Goal: Information Seeking & Learning: Find contact information

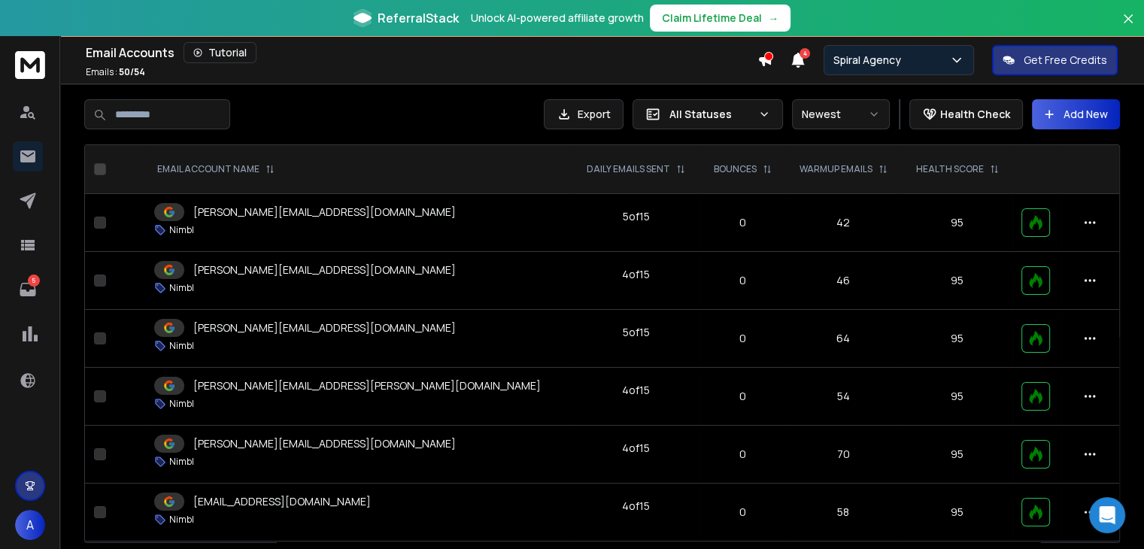
click at [923, 56] on div "Spiral Agency" at bounding box center [898, 60] width 131 height 15
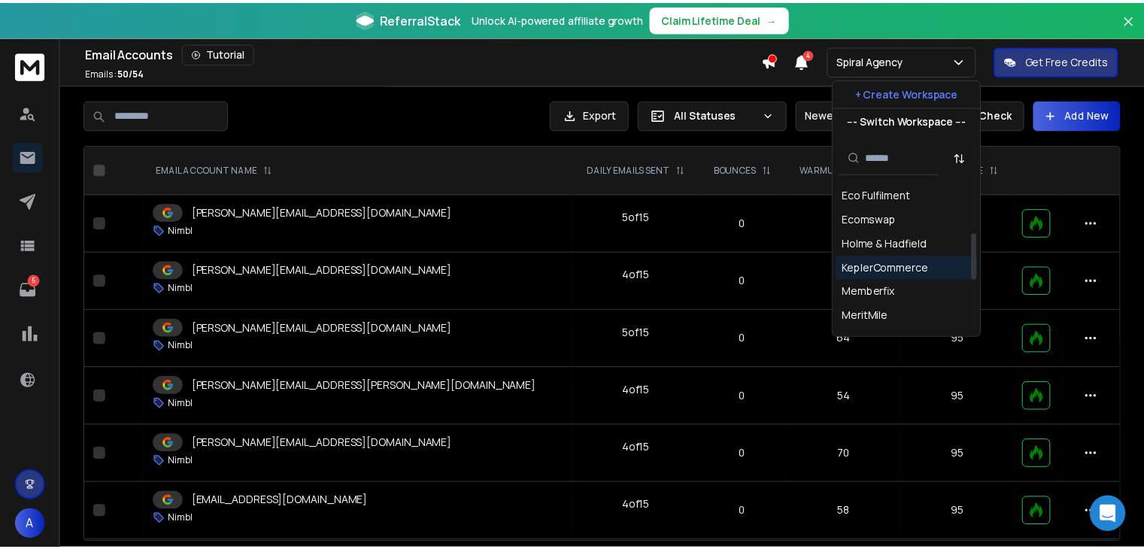
scroll to position [159, 0]
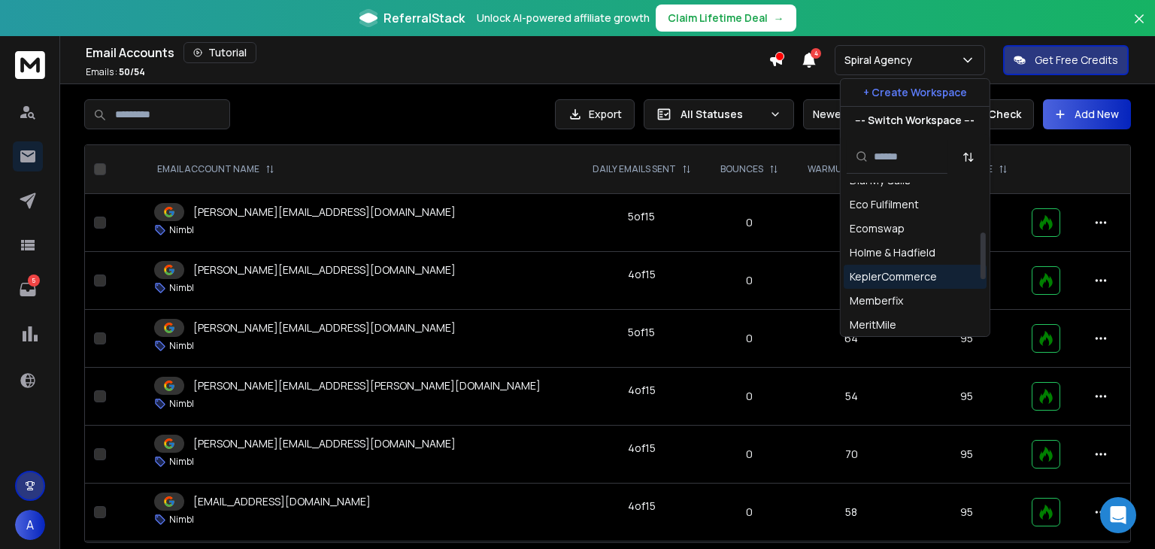
click at [980, 253] on div at bounding box center [982, 255] width 5 height 47
click at [935, 209] on div "Eco Fulfilment" at bounding box center [915, 204] width 143 height 24
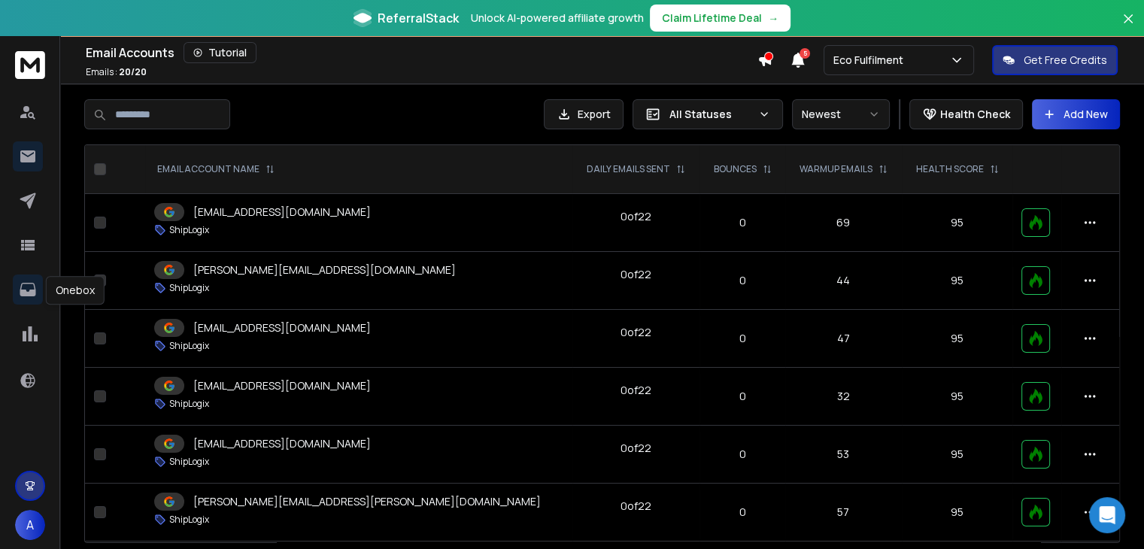
click at [32, 286] on icon at bounding box center [28, 289] width 18 height 18
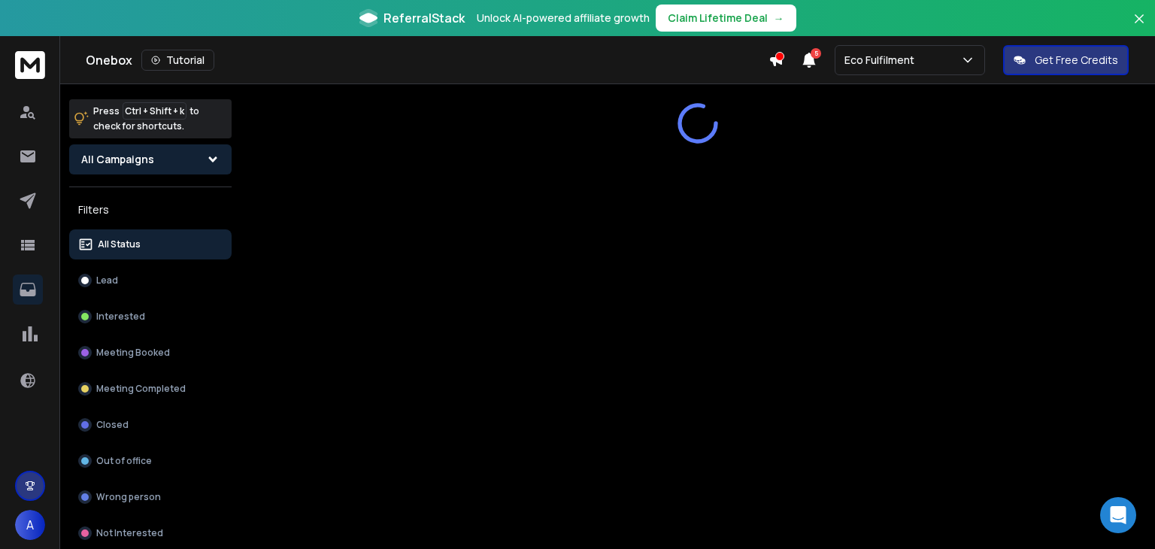
click at [206, 162] on icon at bounding box center [213, 160] width 14 height 14
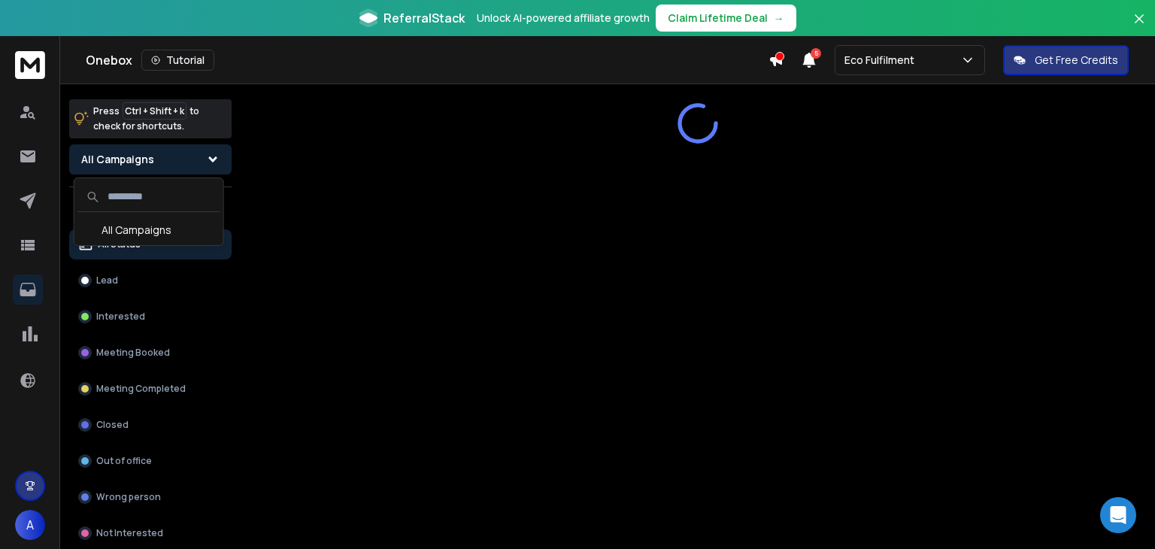
click at [206, 165] on icon at bounding box center [213, 160] width 14 height 14
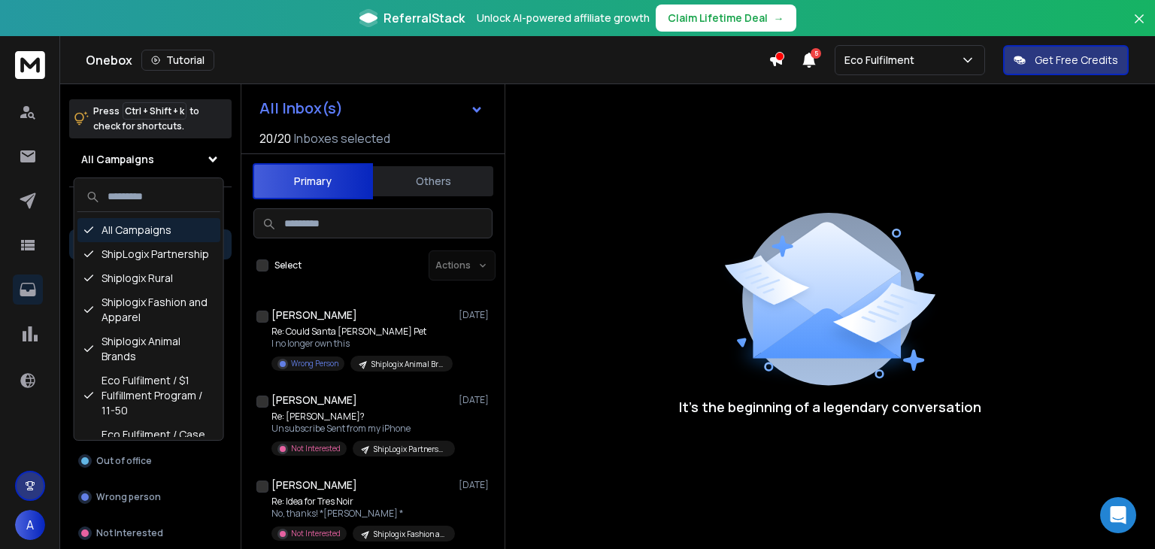
click at [93, 226] on icon at bounding box center [89, 230] width 12 height 12
click at [138, 250] on div "ShipLogix Partnership" at bounding box center [148, 254] width 143 height 24
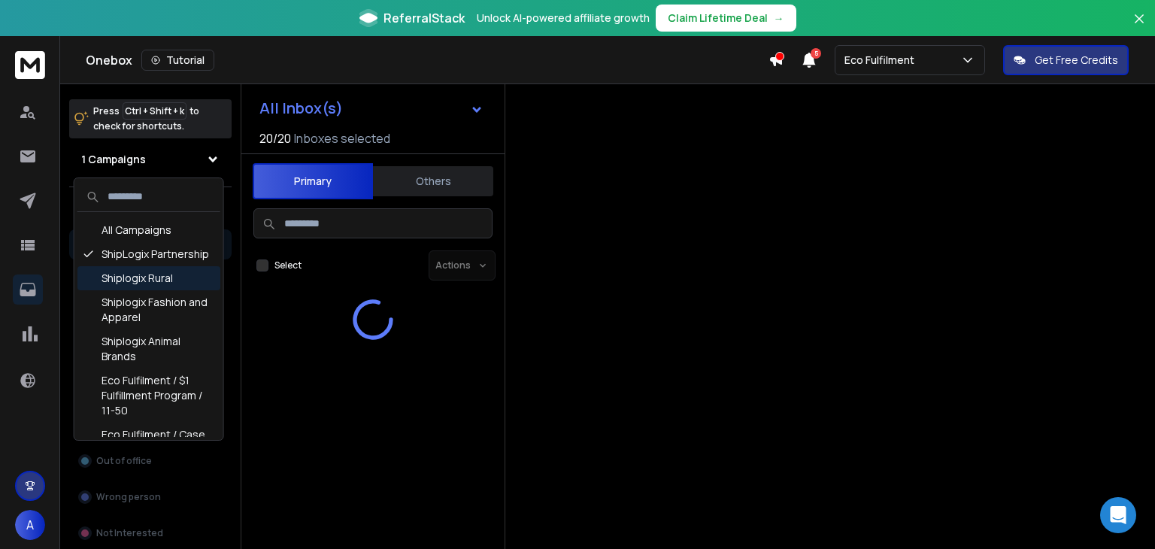
click at [128, 271] on div "Shiplogix Rural" at bounding box center [148, 278] width 143 height 24
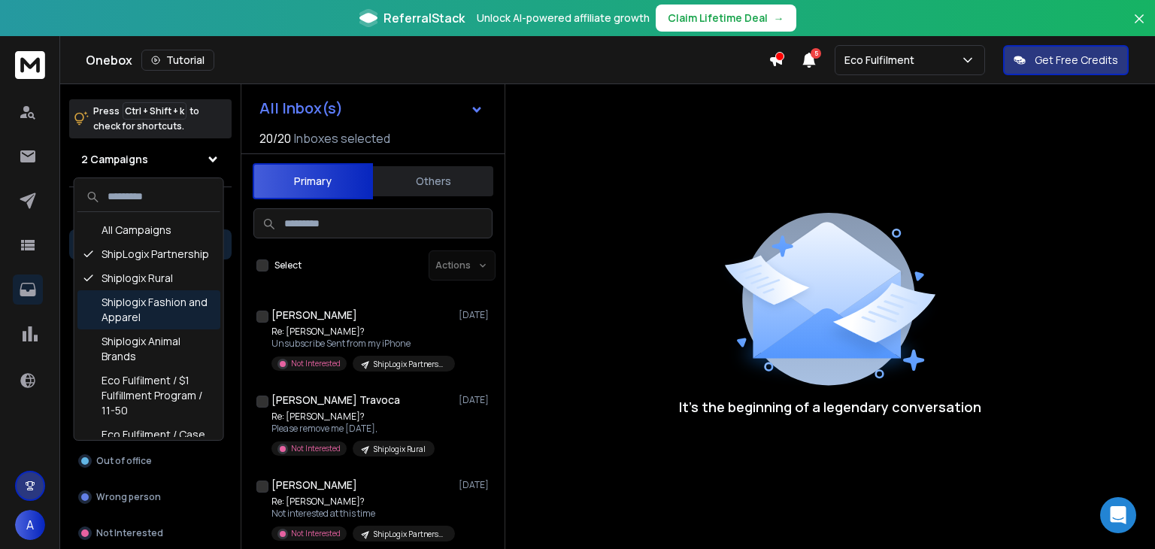
click at [132, 301] on div "Shiplogix Fashion and Apparel" at bounding box center [148, 309] width 143 height 39
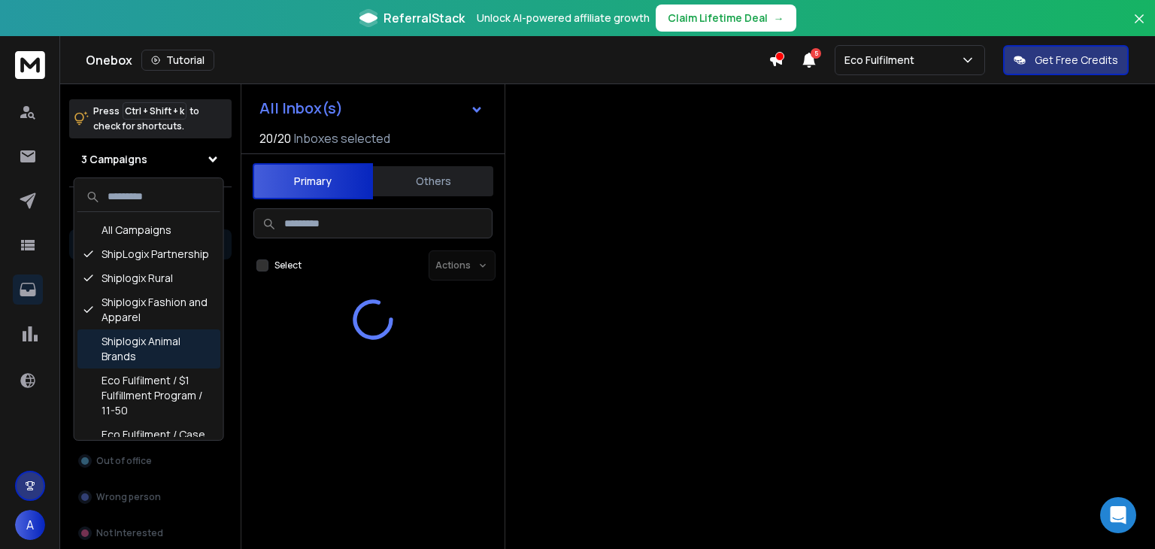
click at [117, 341] on div "Shiplogix Animal Brands" at bounding box center [148, 348] width 143 height 39
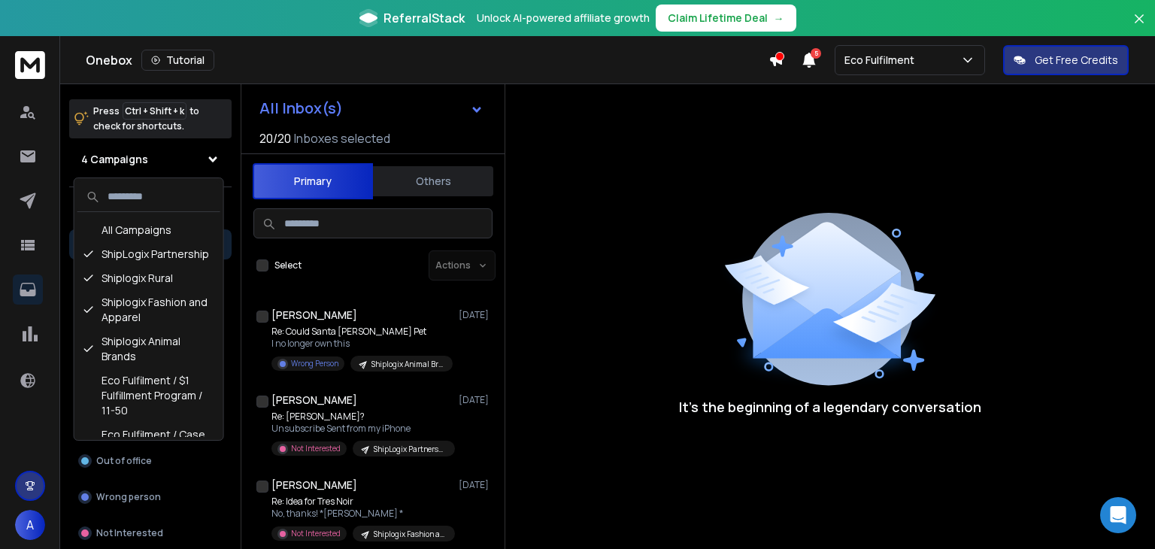
click at [595, 351] on div "It’s the beginning of a legendary conversation" at bounding box center [830, 317] width 650 height 467
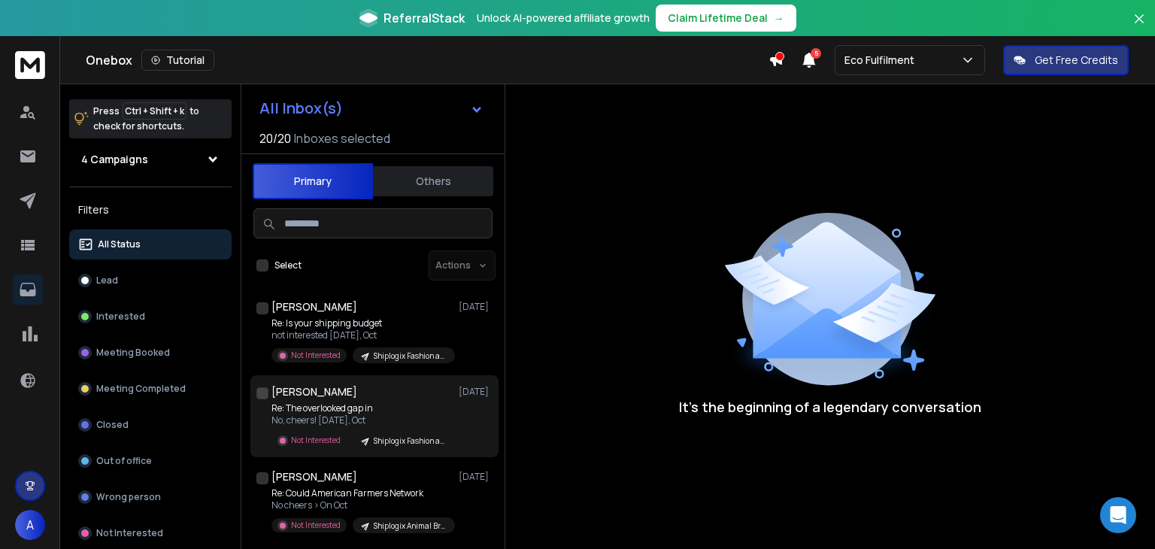
scroll to position [943, 0]
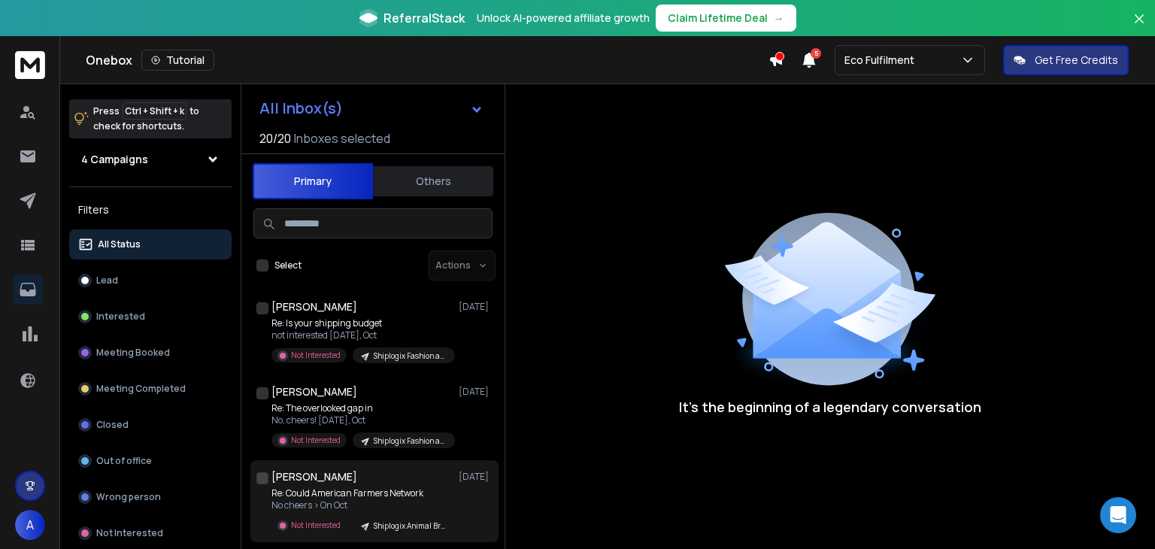
click at [402, 489] on p "Re: Could American Farmers Network" at bounding box center [361, 493] width 180 height 12
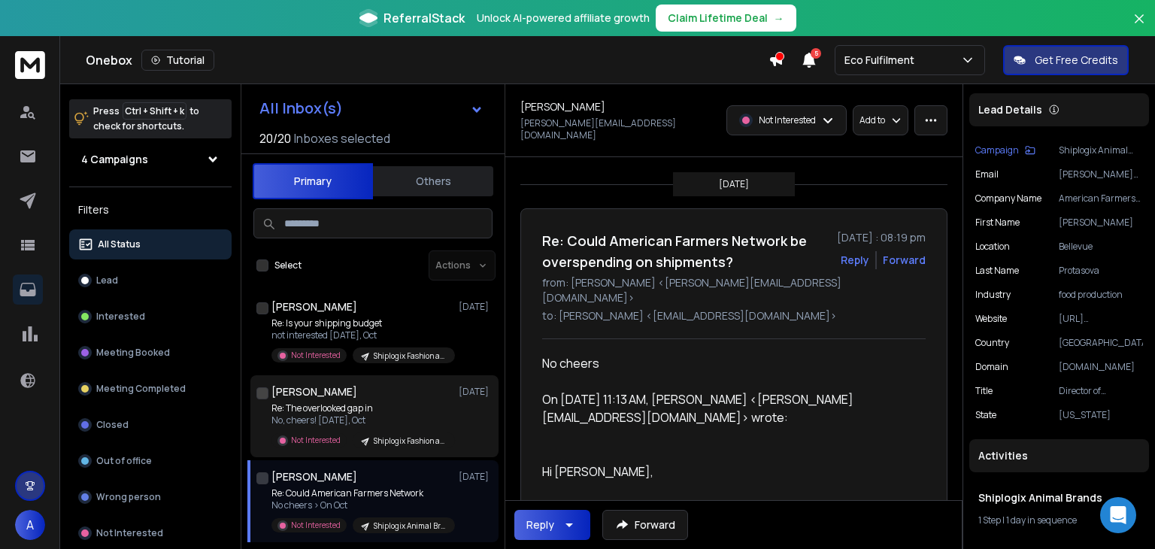
click at [355, 388] on div "Nadya Nguyen 03 Oct" at bounding box center [381, 391] width 221 height 15
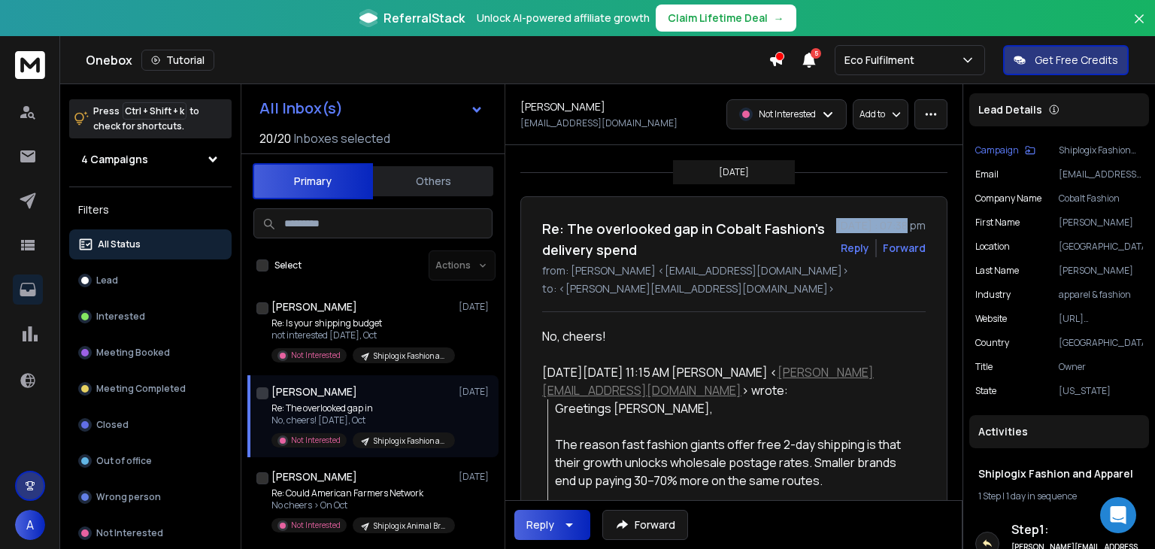
drag, startPoint x: 791, startPoint y: 223, endPoint x: 871, endPoint y: 228, distance: 79.8
click at [871, 228] on div "Re: The overlooked gap in Cobalt Fashion’s delivery spend 3 October 2025 : 07:3…" at bounding box center [733, 239] width 383 height 42
copy p "3 October 2025"
click at [1075, 141] on div "Campaign Shiplogix Fashion and Apparel Email nadya@cobaltstreet.com Company Nam…" at bounding box center [1059, 270] width 180 height 289
click at [1073, 151] on p "Shiplogix Fashion and Apparel" at bounding box center [1101, 150] width 84 height 12
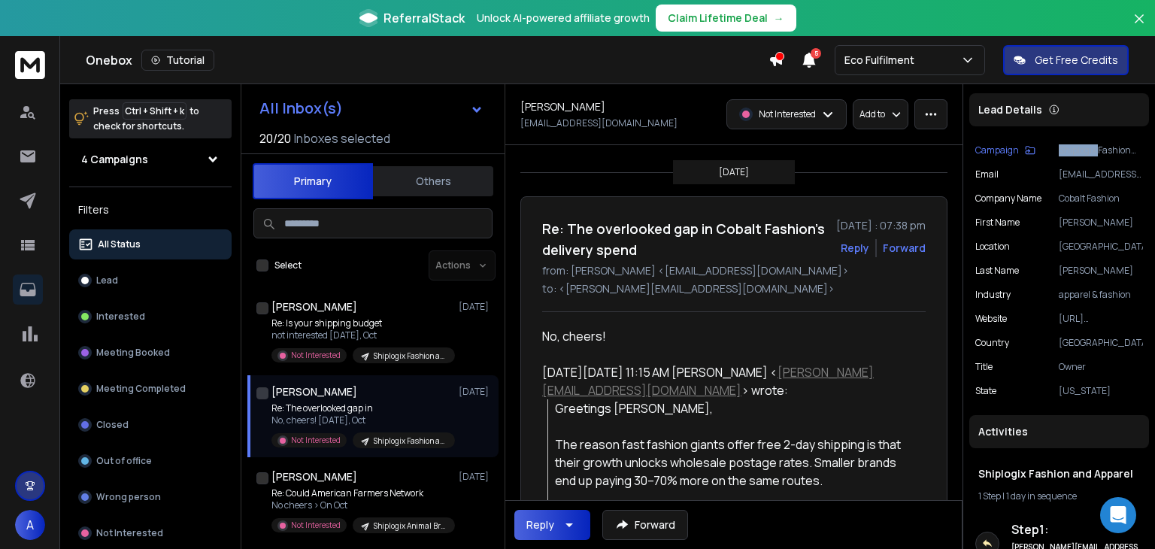
click at [1073, 151] on p "Shiplogix Fashion and Apparel" at bounding box center [1101, 150] width 84 height 12
copy p "Shiplogix Fashion and Apparel"
click at [1066, 272] on p "Nguyen" at bounding box center [1101, 271] width 84 height 12
click at [1071, 198] on p "Cobalt Fashion" at bounding box center [1101, 198] width 84 height 12
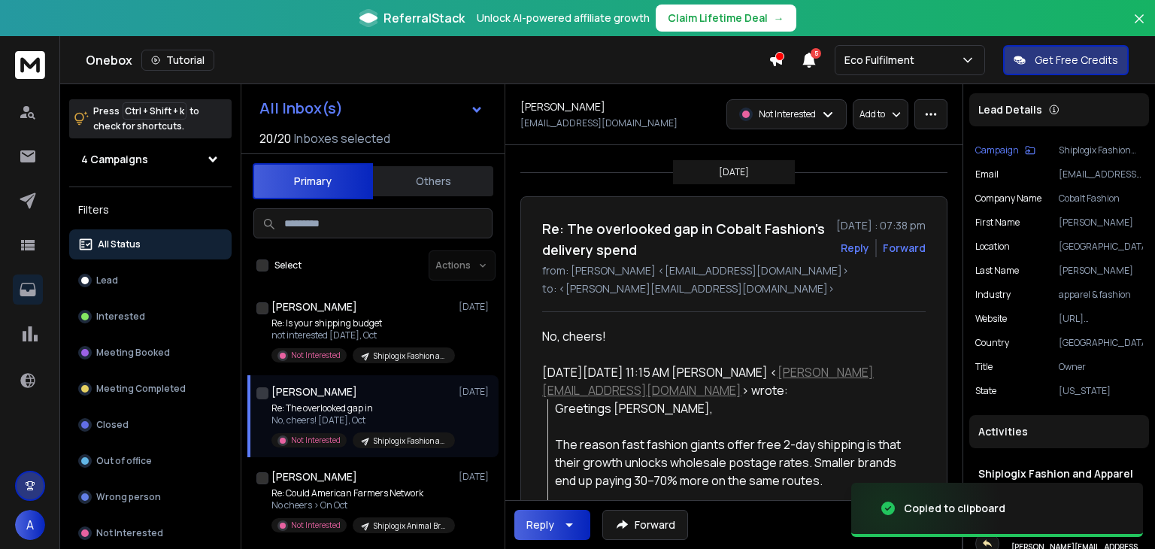
click at [1077, 175] on p "nadya@cobaltstreet.com" at bounding box center [1101, 174] width 84 height 12
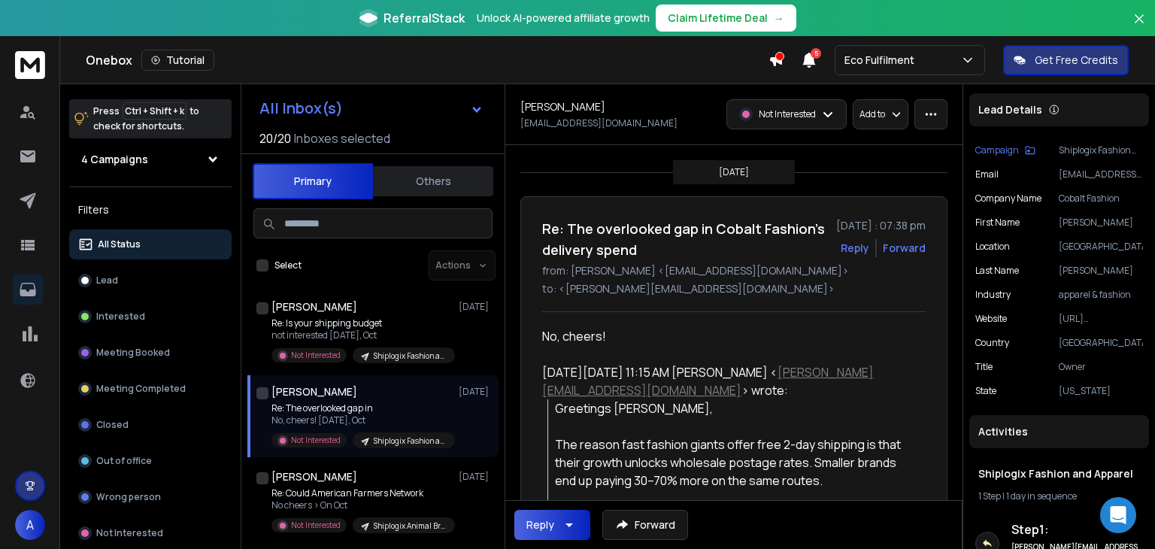
click at [1073, 317] on p "https://cobaltstreet.com" at bounding box center [1101, 319] width 84 height 12
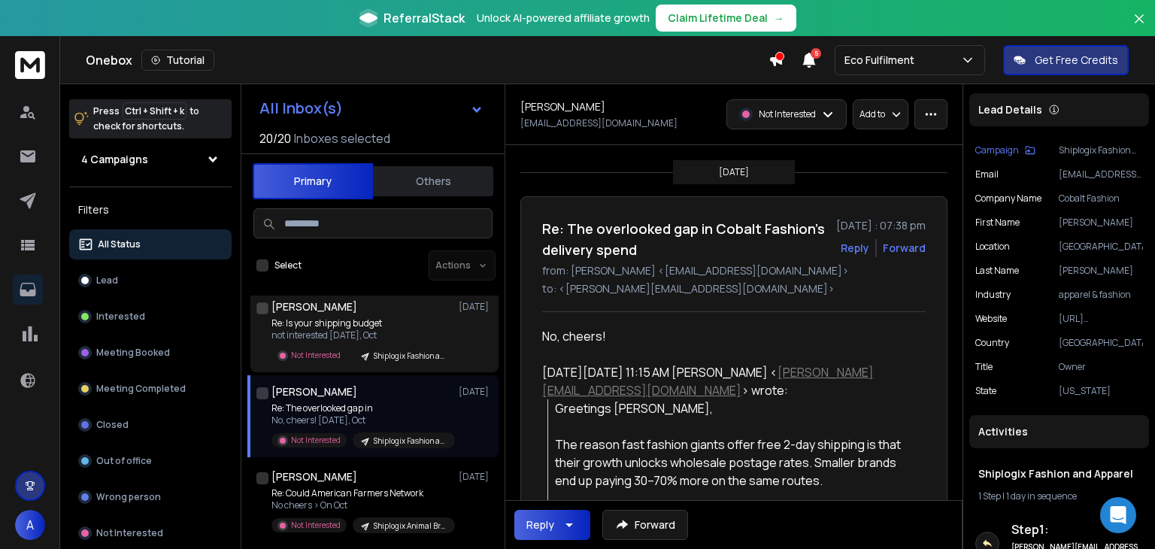
click at [317, 308] on h1 "Travis Hartanov" at bounding box center [314, 306] width 86 height 15
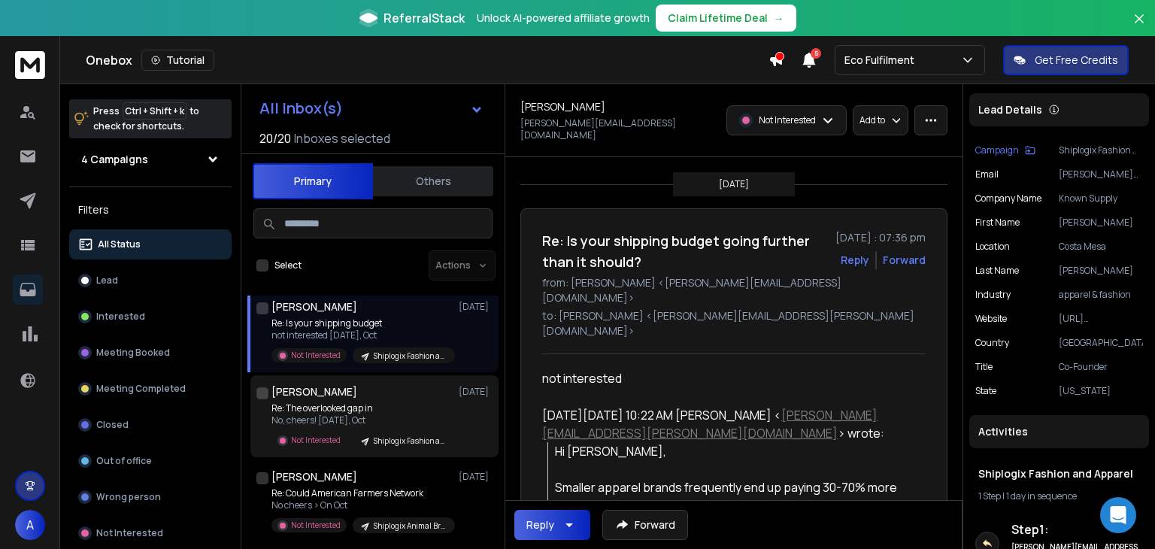
scroll to position [792, 0]
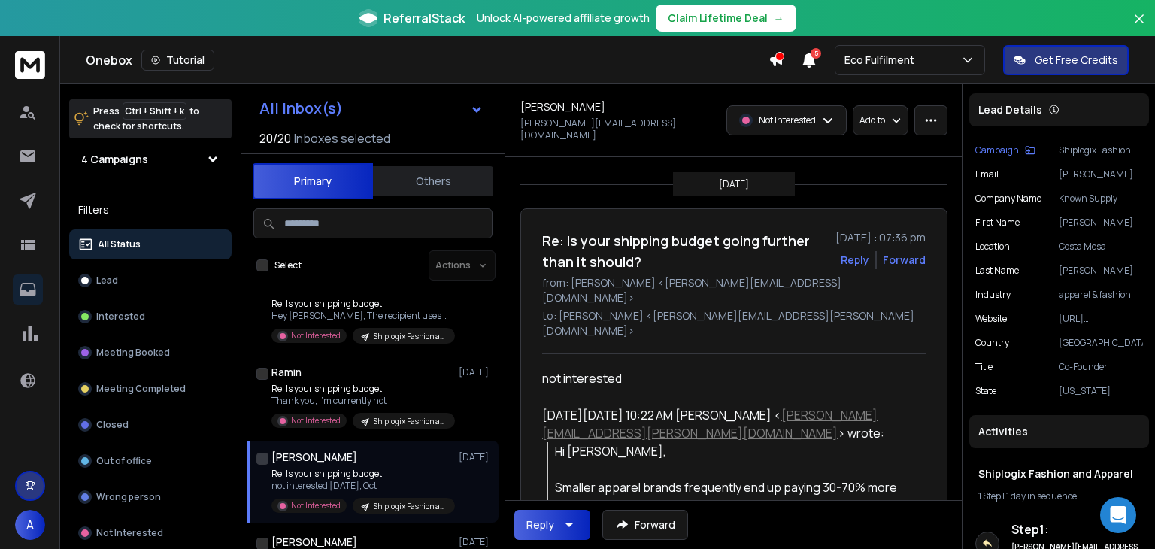
click at [1077, 147] on p "Shiplogix Fashion and Apparel" at bounding box center [1101, 150] width 84 height 12
copy p "Shiplogix Fashion and Apparel"
click at [1078, 267] on p "Hartanov" at bounding box center [1101, 271] width 84 height 12
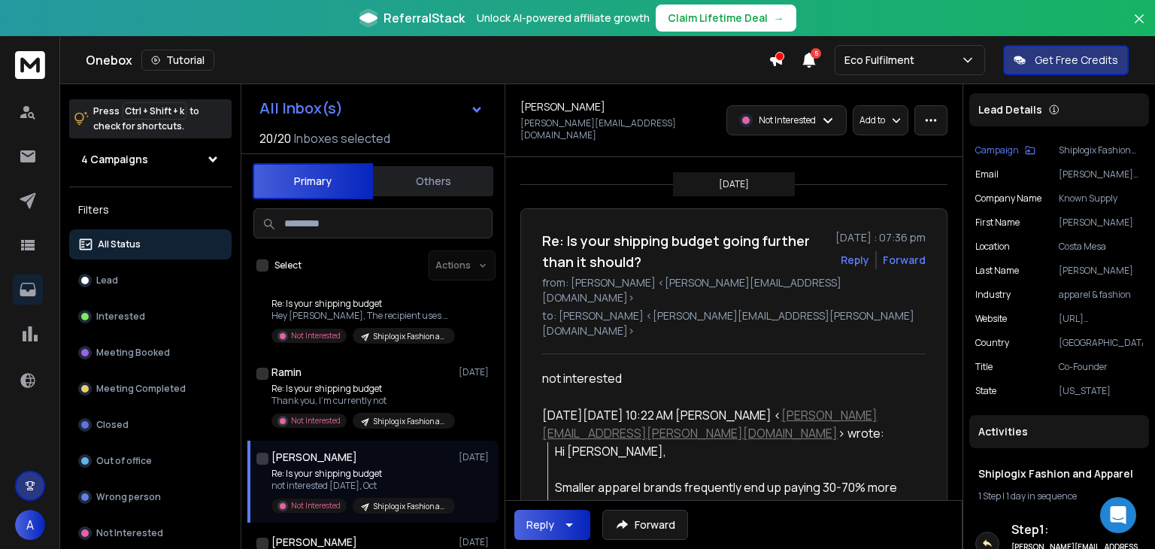
click at [1080, 192] on p "Known Supply" at bounding box center [1101, 198] width 84 height 12
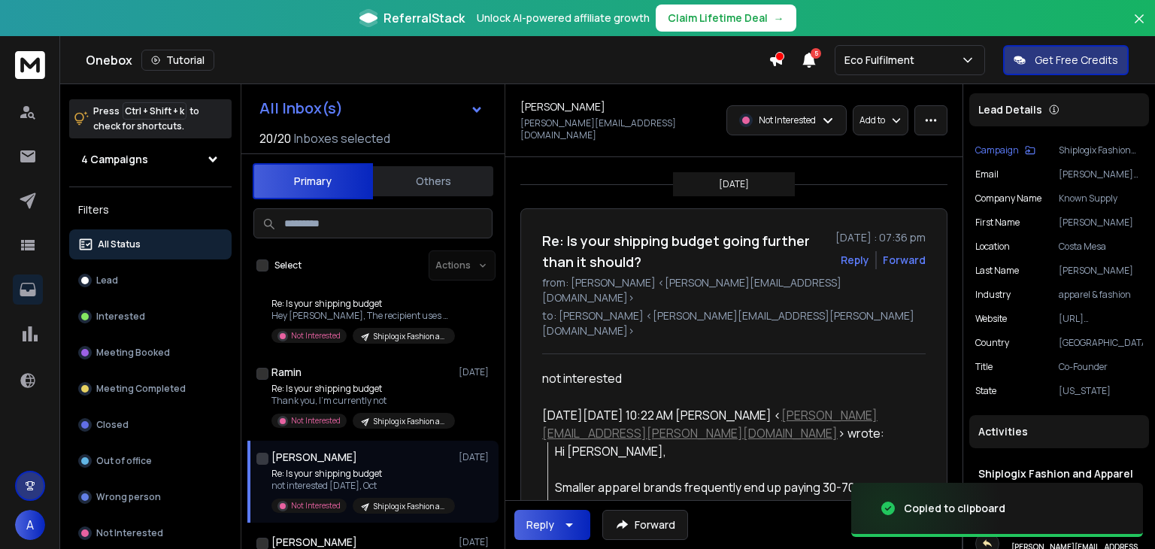
click at [1091, 169] on p "travis@knownsupply.com" at bounding box center [1101, 174] width 84 height 12
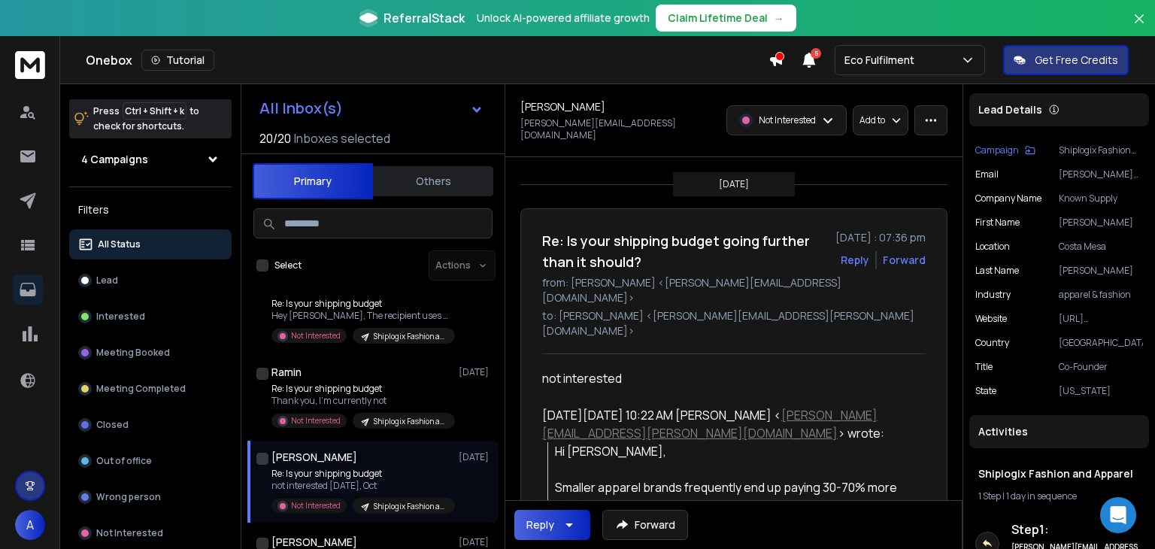
click at [1071, 313] on p "https://knownsupply.com" at bounding box center [1101, 319] width 84 height 12
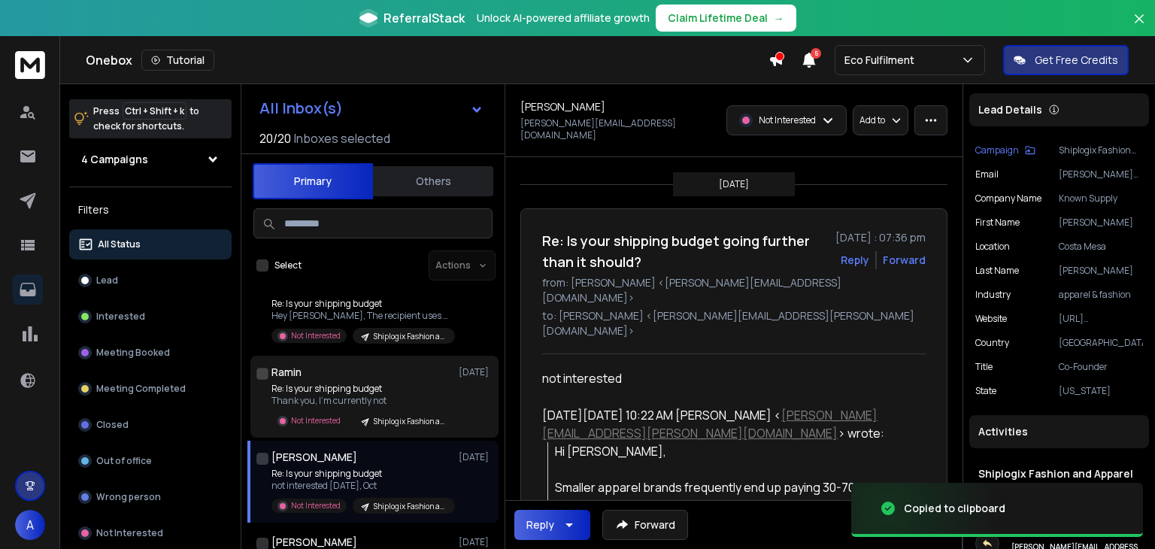
click at [383, 383] on p "Re: Is your shipping budget" at bounding box center [361, 389] width 180 height 12
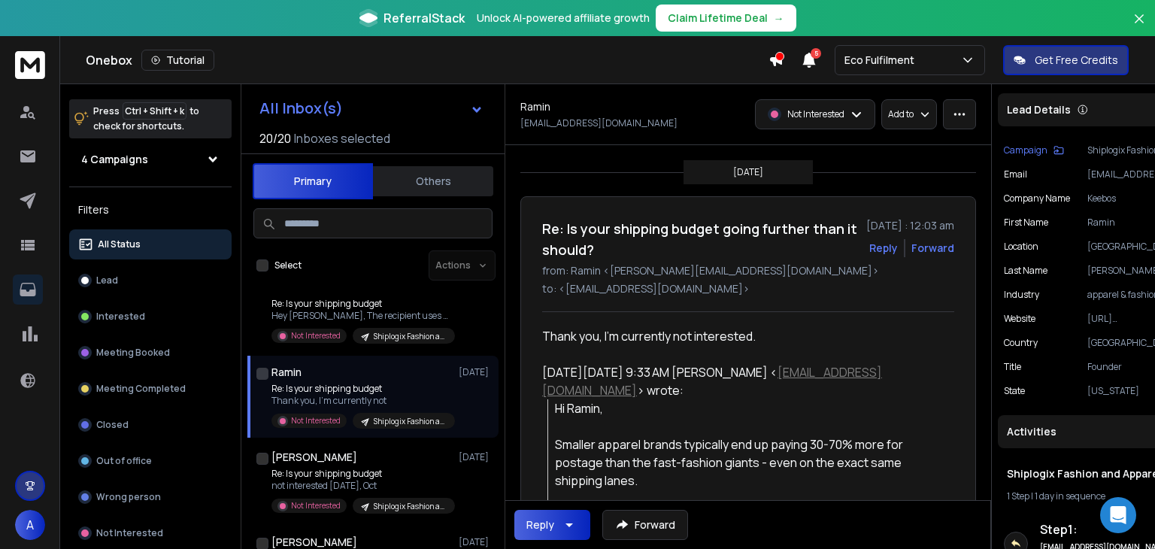
click at [1110, 142] on div "Campaign Shiplogix Fashion and Apparel Email ramin@keebos.com Company Name Keeb…" at bounding box center [1088, 270] width 180 height 289
click at [1104, 145] on p "Shiplogix Fashion and Apparel" at bounding box center [1129, 150] width 84 height 12
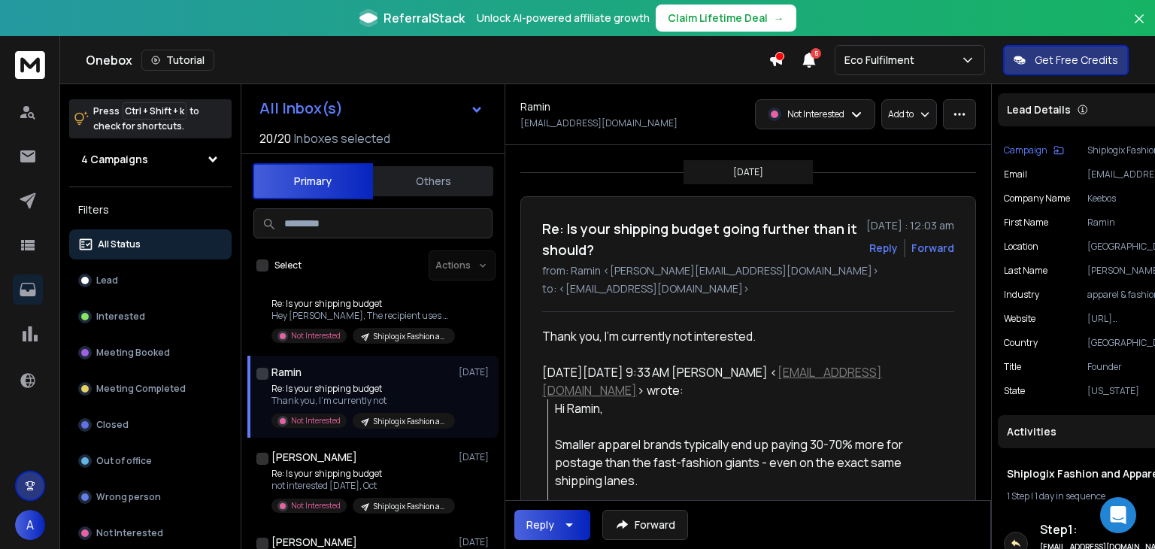
click at [1107, 271] on p "Schultz" at bounding box center [1129, 271] width 84 height 12
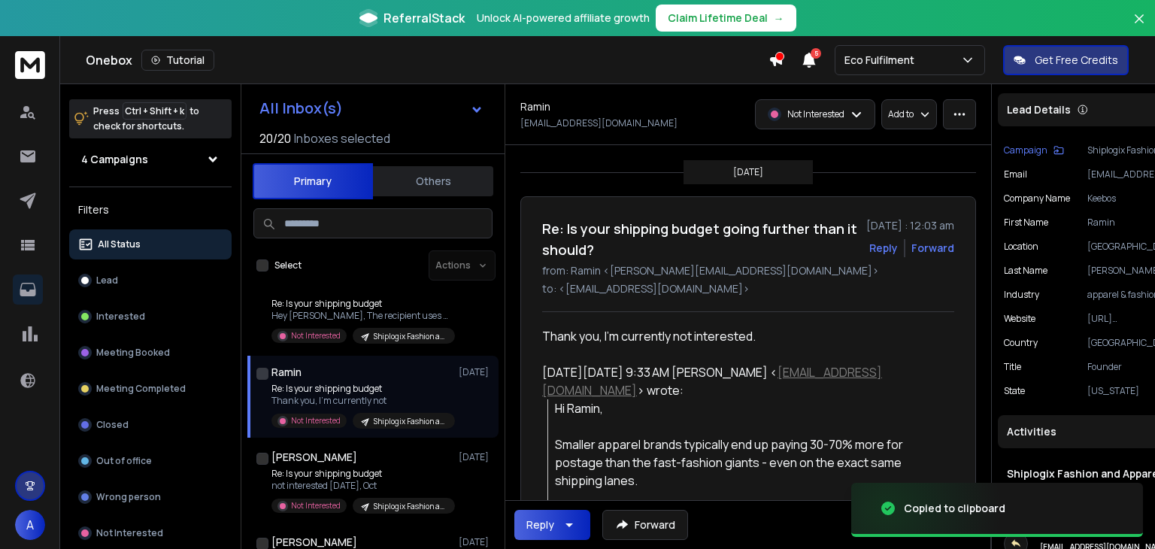
click at [1102, 198] on p "Keebos" at bounding box center [1129, 198] width 84 height 12
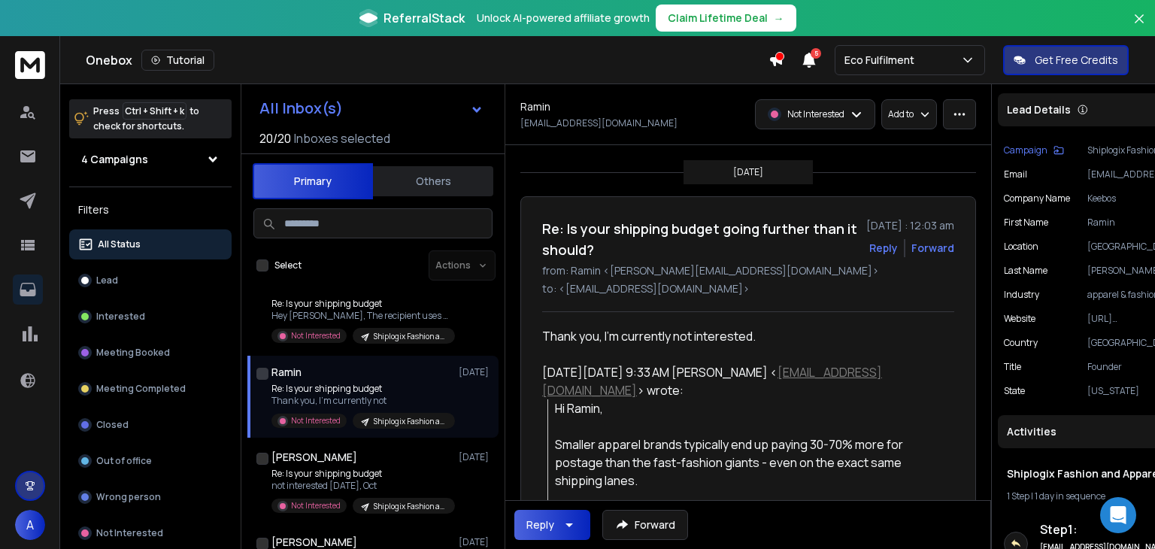
click at [1114, 169] on p "ramin@keebos.com" at bounding box center [1129, 174] width 84 height 12
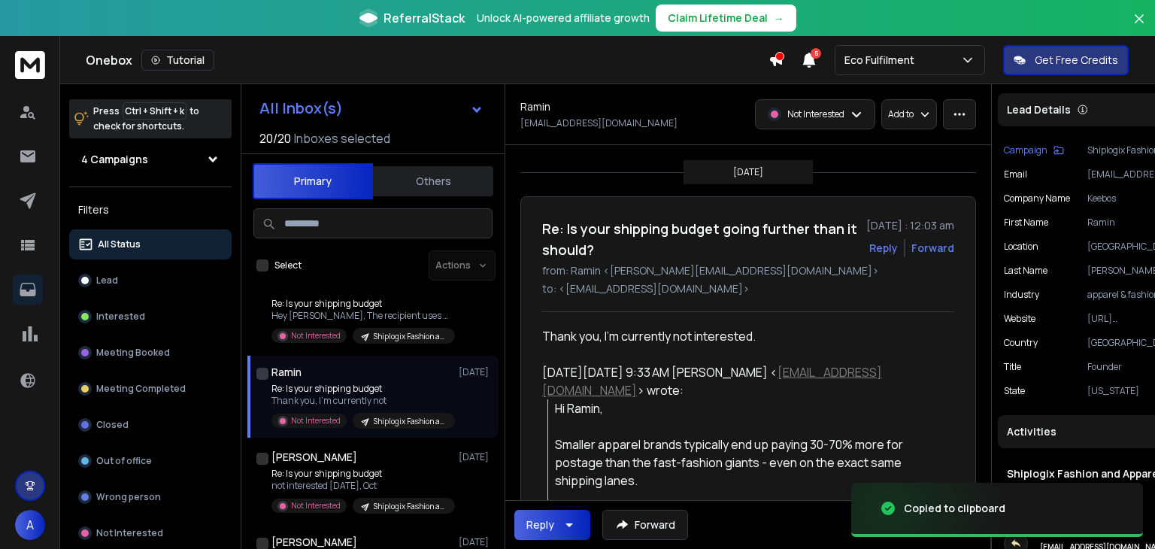
click at [1101, 320] on p "https://keebos.com" at bounding box center [1129, 319] width 84 height 12
drag, startPoint x: 541, startPoint y: 336, endPoint x: 773, endPoint y: 313, distance: 232.7
copy div "Thank you, I'm currently not interested."
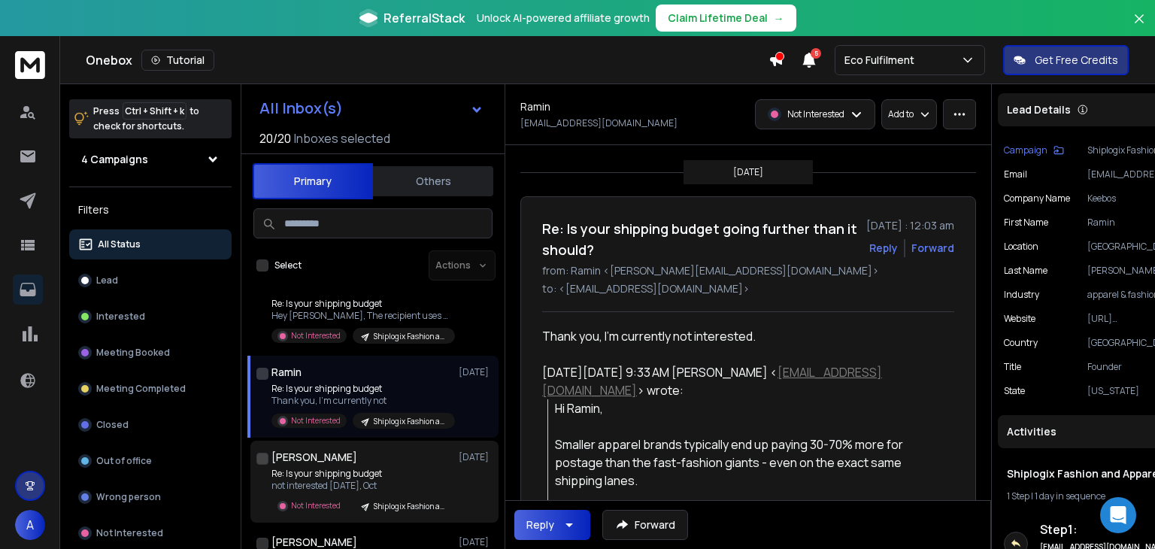
scroll to position [642, 0]
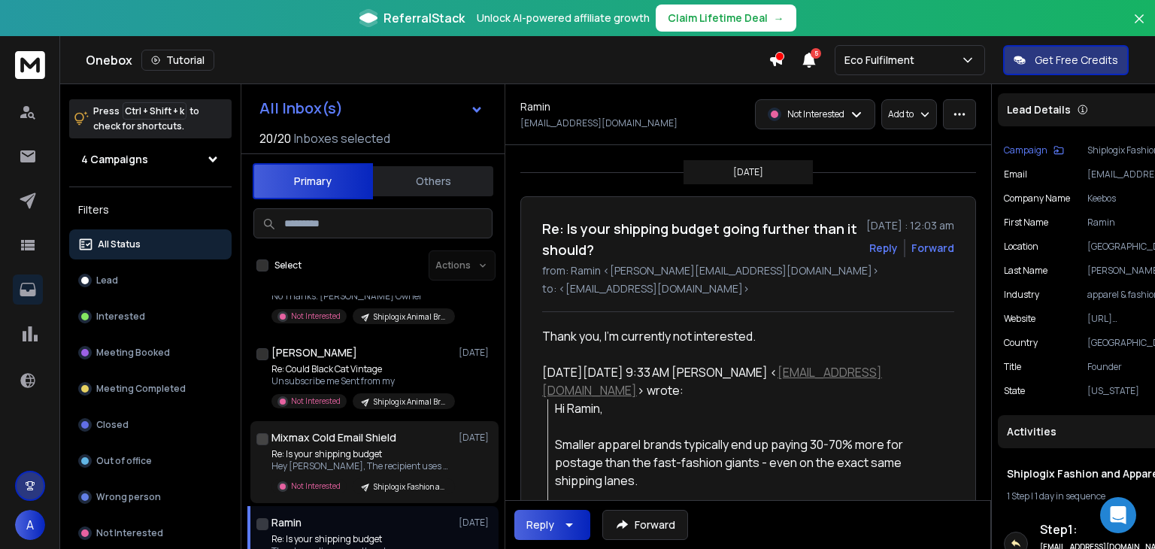
click at [367, 442] on h1 "Mixmax Cold Email Shield" at bounding box center [333, 437] width 125 height 15
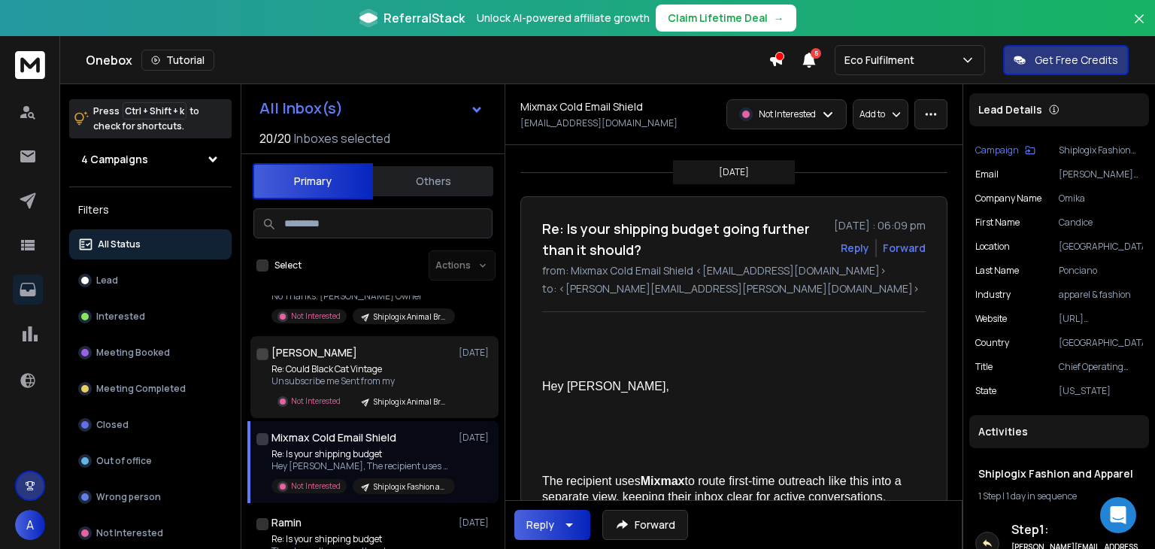
click at [355, 374] on p "Re: Could Black Cat Vintage" at bounding box center [361, 369] width 180 height 12
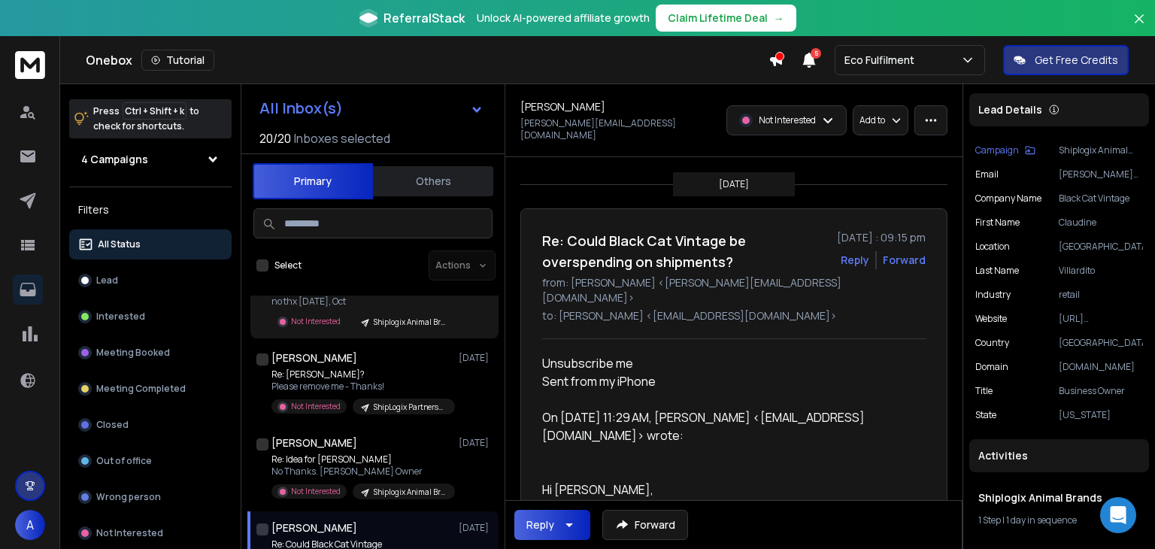
scroll to position [492, 0]
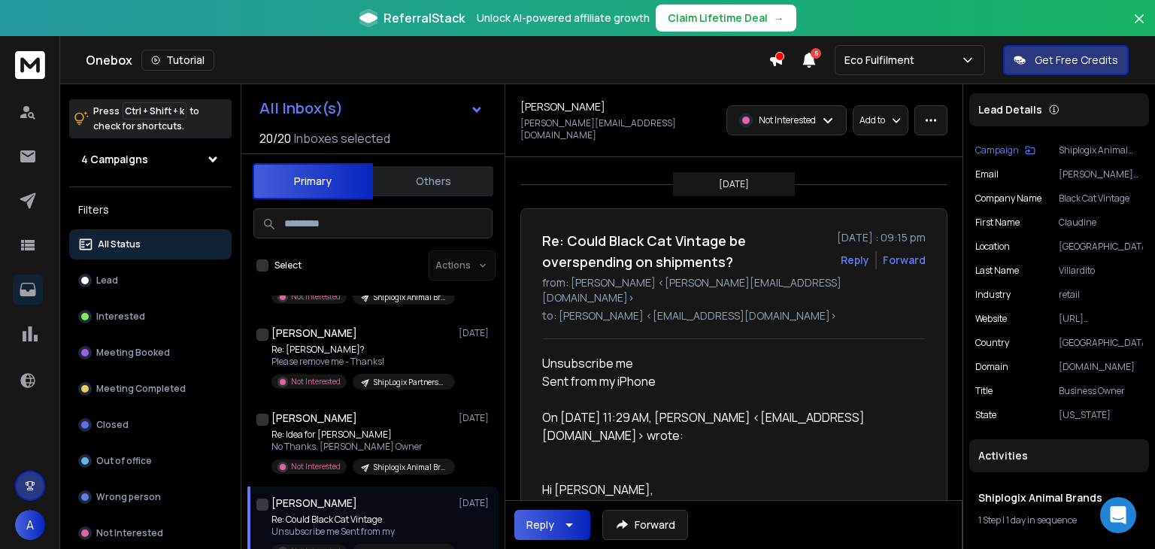
click at [837, 230] on p "7 October 2025 : 09:15 pm" at bounding box center [881, 237] width 89 height 15
drag, startPoint x: 871, startPoint y: 223, endPoint x: 793, endPoint y: 225, distance: 78.2
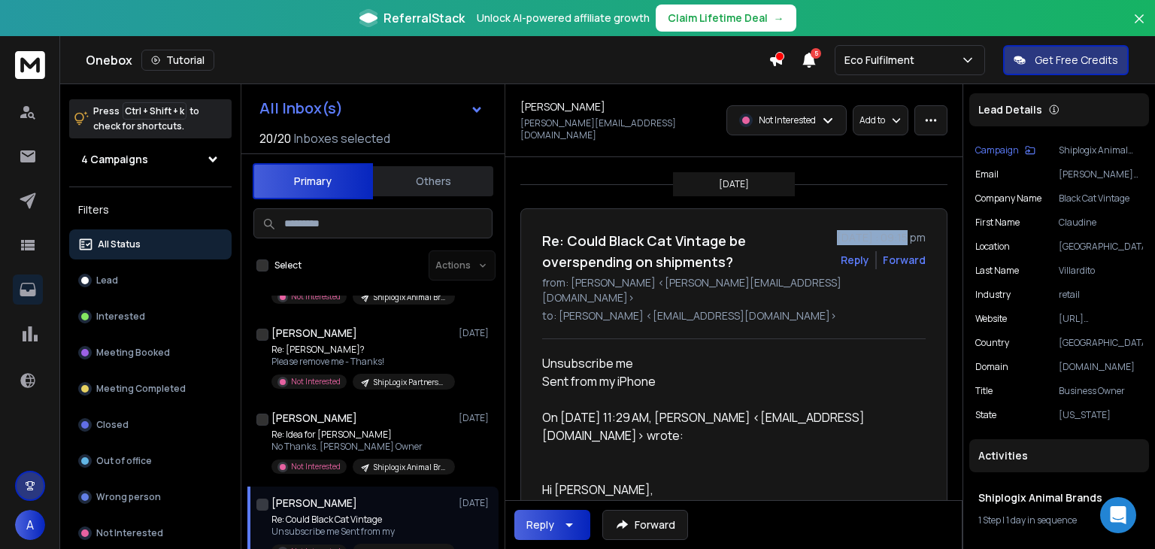
click at [793, 230] on div "Re: Could Black Cat Vintage be overspending on shipments? 7 October 2025 : 09:1…" at bounding box center [733, 251] width 383 height 42
click at [1071, 144] on p "Shiplogix Animal Brands" at bounding box center [1101, 150] width 84 height 12
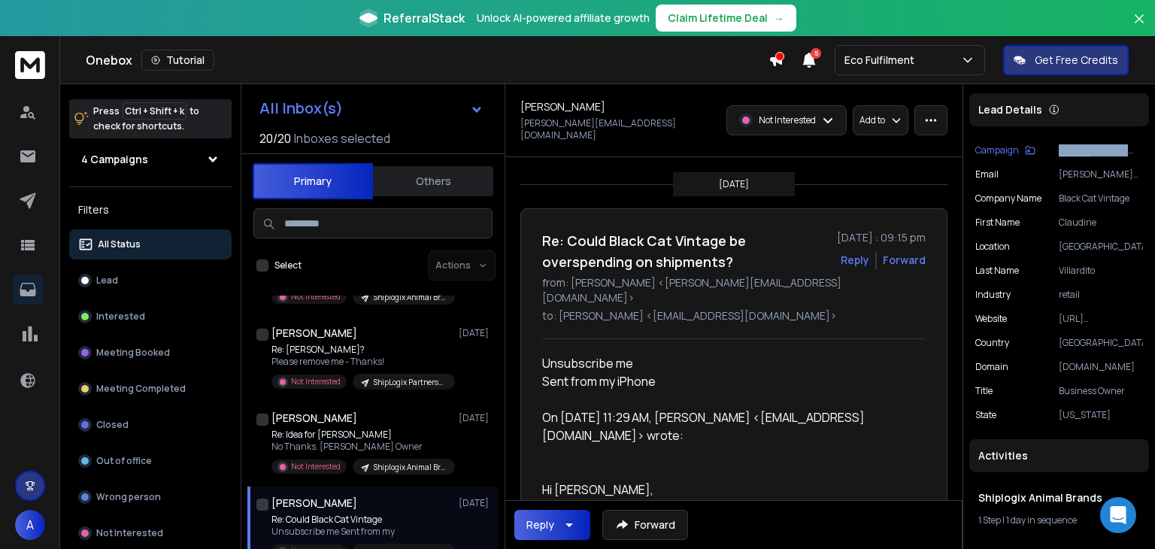
copy p "Shiplogix Animal Brands"
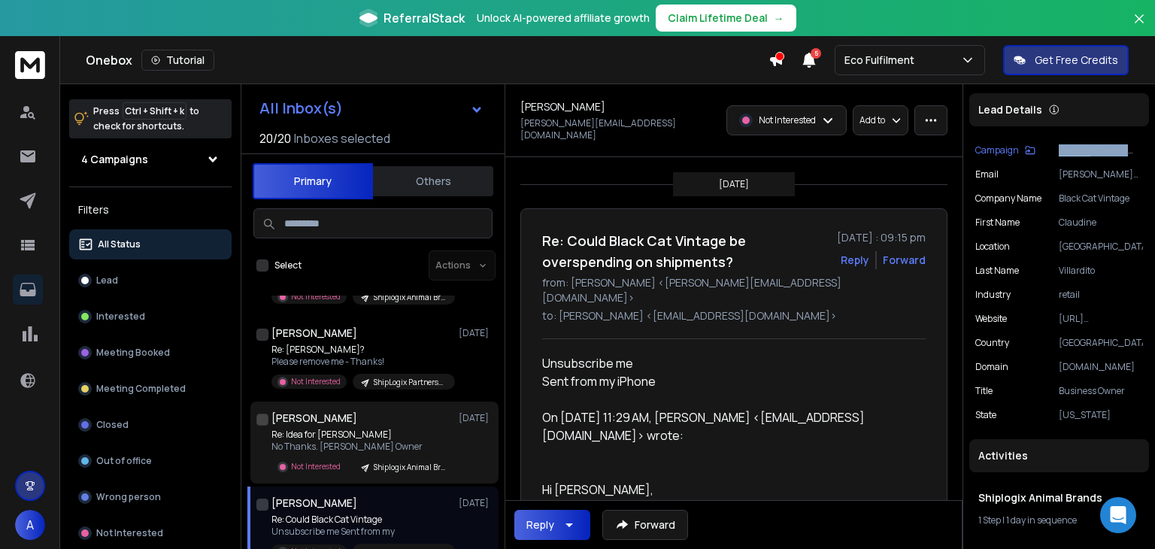
scroll to position [792, 0]
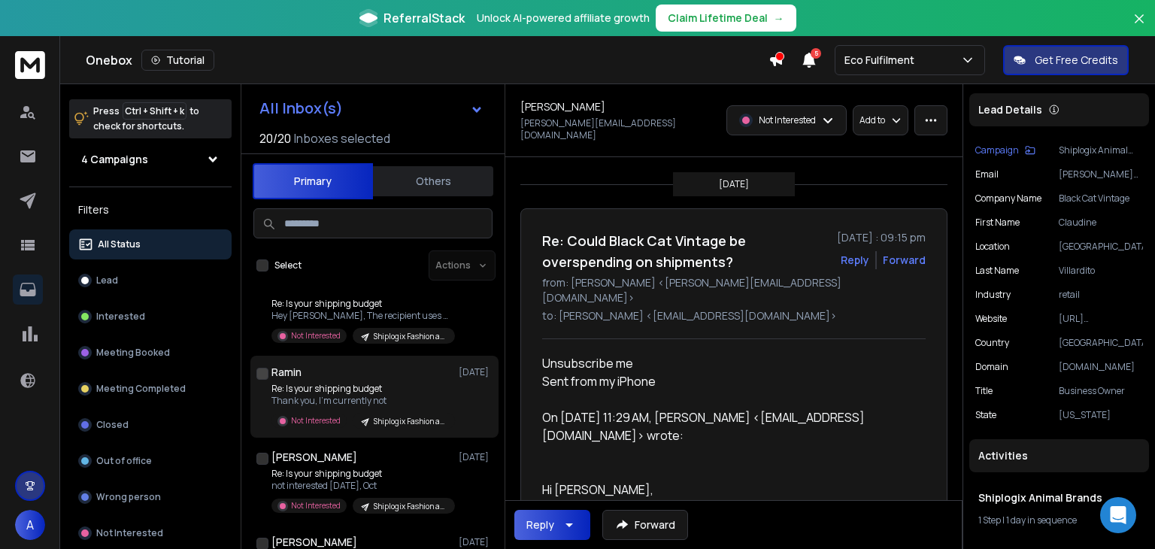
click at [367, 404] on p "Thank you, I'm currently not" at bounding box center [361, 401] width 180 height 12
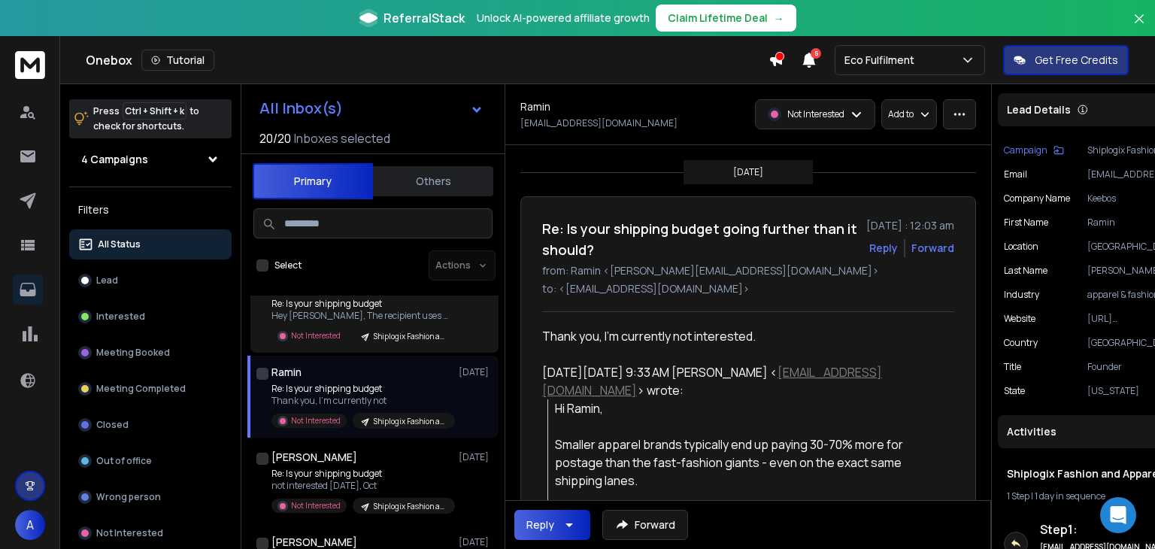
click at [368, 298] on p "Re: Is your shipping budget" at bounding box center [361, 304] width 180 height 12
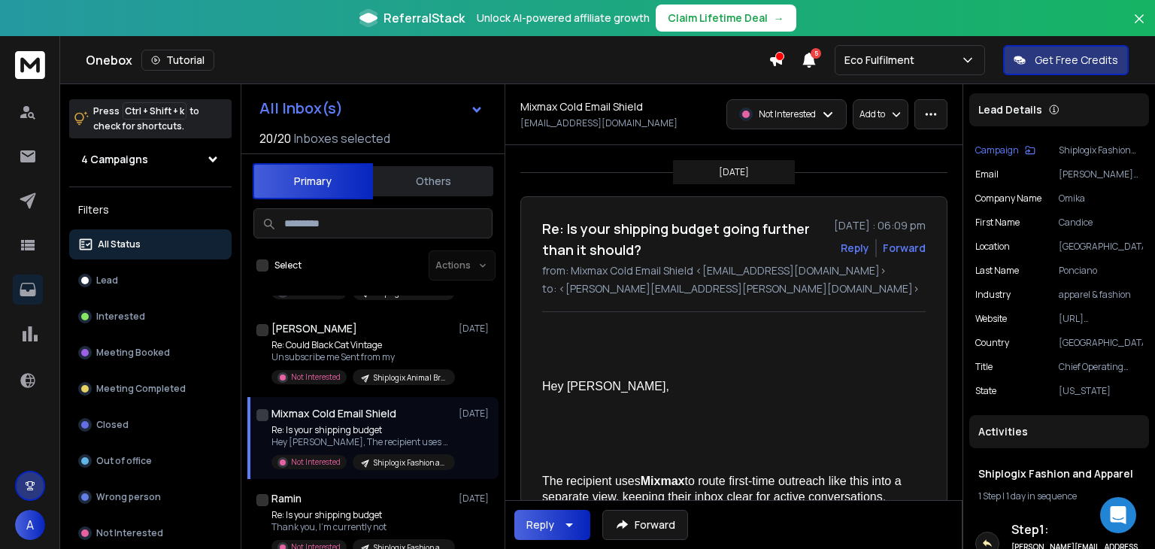
scroll to position [642, 0]
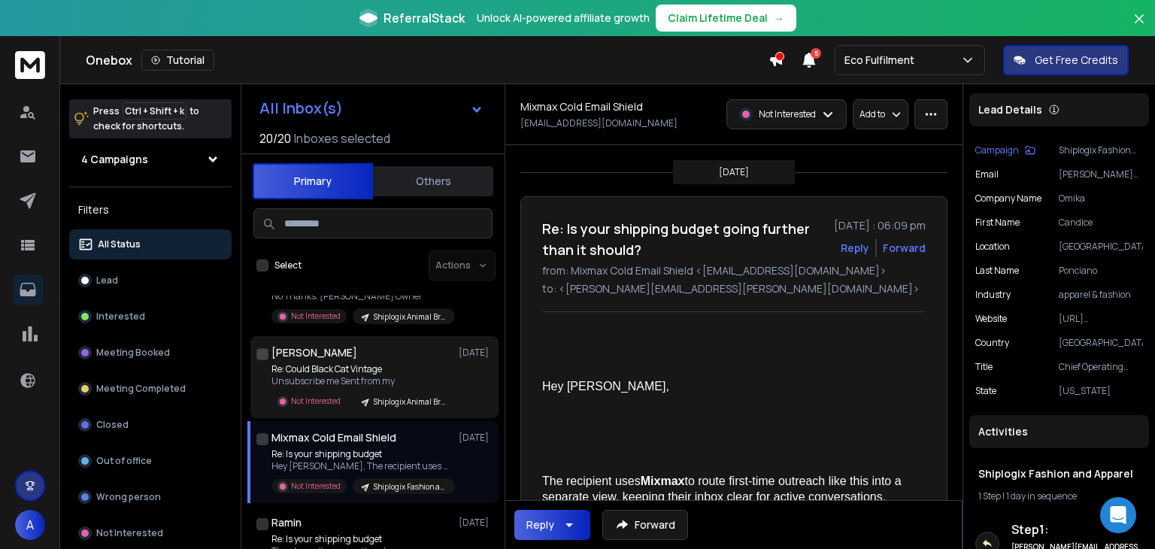
click at [310, 356] on h1 "Claudine Villardito" at bounding box center [314, 352] width 86 height 15
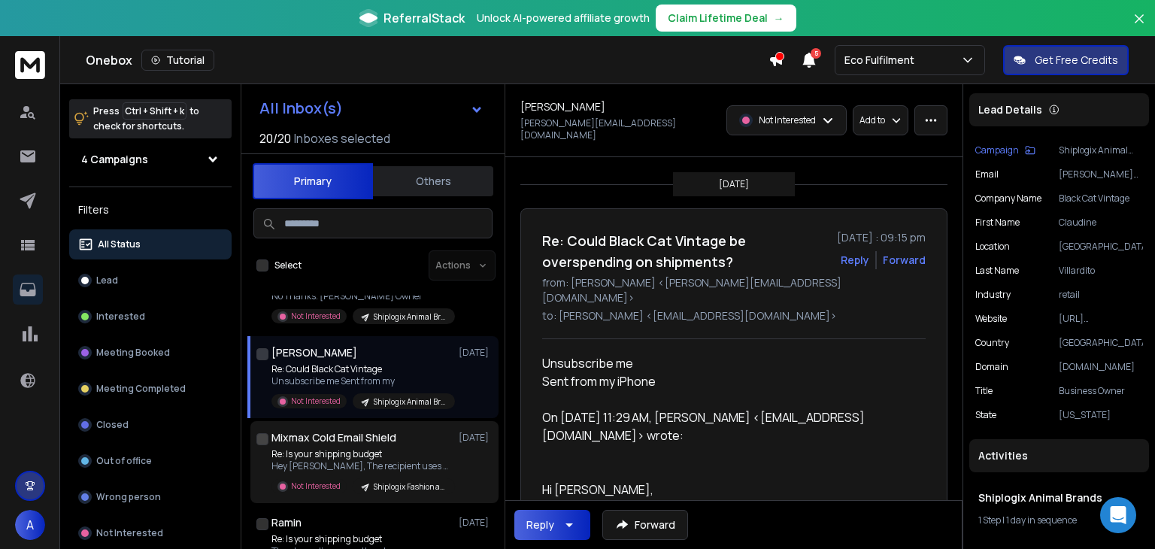
click at [289, 456] on p "Re: Is your shipping budget" at bounding box center [361, 454] width 180 height 12
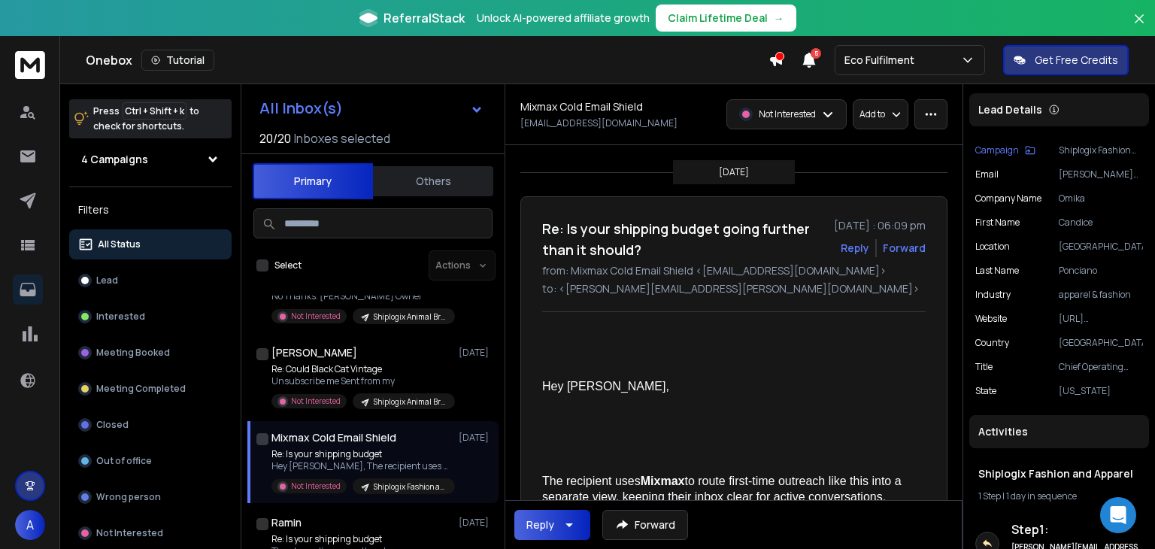
scroll to position [792, 0]
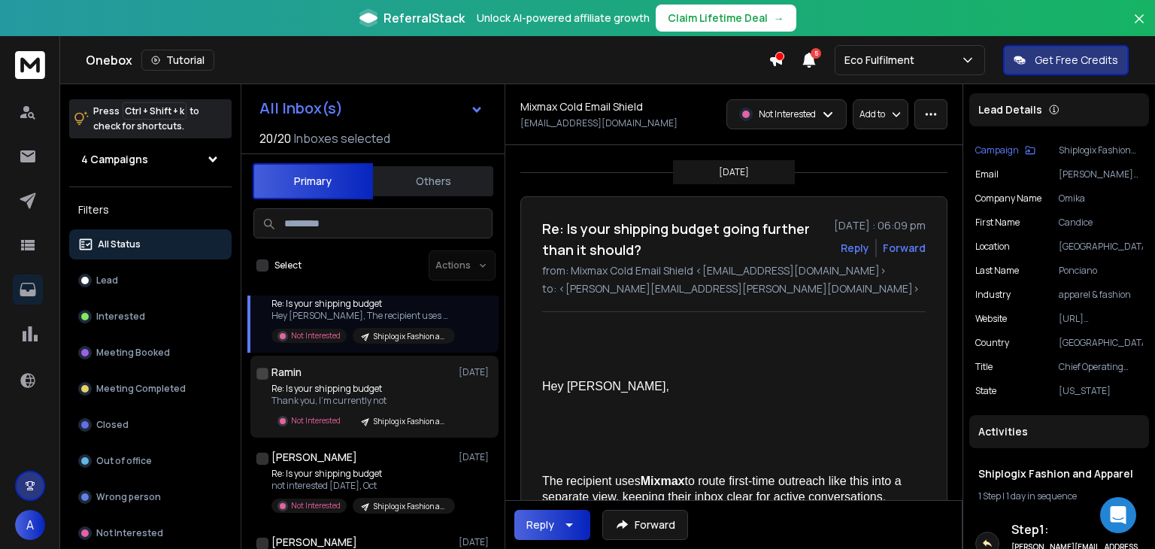
click at [380, 385] on p "Re: Is your shipping budget" at bounding box center [361, 389] width 180 height 12
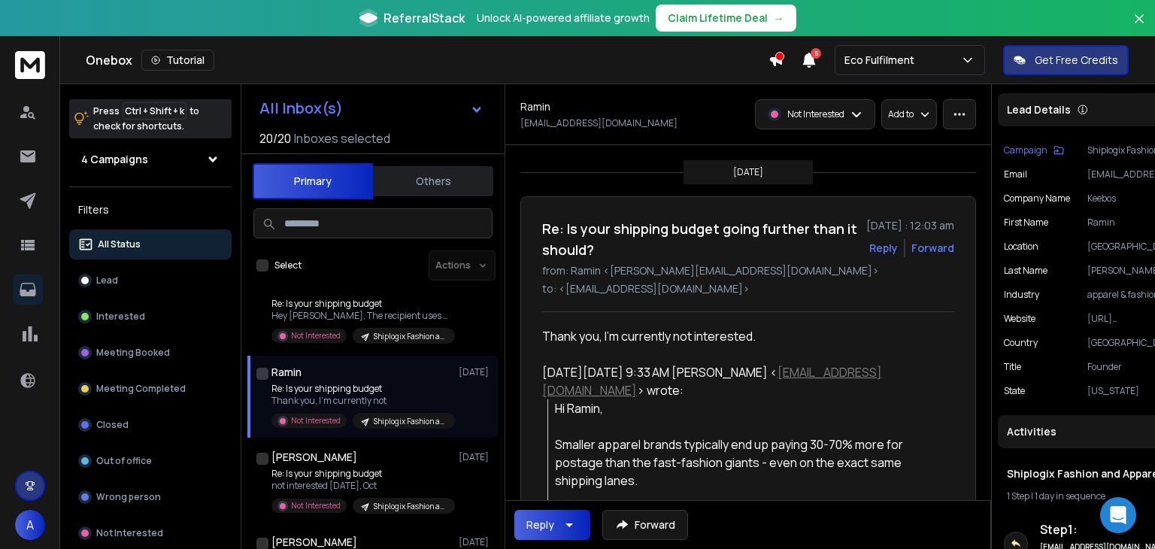
click at [1109, 145] on p "Shiplogix Fashion and Apparel" at bounding box center [1129, 150] width 84 height 12
copy p "Shiplogix Fashion and Apparel"
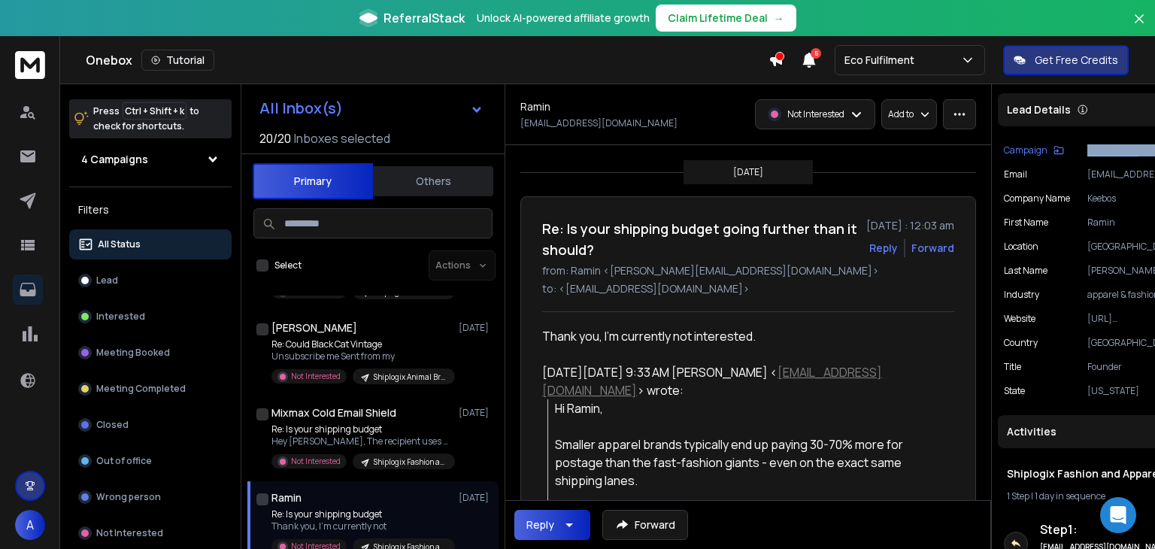
scroll to position [642, 0]
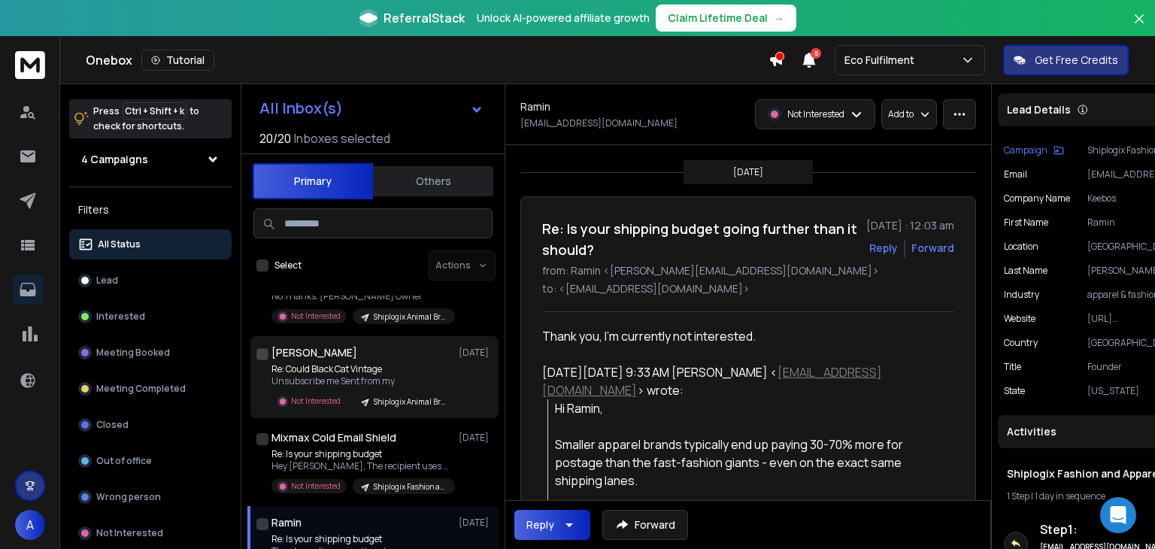
click at [350, 348] on h1 "Claudine Villardito" at bounding box center [314, 352] width 86 height 15
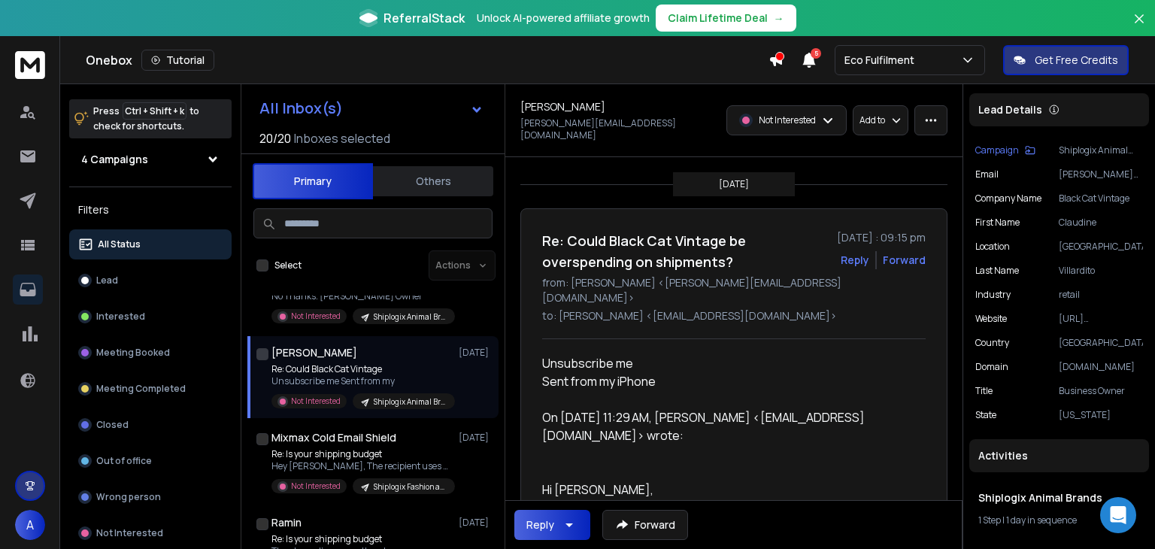
click at [1068, 271] on p "Villardito" at bounding box center [1101, 271] width 84 height 12
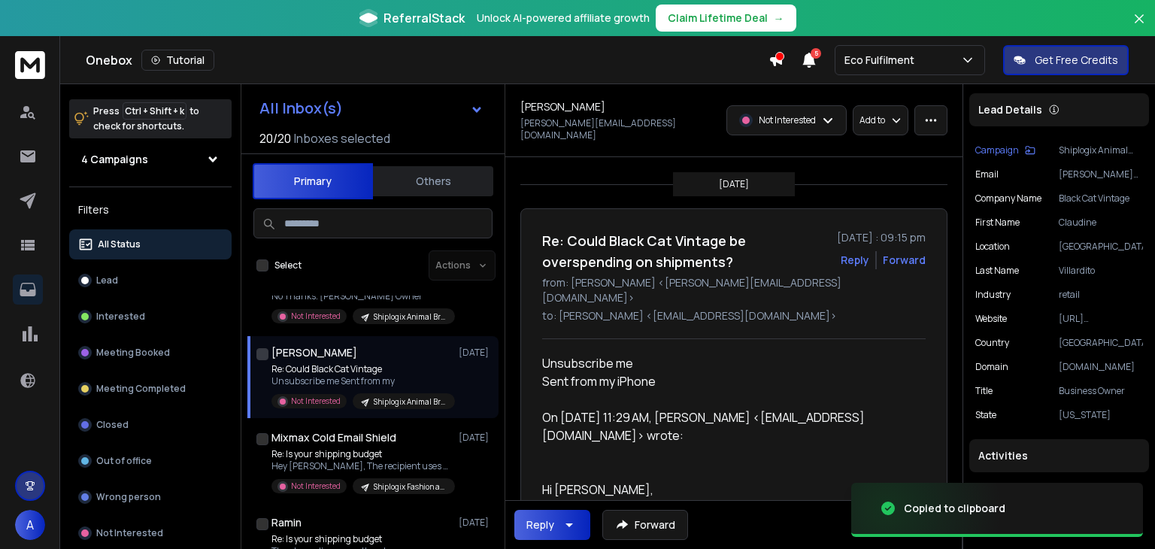
click at [1079, 397] on div "Campaign Shiplogix Animal Brands Email claudine@blackcatvintage.com Company Nam…" at bounding box center [1059, 282] width 180 height 313
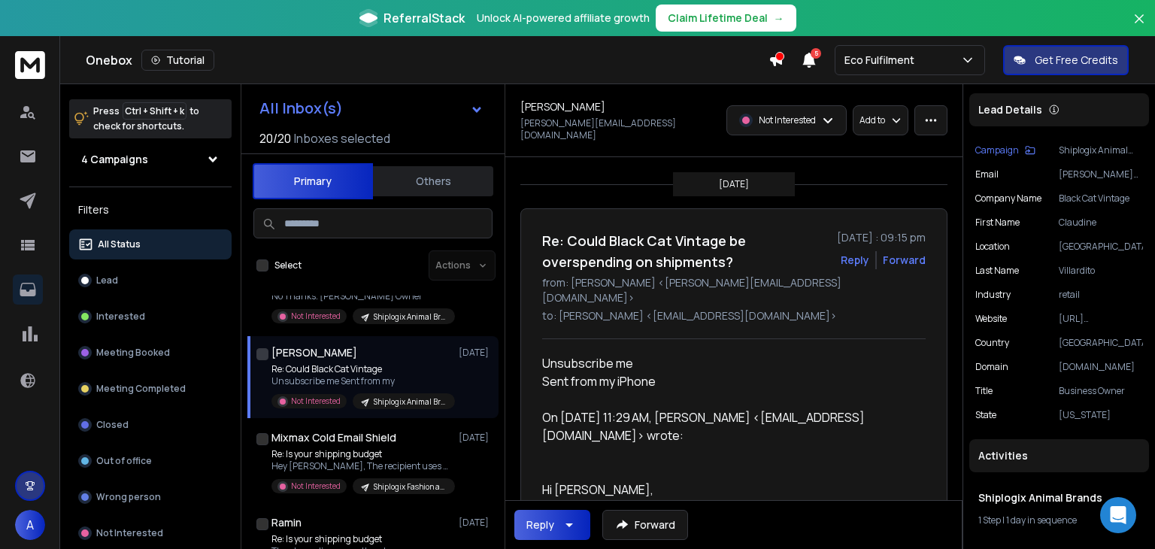
click at [1095, 193] on p "Black Cat Vintage" at bounding box center [1101, 198] width 84 height 12
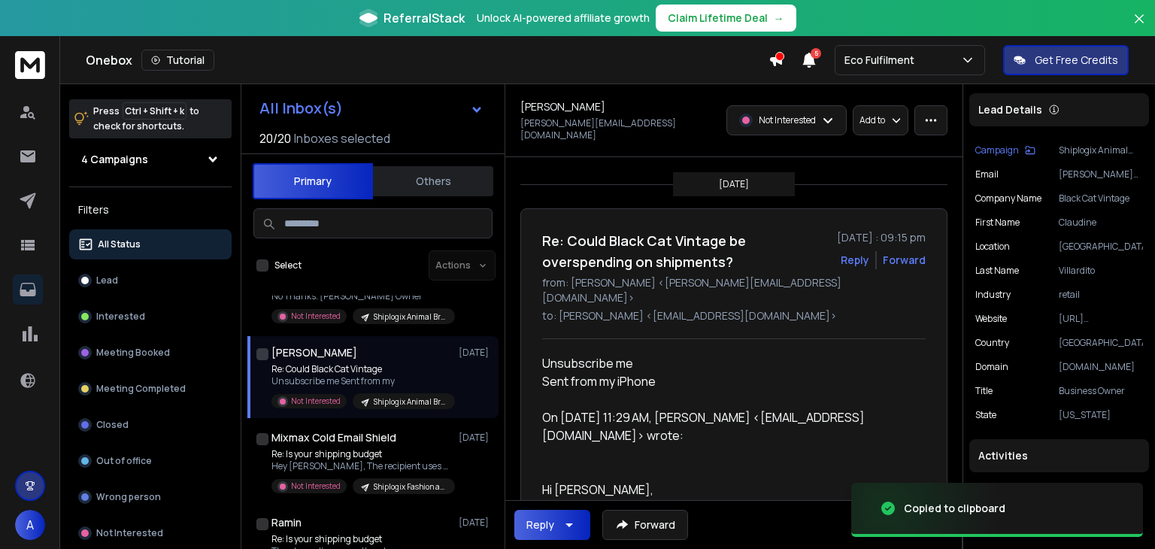
click at [1075, 177] on p "claudine@blackcatvintage.com" at bounding box center [1101, 174] width 84 height 12
click at [1089, 314] on p "https://blackcatvintage.com" at bounding box center [1101, 319] width 84 height 12
drag, startPoint x: 541, startPoint y: 331, endPoint x: 668, endPoint y: 333, distance: 126.3
copy div "Unsubscribe me"
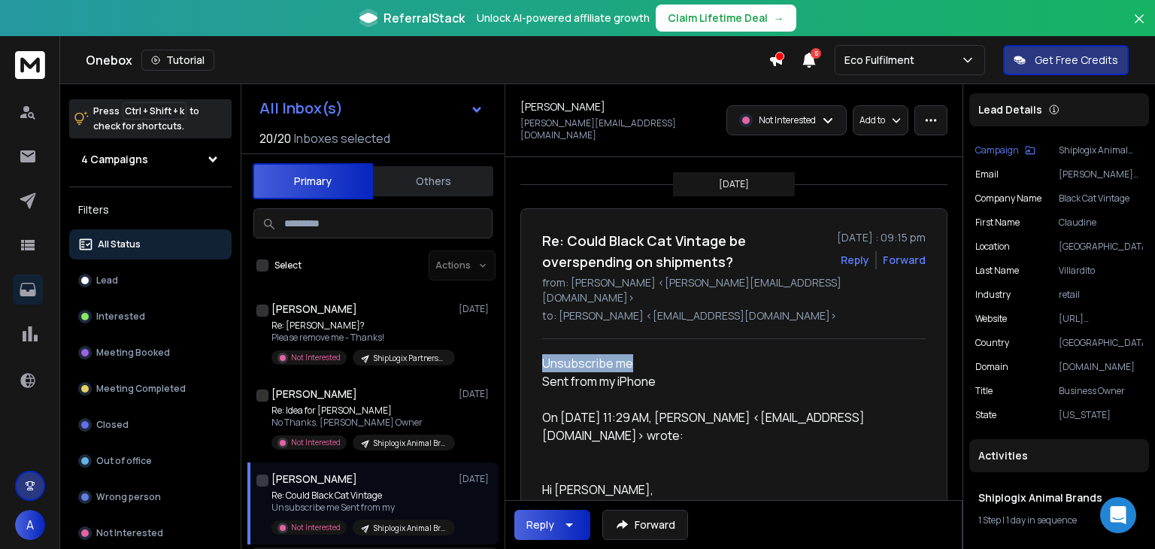
scroll to position [492, 0]
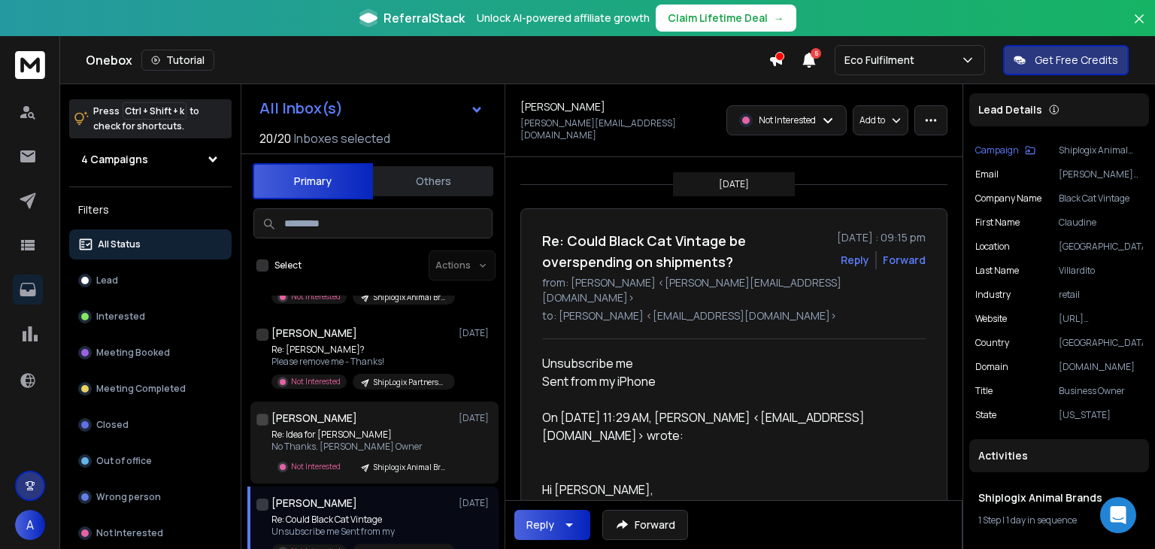
click at [338, 426] on div "Jennifer Stone 08 Oct Re: Idea for Jennifer No Thanks. Jennifer Stone Owner Not…" at bounding box center [381, 443] width 221 height 64
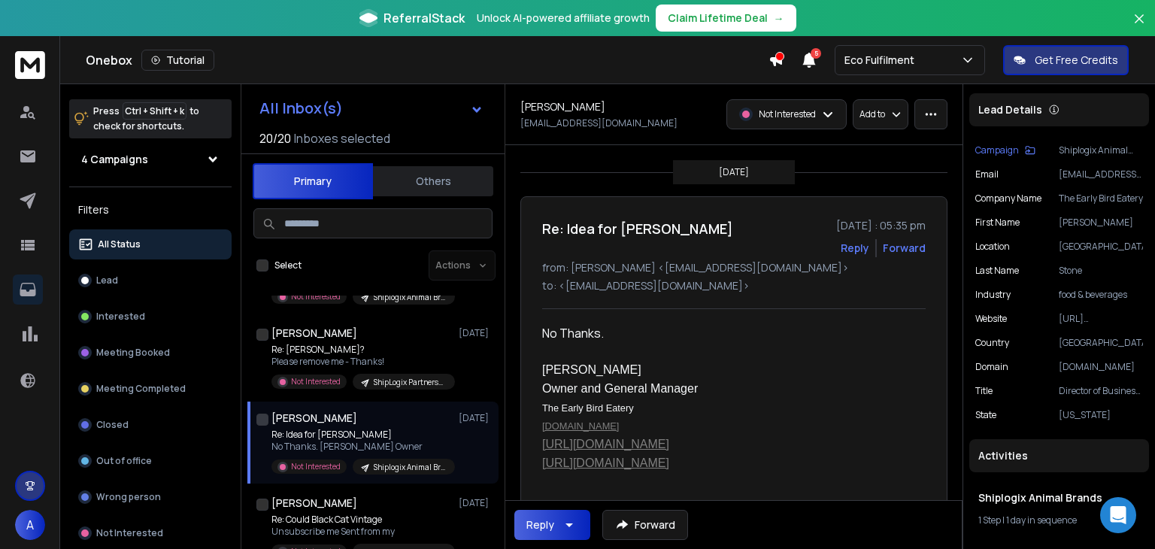
click at [1065, 148] on p "Shiplogix Animal Brands" at bounding box center [1101, 150] width 84 height 12
copy p "Shiplogix Animal Brands"
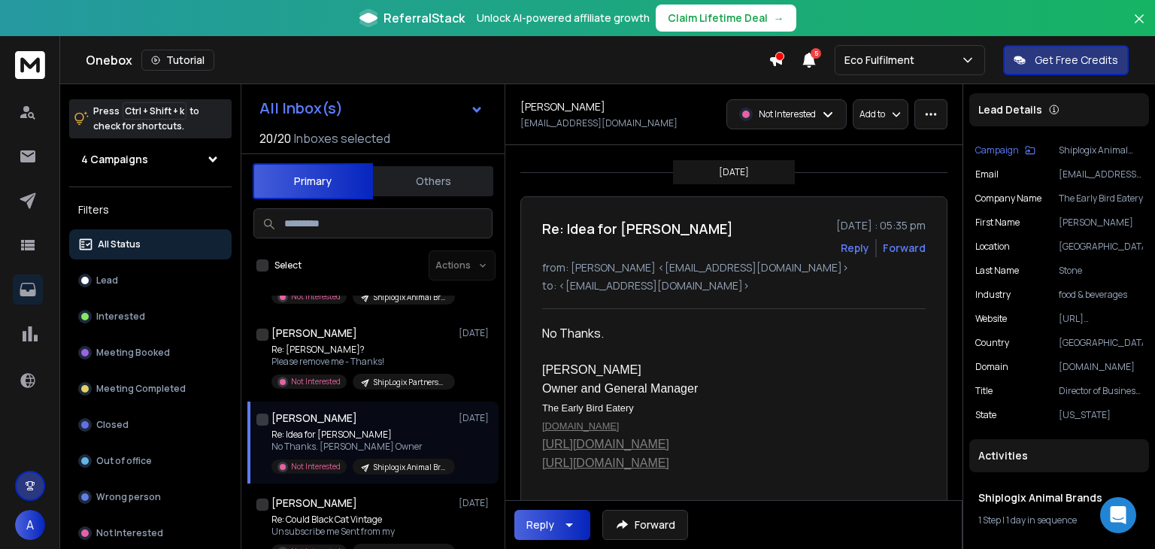
click at [1080, 220] on p "Jennifer" at bounding box center [1101, 223] width 84 height 12
click at [1107, 386] on p "Director of Business Operations" at bounding box center [1101, 391] width 84 height 12
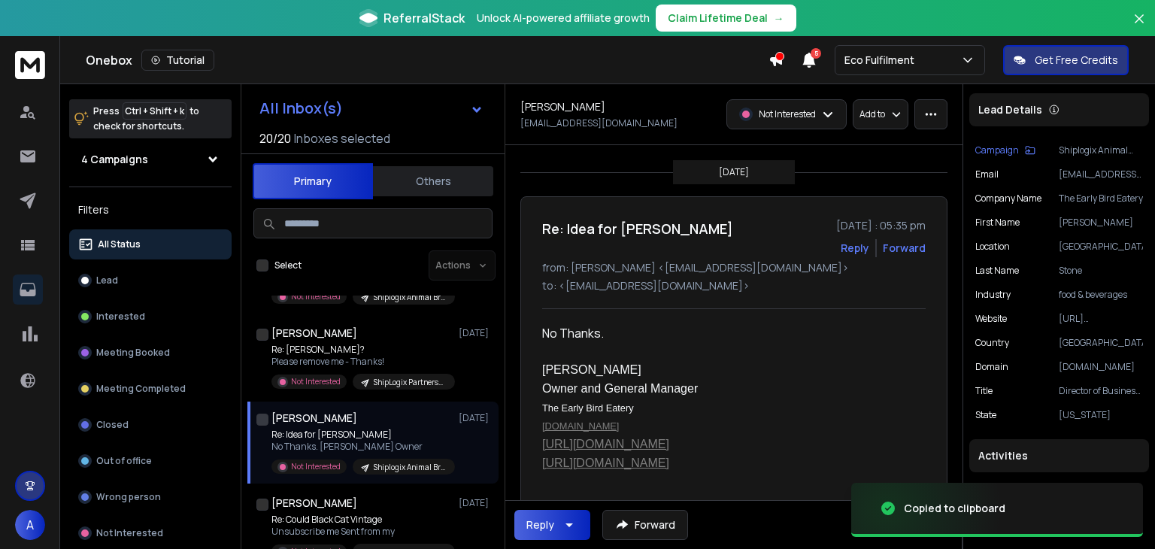
click at [1068, 195] on p "The Early Bird Eatery" at bounding box center [1101, 198] width 84 height 12
click at [1086, 171] on p "jenn@theearlybirdeatery.com" at bounding box center [1101, 174] width 84 height 12
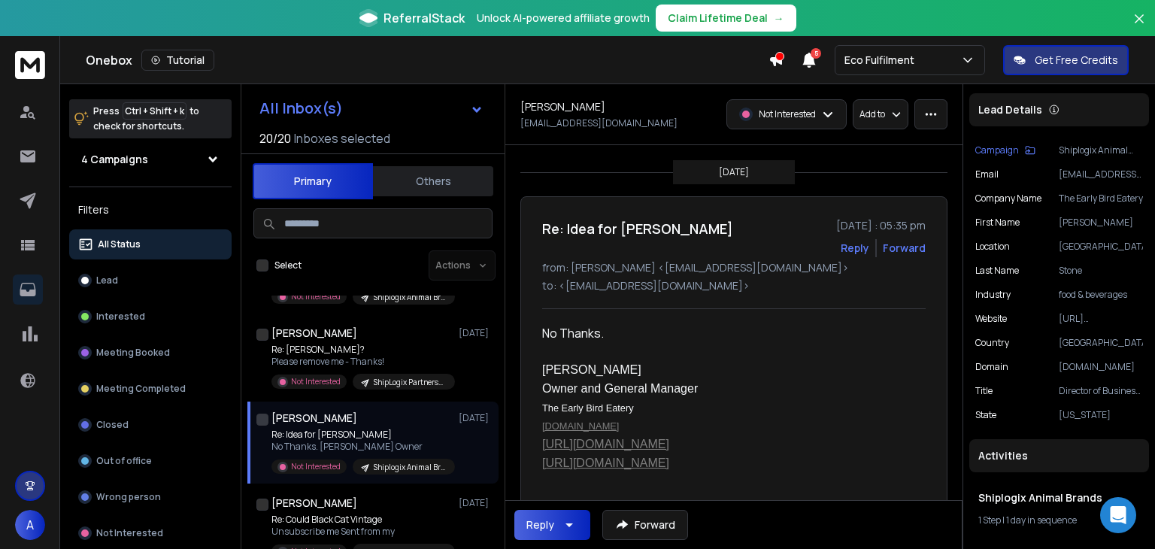
click at [1083, 320] on p "https://theearlybirdeatery.com" at bounding box center [1101, 319] width 84 height 12
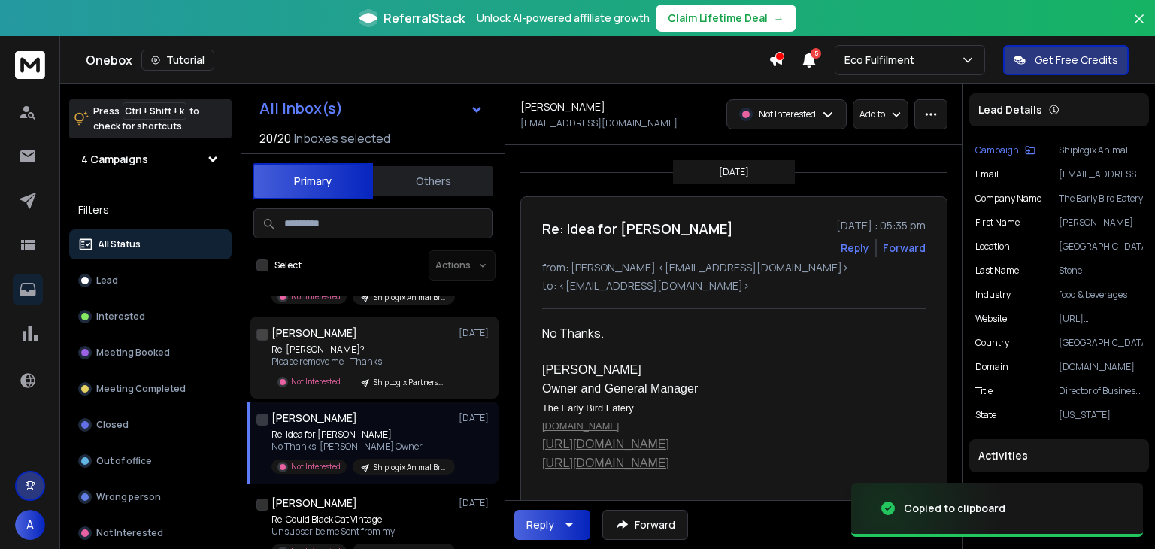
click at [292, 342] on div "Gary Wofford 09 Oct Re: Gary? Please remove me - Thanks! Not Interested ShipLog…" at bounding box center [381, 358] width 221 height 64
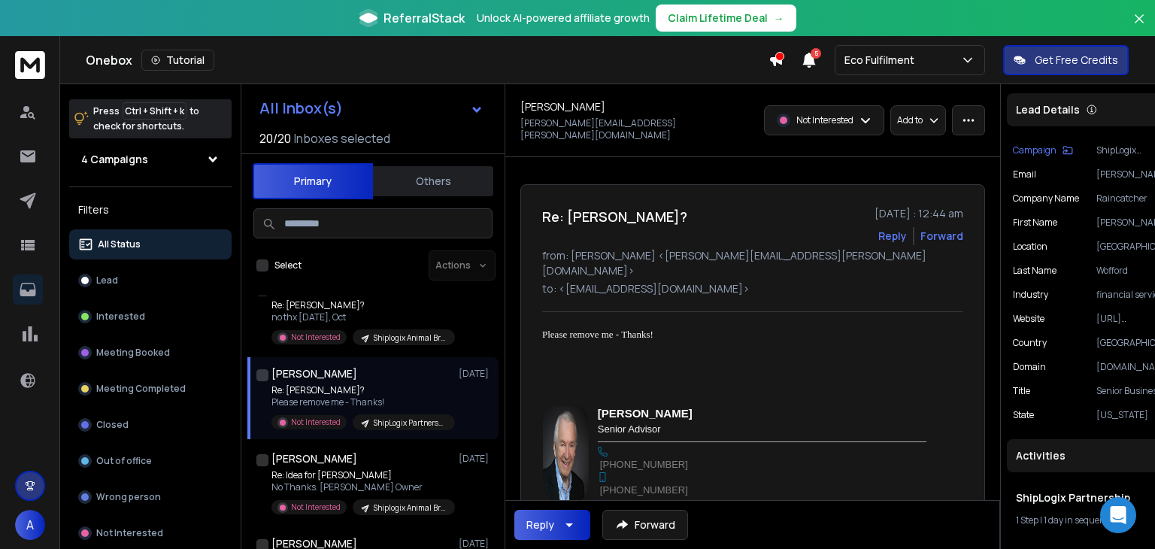
scroll to position [0, 0]
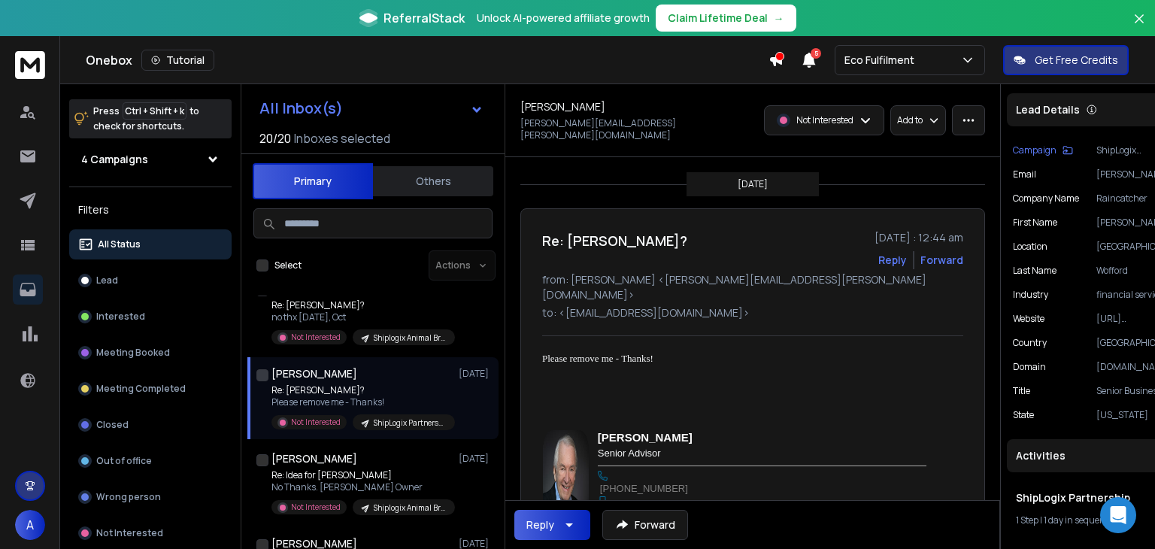
click at [1111, 150] on p "ShipLogix Partnership" at bounding box center [1138, 150] width 84 height 12
copy p "ShipLogix Partnership"
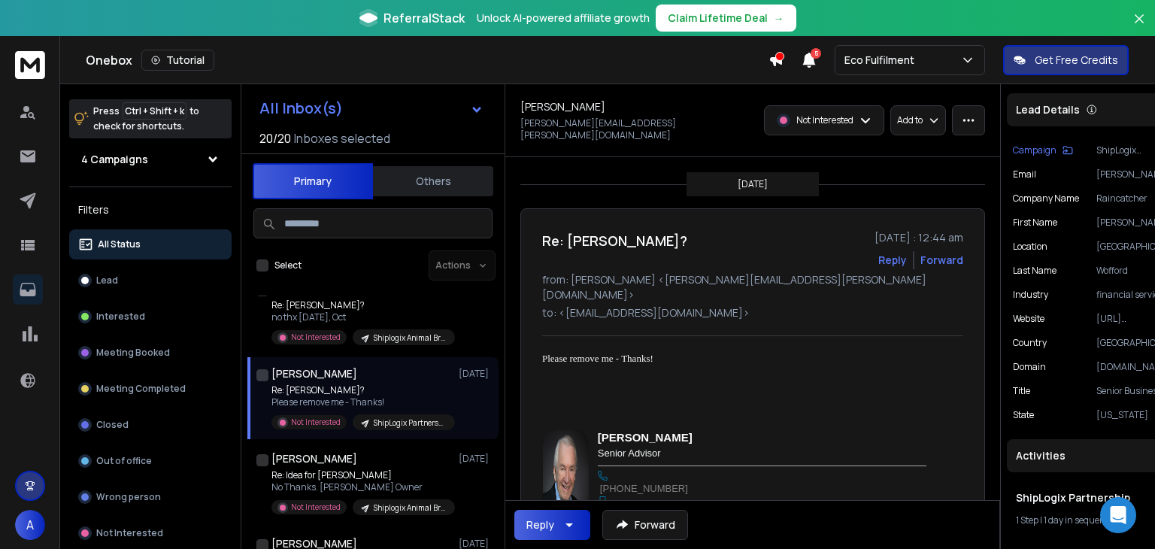
click at [1116, 265] on p "Wofford" at bounding box center [1138, 271] width 84 height 12
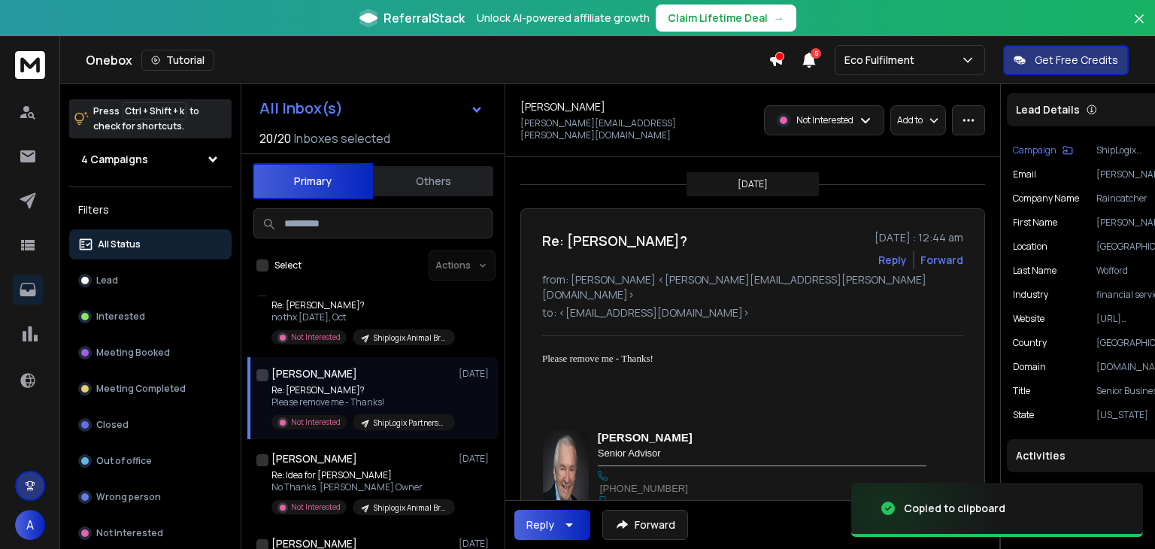
click at [1107, 395] on p "Senior Business Broker, M&A Advisor" at bounding box center [1138, 391] width 84 height 12
click at [1110, 197] on p "Raincatcher" at bounding box center [1138, 198] width 84 height 12
click at [1110, 175] on p "gary.wofford@raincatcher.com" at bounding box center [1138, 174] width 84 height 12
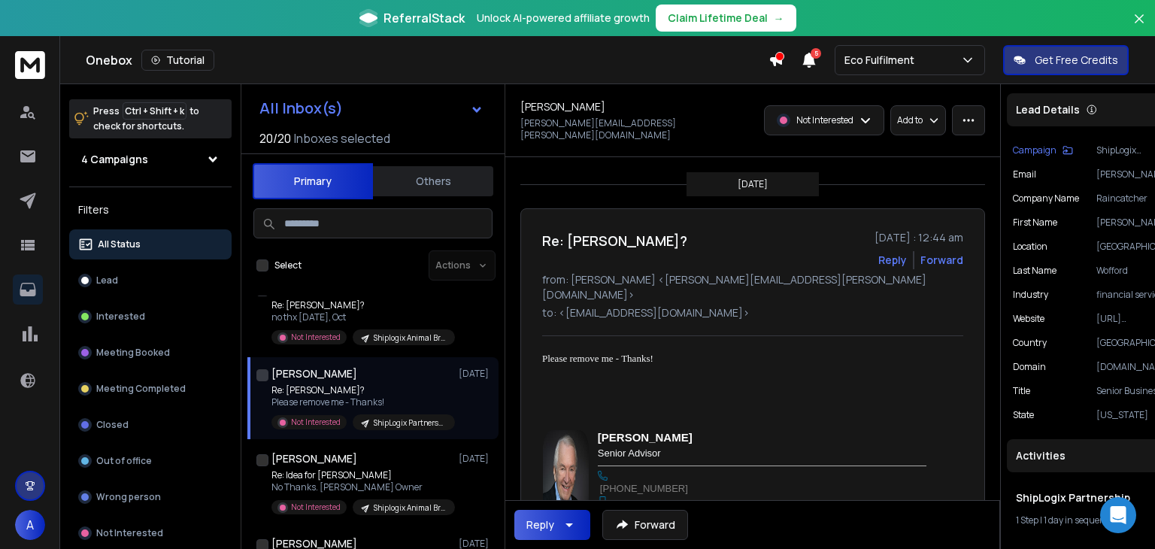
click at [1115, 319] on p "https://raincatcher.com" at bounding box center [1138, 319] width 84 height 12
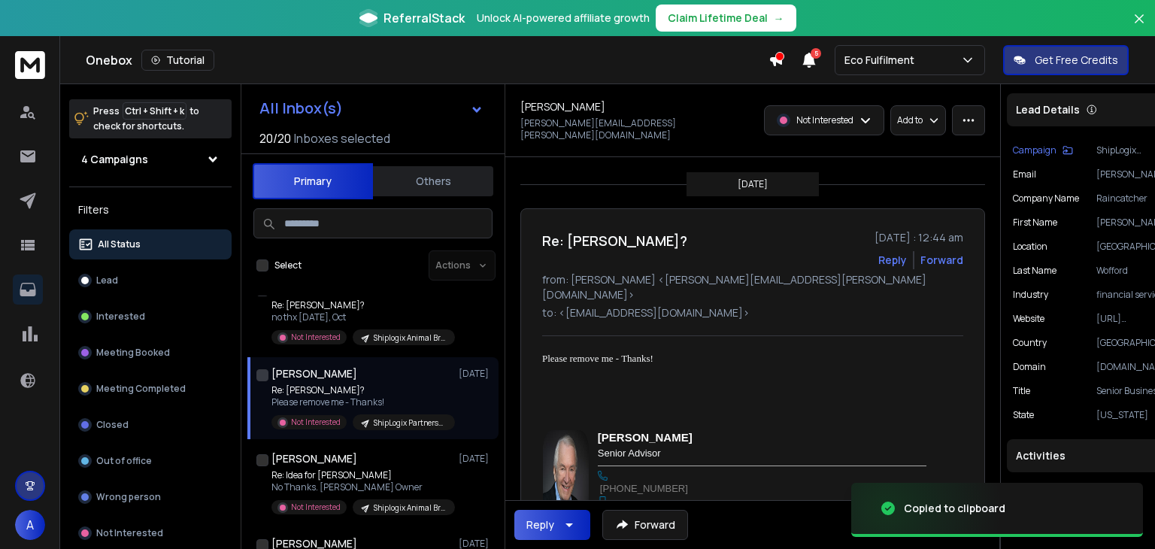
drag, startPoint x: 543, startPoint y: 331, endPoint x: 684, endPoint y: 338, distance: 141.5
click at [684, 351] on div "Please remove me - Thanks!" at bounding box center [746, 367] width 409 height 33
copy div "Please r"
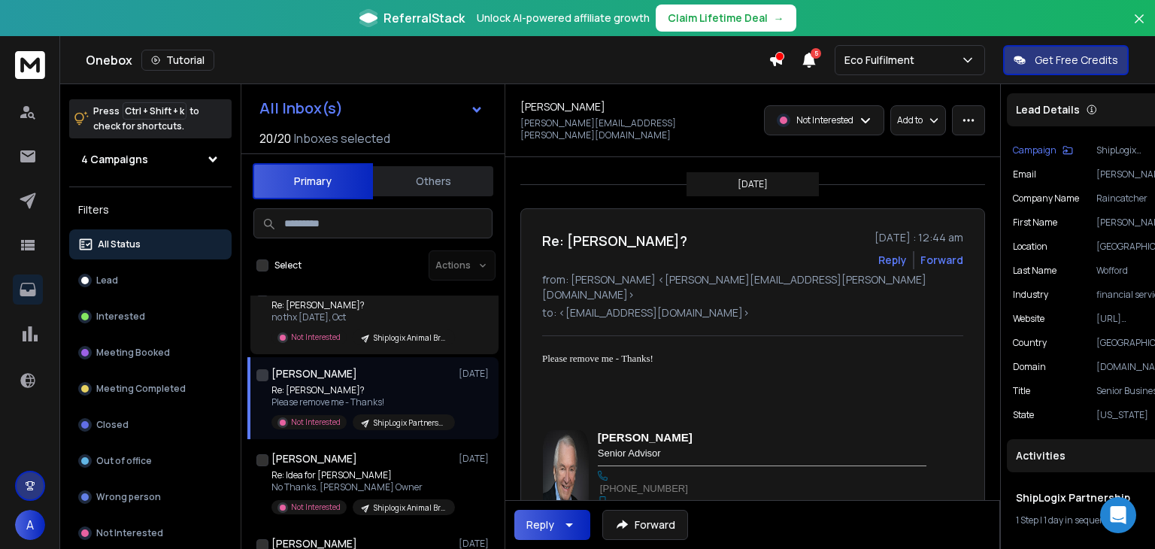
click at [358, 316] on p "no thx On Thu, Oct" at bounding box center [361, 317] width 180 height 12
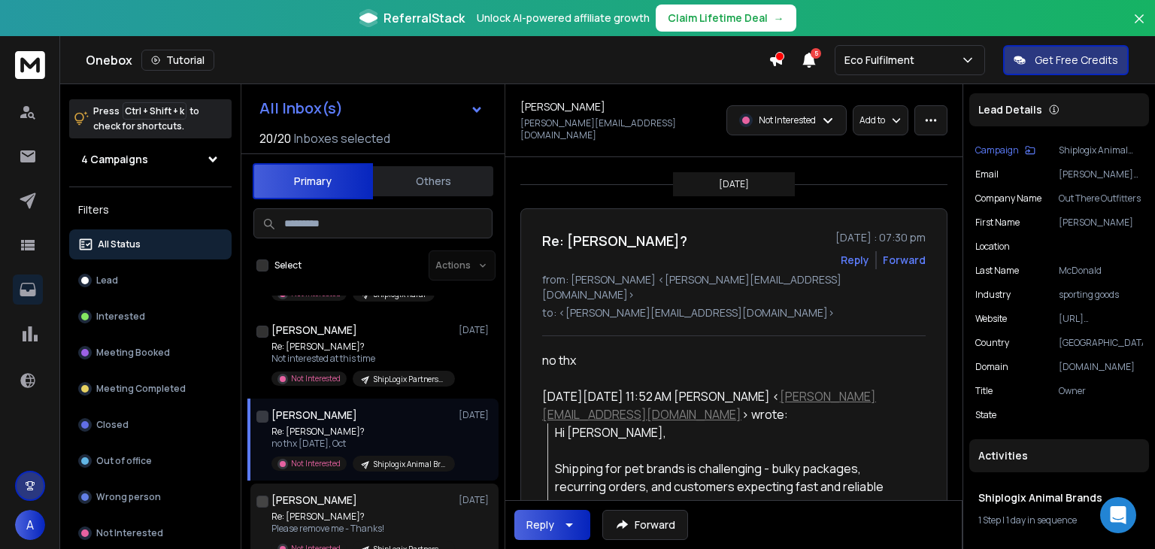
scroll to position [301, 0]
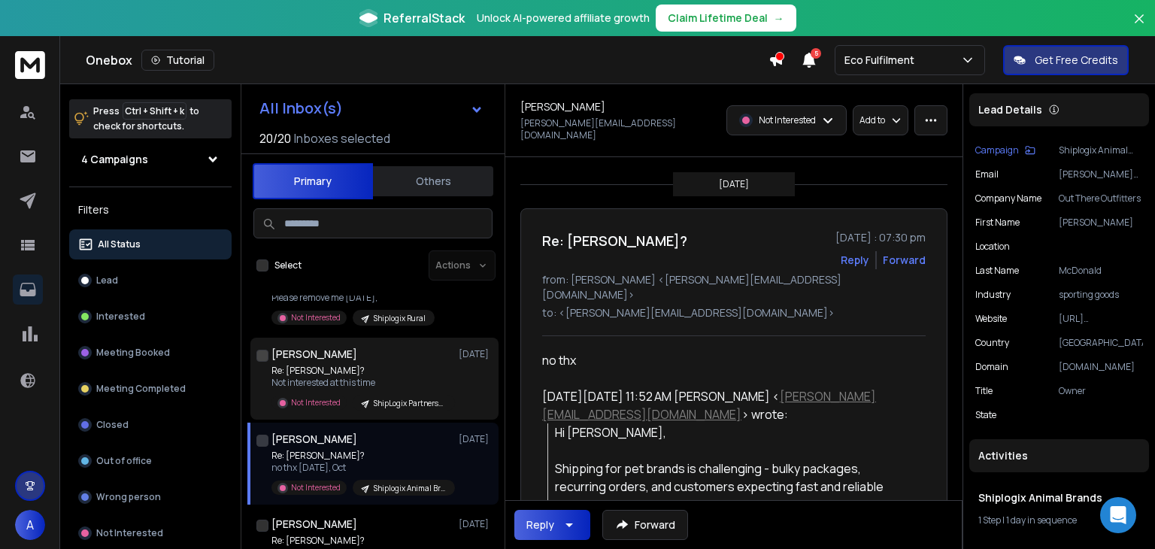
click at [297, 362] on div "Gary Lewis 09 Oct Re: Gary? Not interested at this time Not Interested ShipLogi…" at bounding box center [381, 379] width 221 height 64
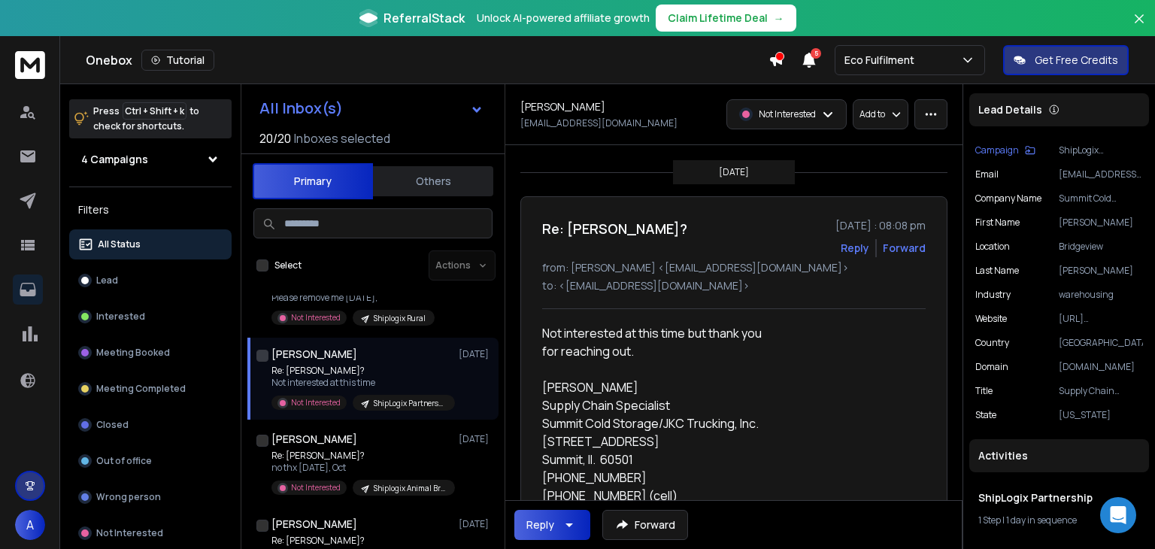
click at [1079, 149] on p "ShipLogix Partnership" at bounding box center [1101, 150] width 84 height 12
click at [1065, 266] on p "Lewis" at bounding box center [1101, 271] width 84 height 12
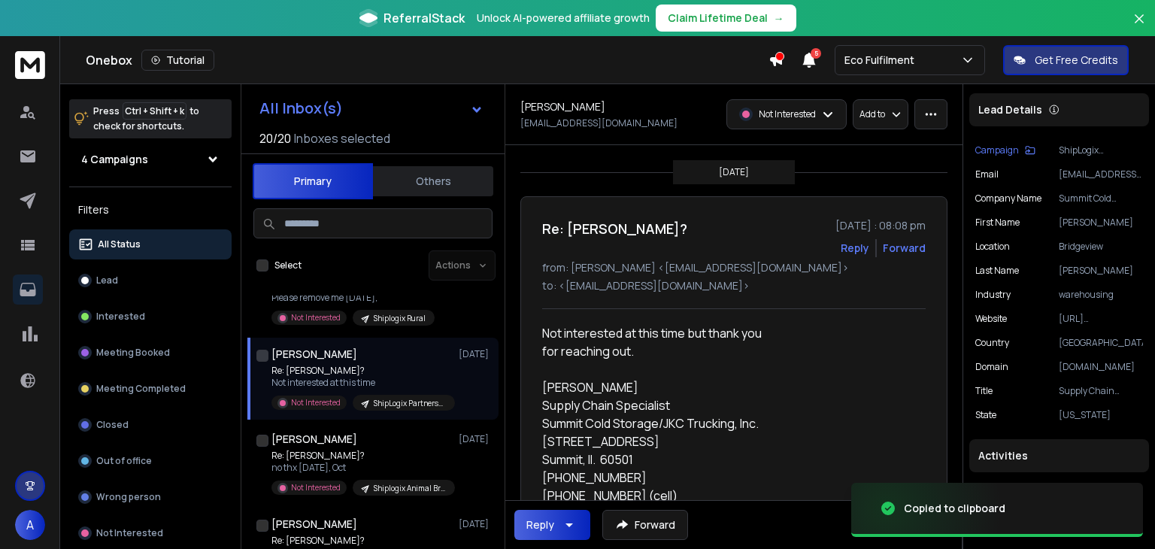
click at [1071, 386] on p "Supply Chain Specialist" at bounding box center [1101, 391] width 84 height 12
drag, startPoint x: 1074, startPoint y: 195, endPoint x: 1056, endPoint y: 156, distance: 42.1
click at [1074, 194] on p "Summit Cold Storage" at bounding box center [1101, 198] width 84 height 12
click at [1093, 172] on p "glewis@summitcold.com" at bounding box center [1101, 174] width 84 height 12
click at [1089, 320] on p "https://summitcoldstorage.com" at bounding box center [1101, 319] width 84 height 12
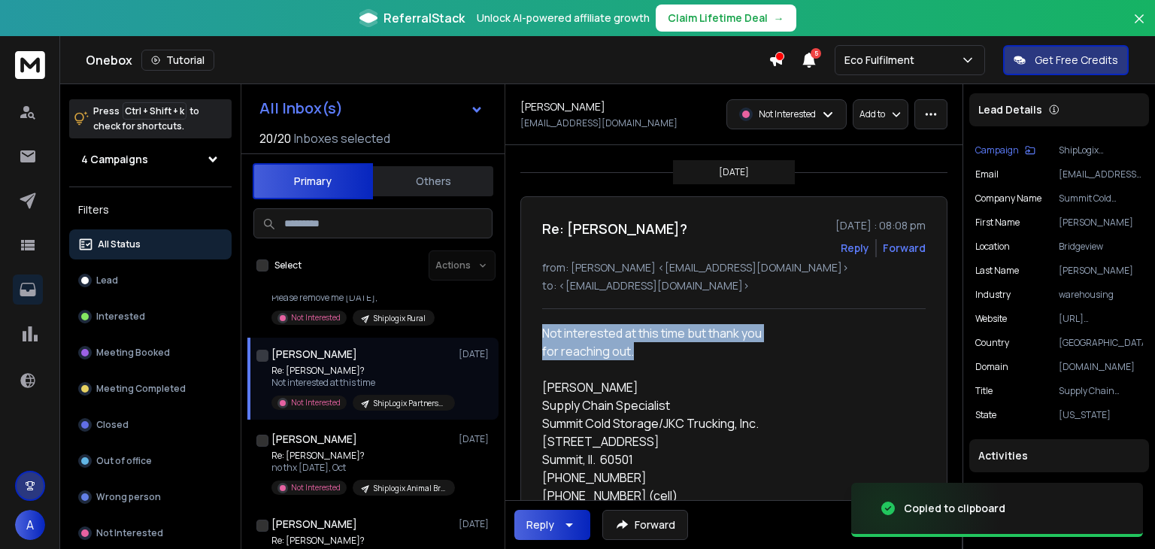
drag, startPoint x: 536, startPoint y: 329, endPoint x: 687, endPoint y: 357, distance: 153.8
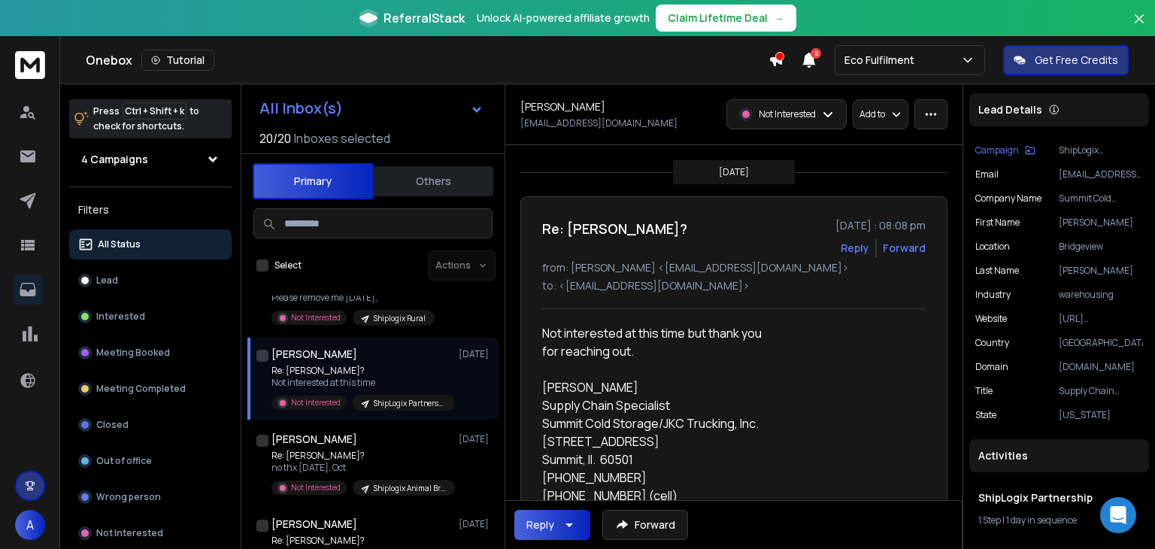
click at [501, 399] on div "All Inbox(s) 20 / 20 Inboxes selected Primary Others Select Actions Tracy Mongo…" at bounding box center [373, 358] width 265 height 549
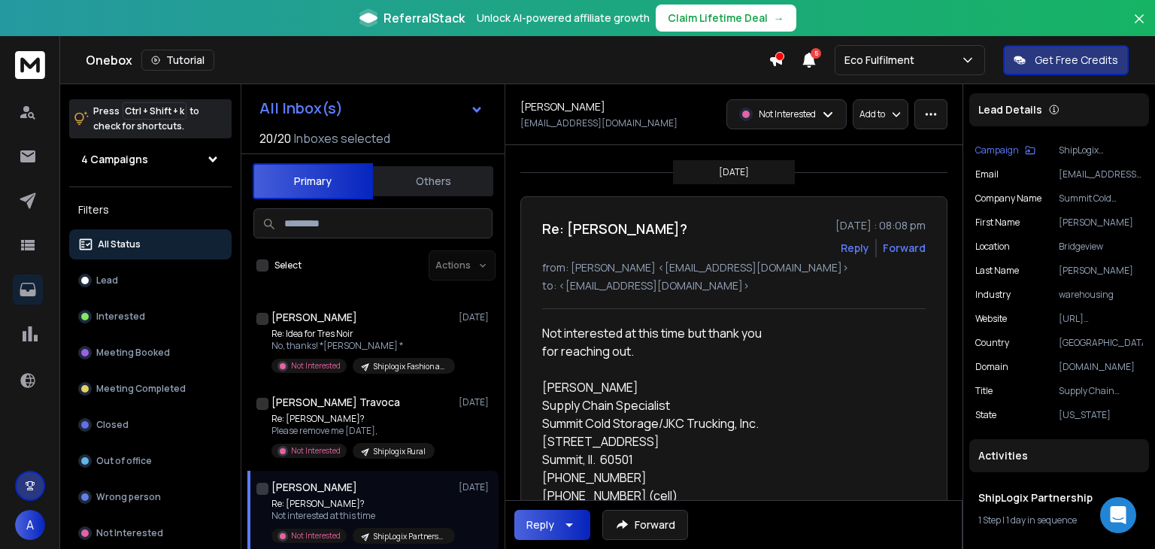
scroll to position [144, 0]
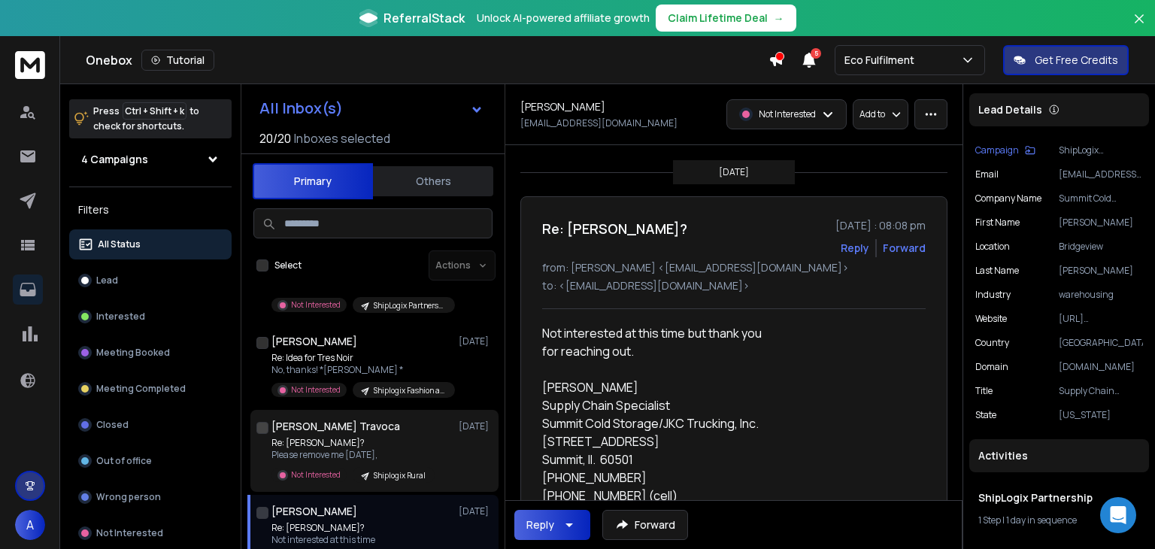
click at [358, 417] on div "Stuart Travoca 09 Oct Re: Stuart? Please remove me On Thu, Not Interested Shipl…" at bounding box center [374, 451] width 248 height 82
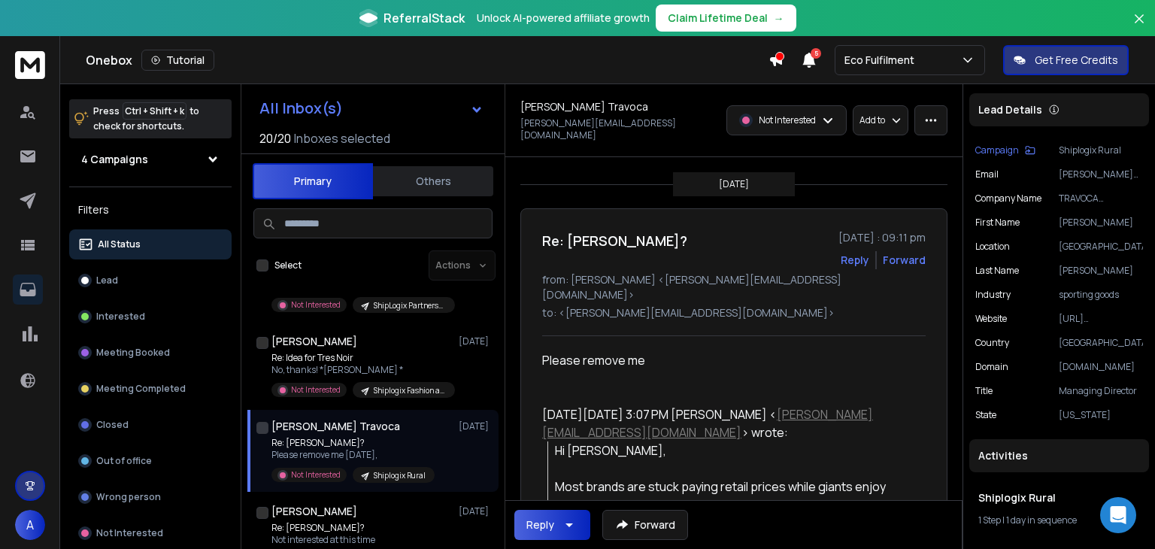
click at [1068, 151] on p "Shiplogix Rural" at bounding box center [1101, 150] width 84 height 12
click at [1072, 274] on p "Rudolph" at bounding box center [1101, 271] width 84 height 12
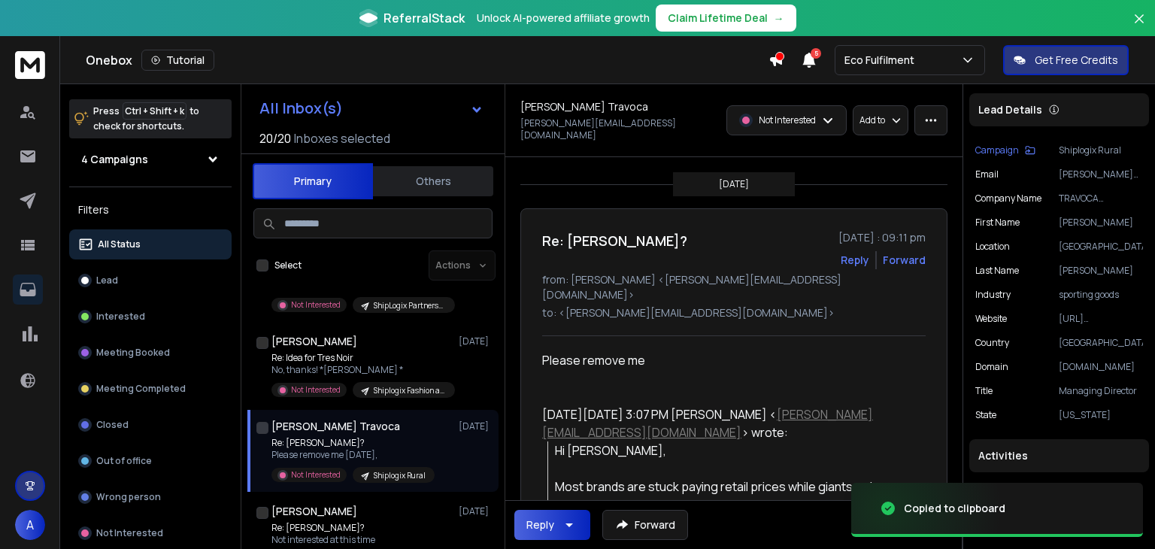
click at [1090, 394] on p "Managing Director" at bounding box center [1101, 391] width 84 height 12
click at [1077, 194] on p "TRAVOCA USA" at bounding box center [1101, 198] width 84 height 12
click at [1119, 175] on p "stuart.r@travoca.com" at bounding box center [1101, 174] width 84 height 12
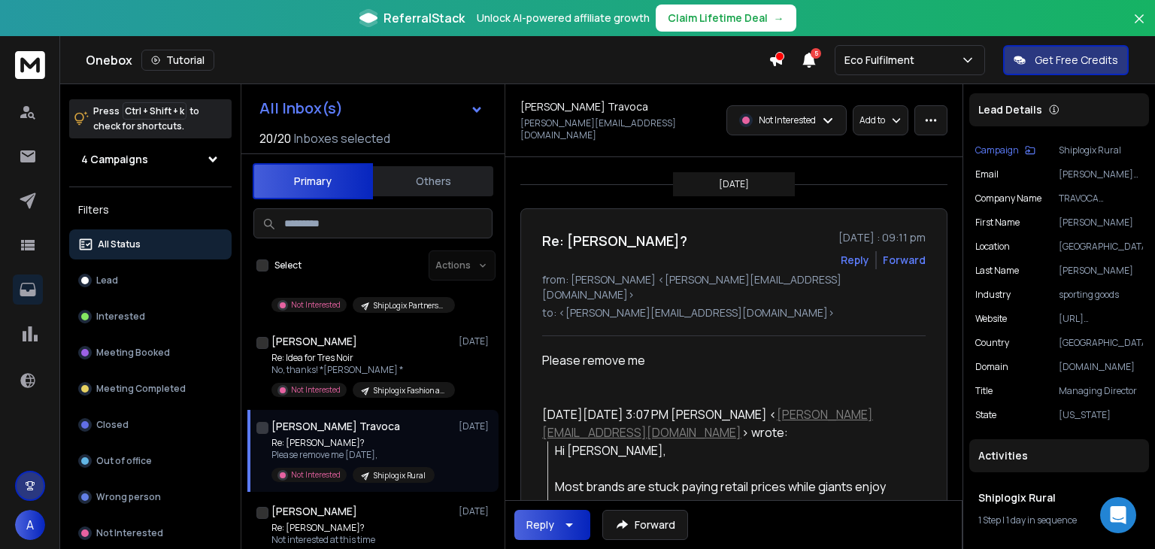
click at [1067, 314] on p "https://travoca.com" at bounding box center [1101, 319] width 84 height 12
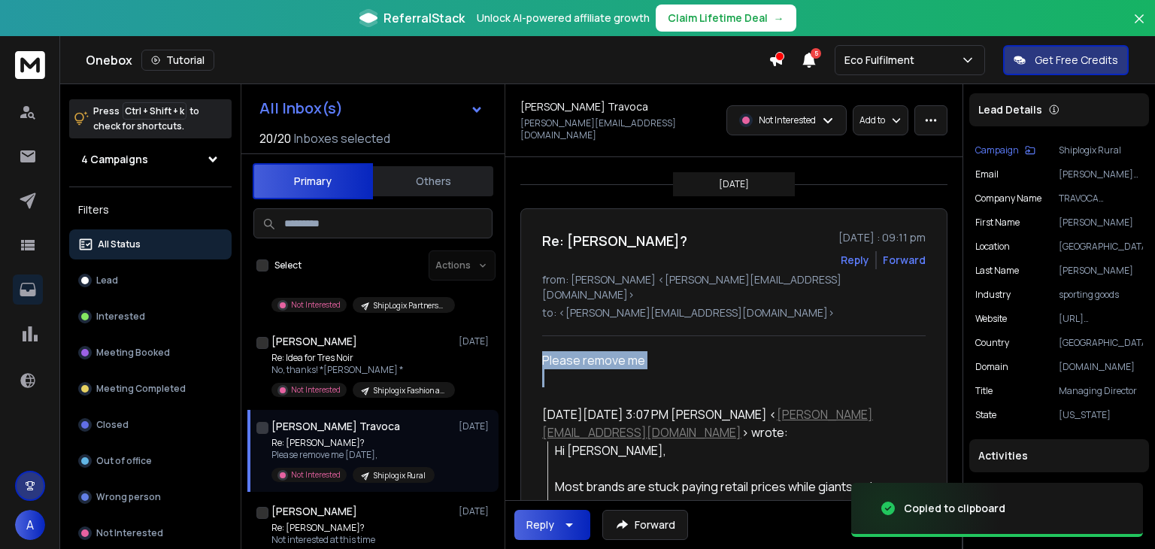
drag, startPoint x: 537, startPoint y: 329, endPoint x: 687, endPoint y: 347, distance: 151.4
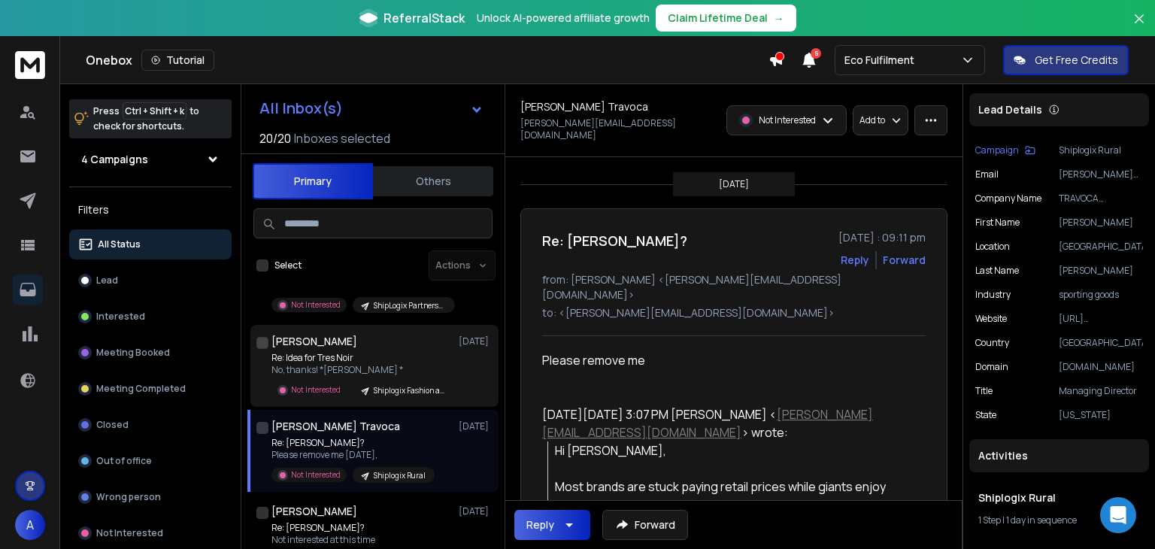
click at [308, 350] on div "Holly Stein 09 Oct Re: Idea for Tres Noir No, thanks! *Holly Stein * Not Intere…" at bounding box center [381, 366] width 221 height 64
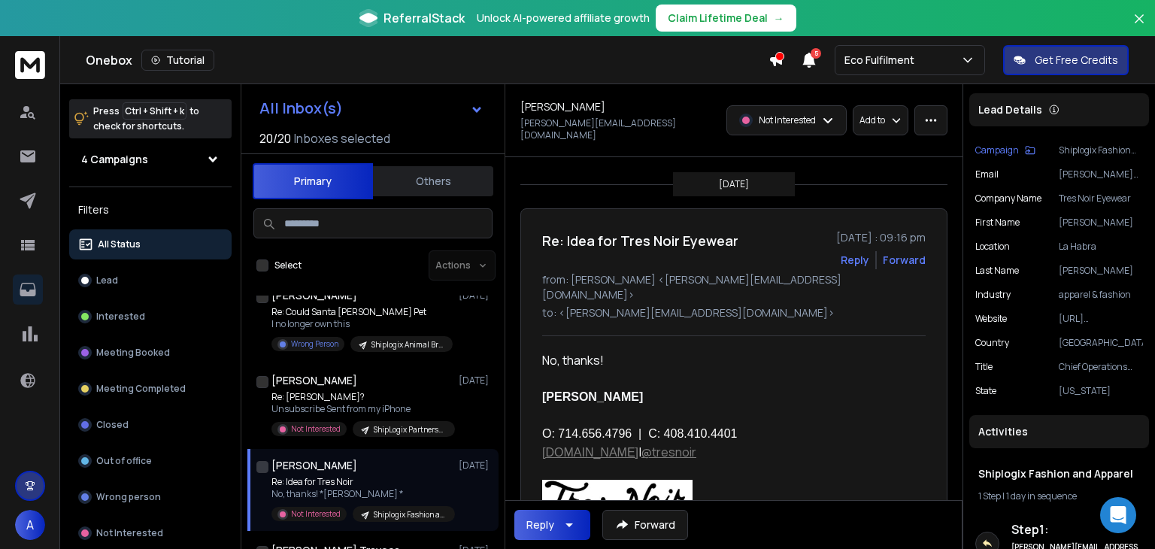
scroll to position [0, 0]
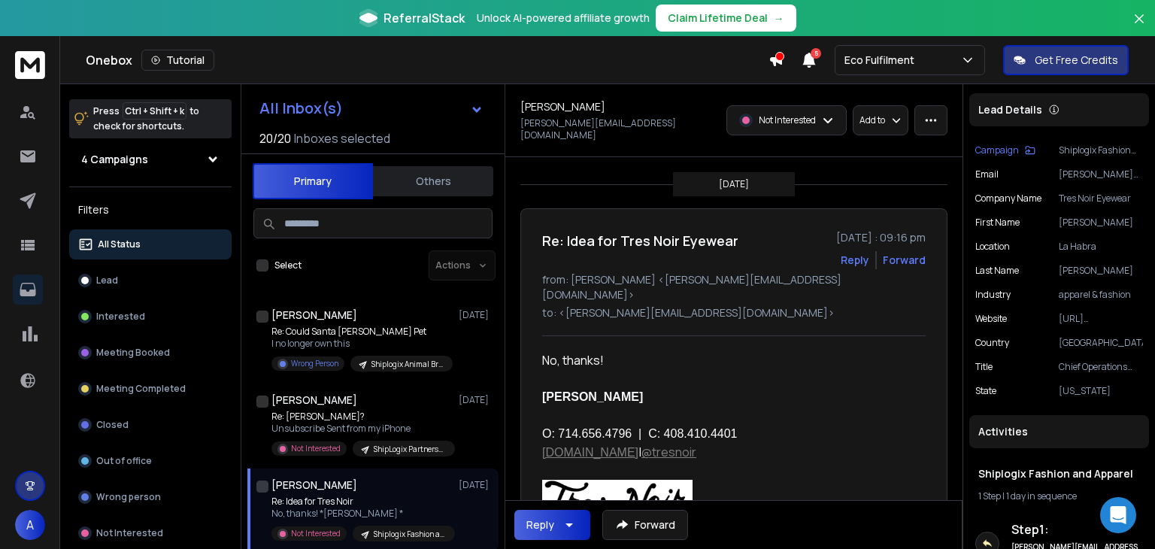
click at [1060, 148] on p "Shiplogix Fashion and Apparel" at bounding box center [1101, 150] width 84 height 12
click at [1059, 148] on p "Shiplogix Fashion and Apparel" at bounding box center [1101, 150] width 84 height 12
click at [1067, 268] on p "Stein" at bounding box center [1101, 271] width 84 height 12
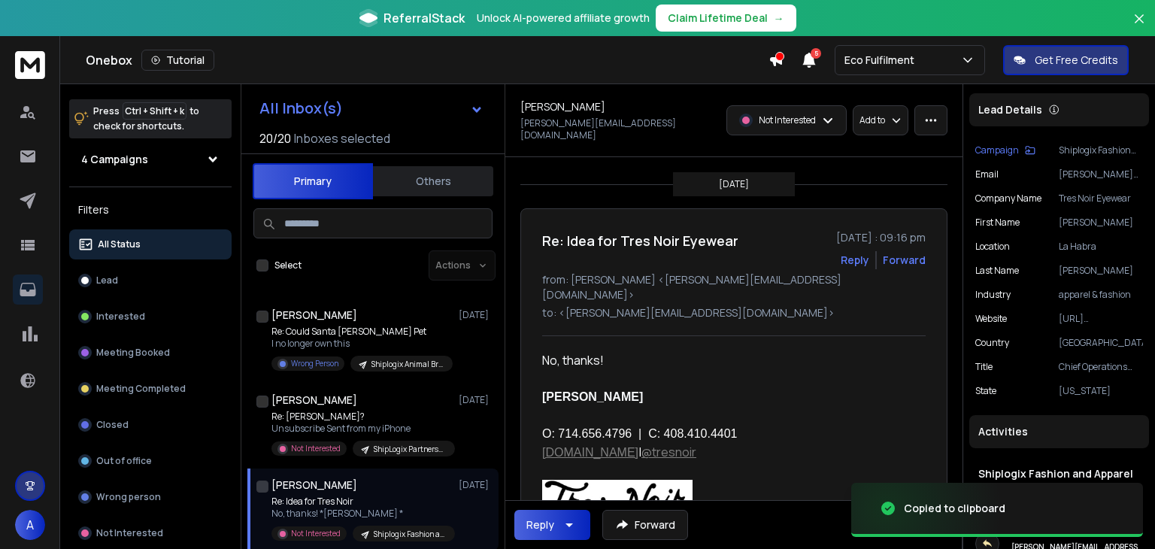
drag, startPoint x: 1064, startPoint y: 365, endPoint x: 1044, endPoint y: 263, distance: 104.2
click at [1064, 365] on p "Chief Operations Officer" at bounding box center [1101, 367] width 84 height 12
click at [1089, 198] on p "Tres Noir Eyewear" at bounding box center [1101, 198] width 84 height 12
click at [1067, 174] on p "holly@tresnoir.com" at bounding box center [1101, 174] width 84 height 12
click at [1071, 326] on div "Campaign Shiplogix Fashion and Apparel Email holly@tresnoir.com Company Name Tr…" at bounding box center [1059, 270] width 180 height 289
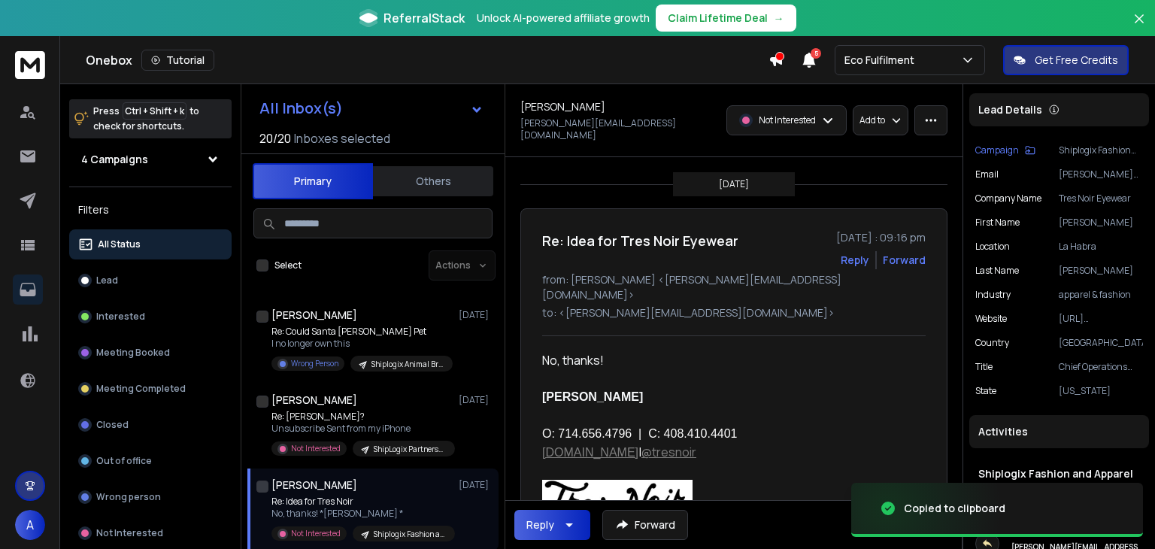
click at [1074, 315] on p "https://tresnoir.com" at bounding box center [1101, 319] width 84 height 12
drag, startPoint x: 532, startPoint y: 333, endPoint x: 659, endPoint y: 335, distance: 127.1
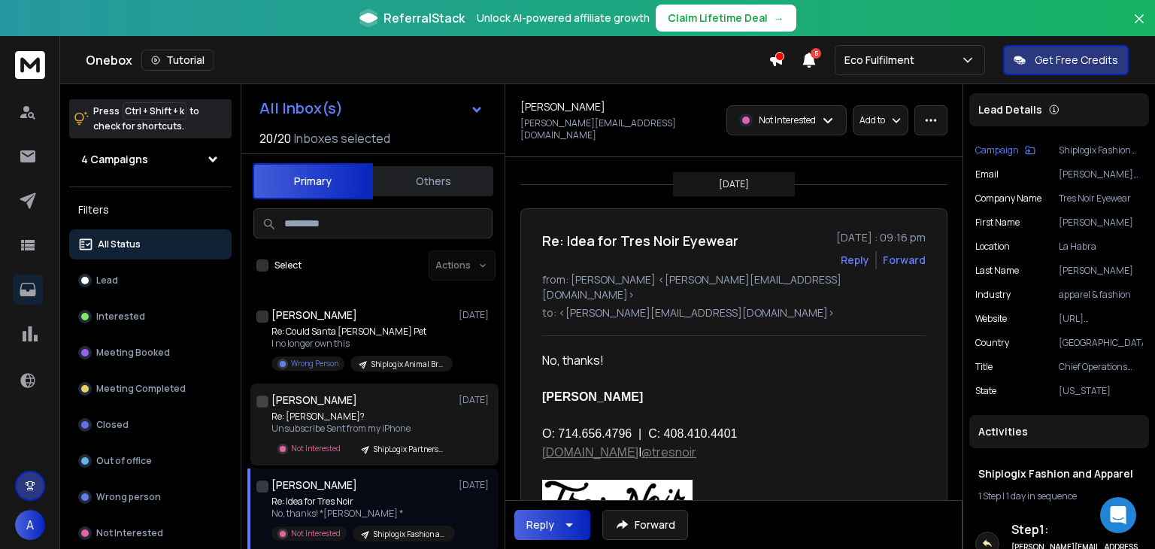
click at [327, 407] on h1 "John Mittnacht" at bounding box center [314, 399] width 86 height 15
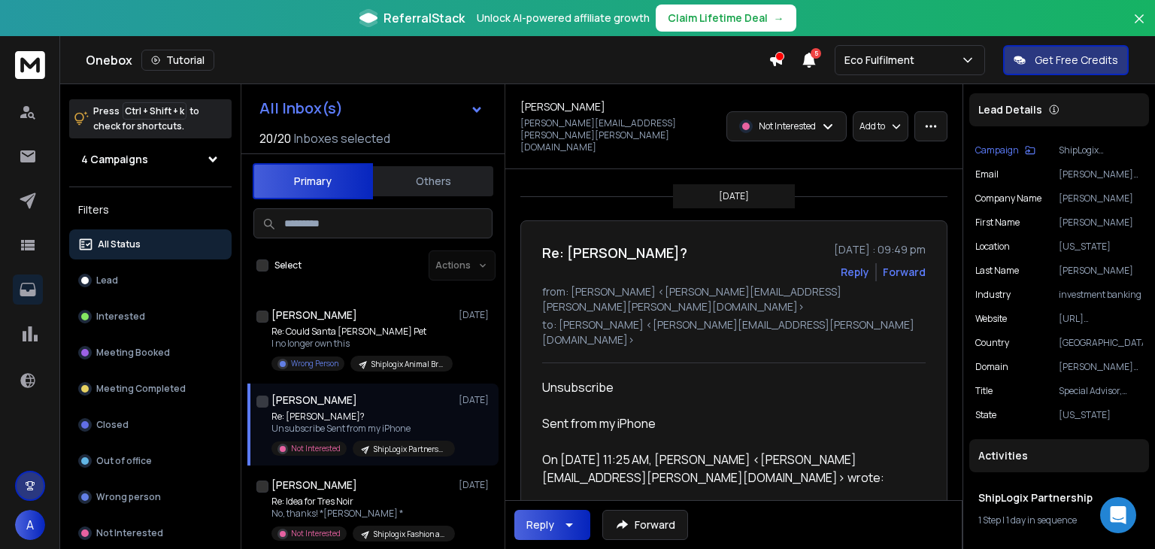
click at [1075, 144] on p "ShipLogix Partnership" at bounding box center [1101, 150] width 84 height 12
click at [1068, 274] on p "Mittnacht" at bounding box center [1101, 271] width 84 height 12
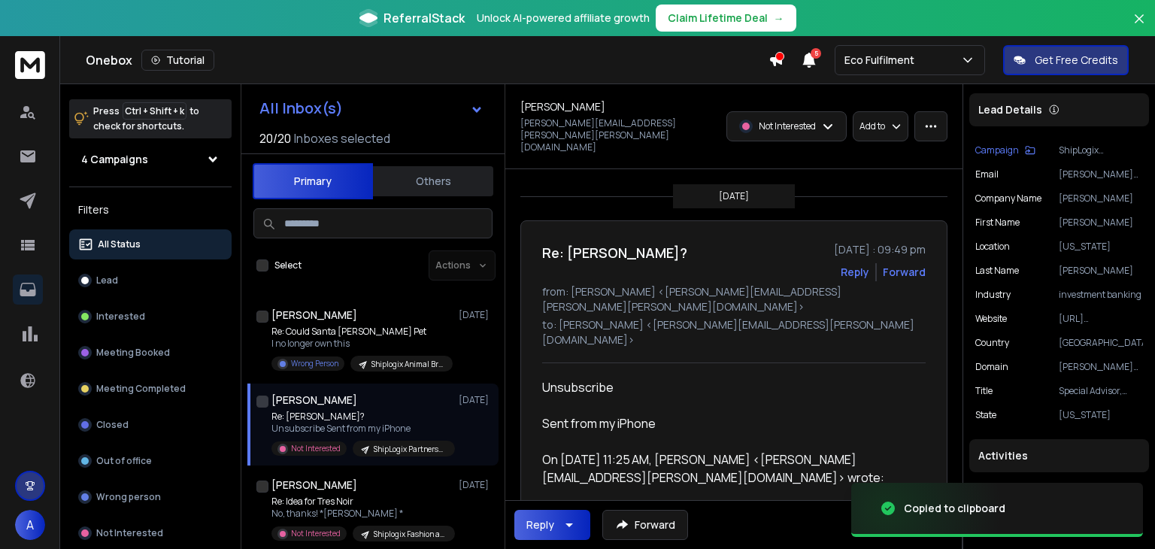
click at [1074, 389] on p "Special Advisor, Growth" at bounding box center [1101, 391] width 84 height 12
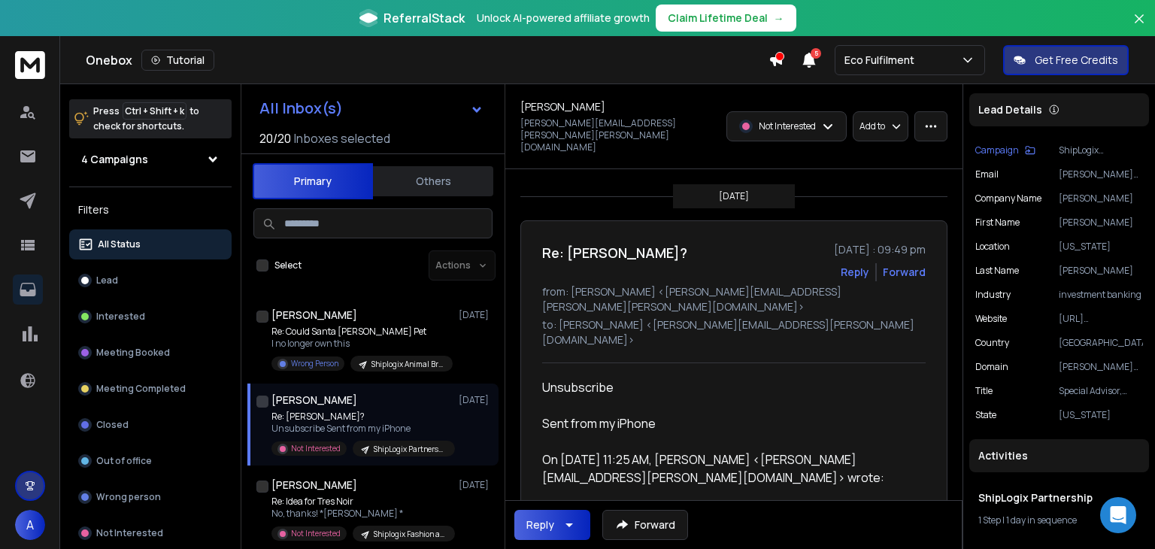
click at [1072, 204] on p "DeVoe" at bounding box center [1101, 198] width 84 height 12
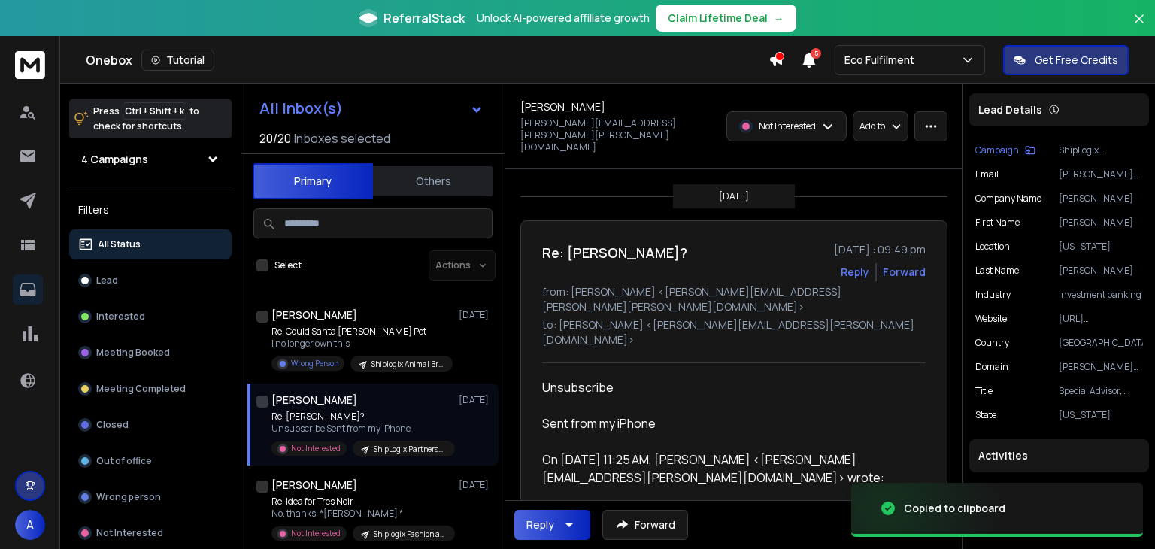
click at [1077, 176] on p "john.mittnacht@devoe-co.com" at bounding box center [1101, 174] width 84 height 12
click at [1069, 323] on p "https://devoeandcompany.com" at bounding box center [1101, 319] width 84 height 12
drag, startPoint x: 538, startPoint y: 335, endPoint x: 665, endPoint y: 353, distance: 129.2
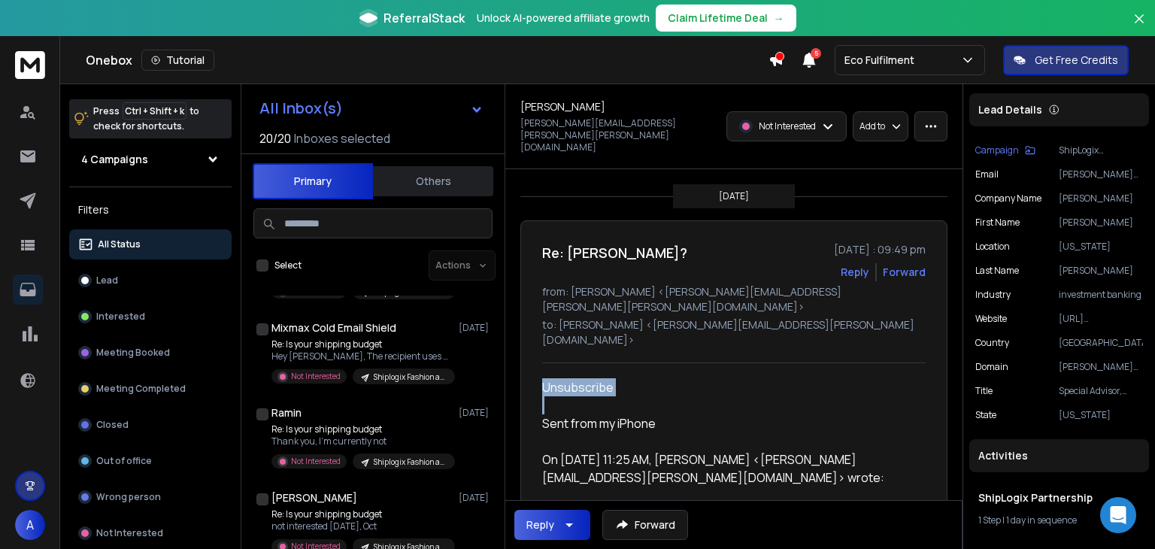
scroll to position [943, 0]
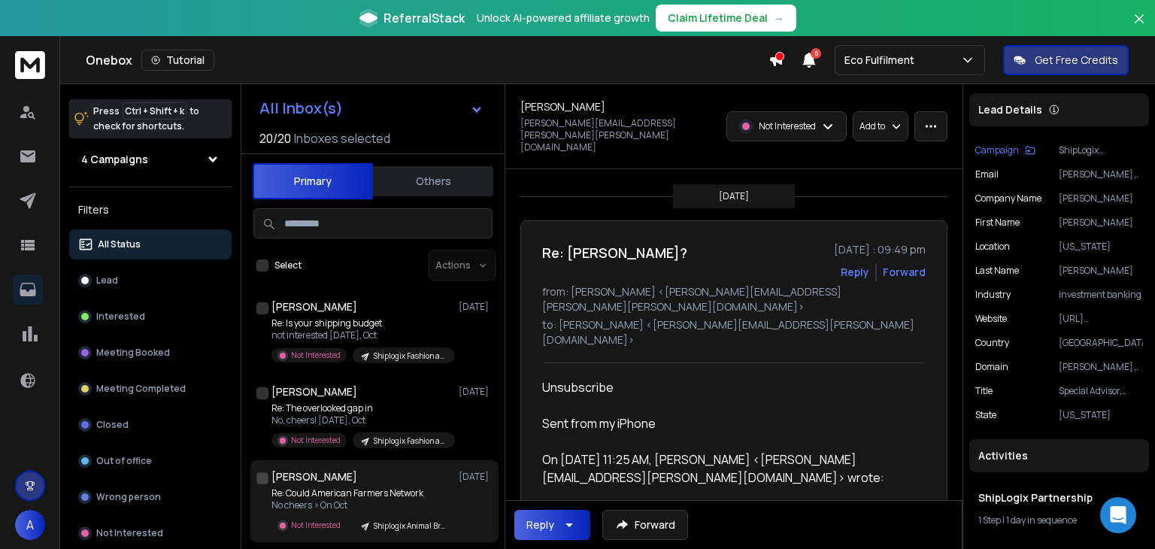
click at [367, 471] on div "Irina Protasova 01 Oct" at bounding box center [381, 476] width 221 height 15
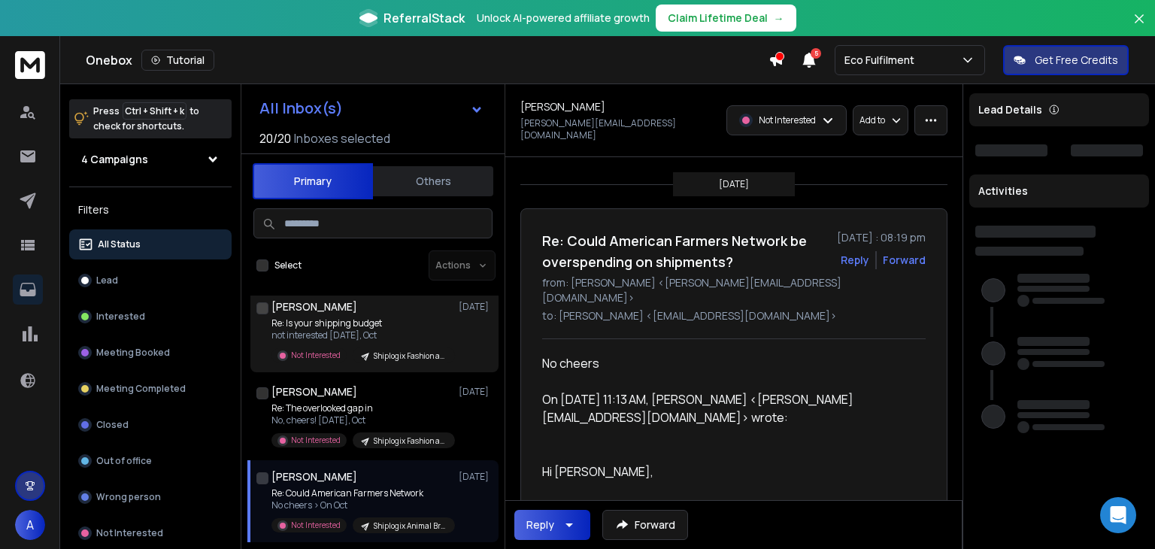
drag, startPoint x: 361, startPoint y: 392, endPoint x: 364, endPoint y: 360, distance: 31.7
click at [361, 391] on div "Nadya Nguyen 03 Oct" at bounding box center [381, 391] width 221 height 15
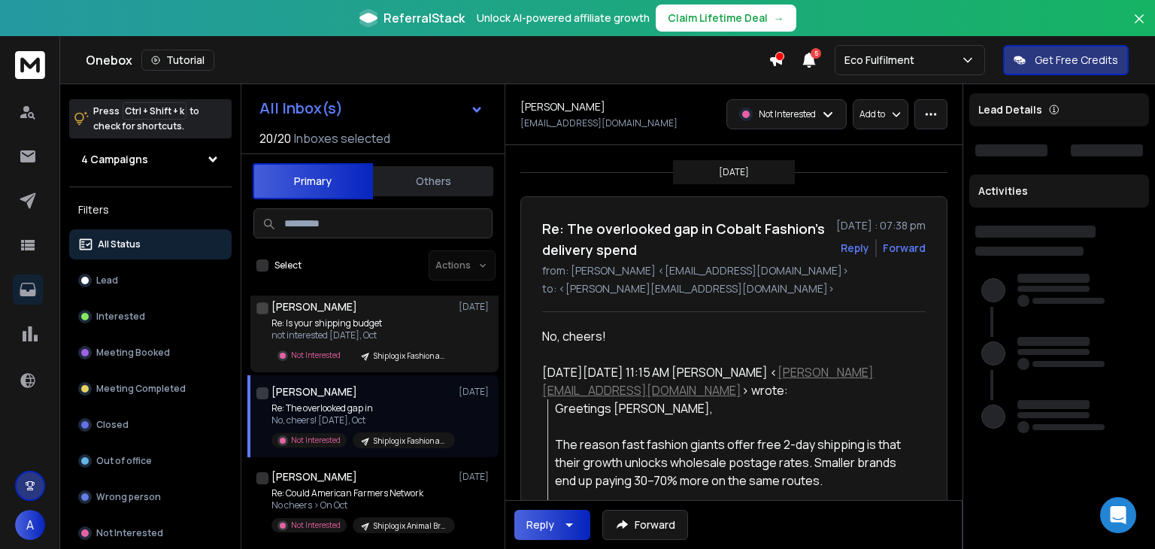
click at [350, 301] on div "Travis Hartanov 06 Oct" at bounding box center [381, 306] width 221 height 15
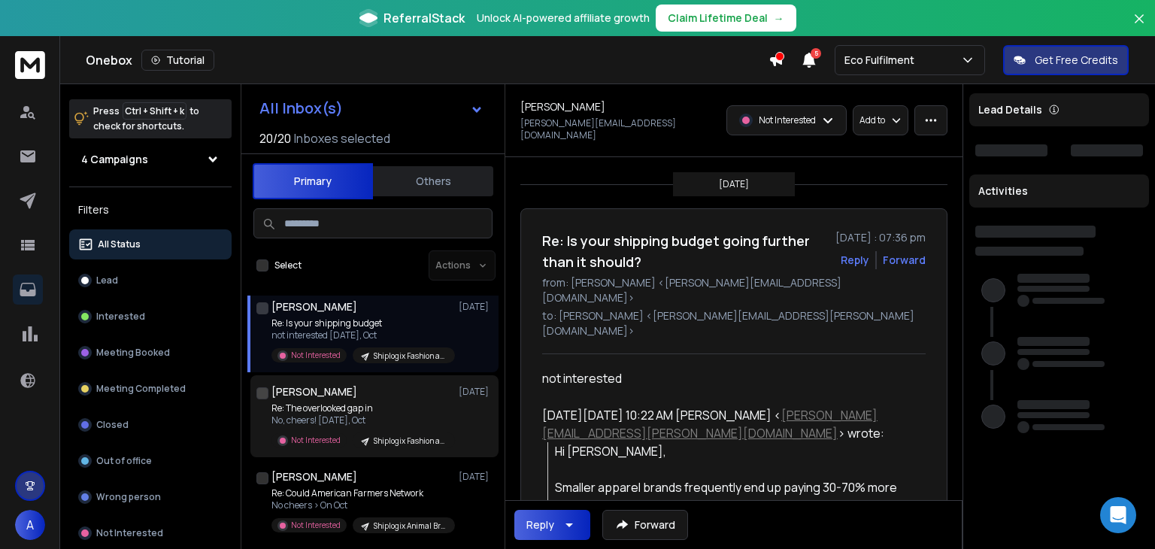
scroll to position [792, 0]
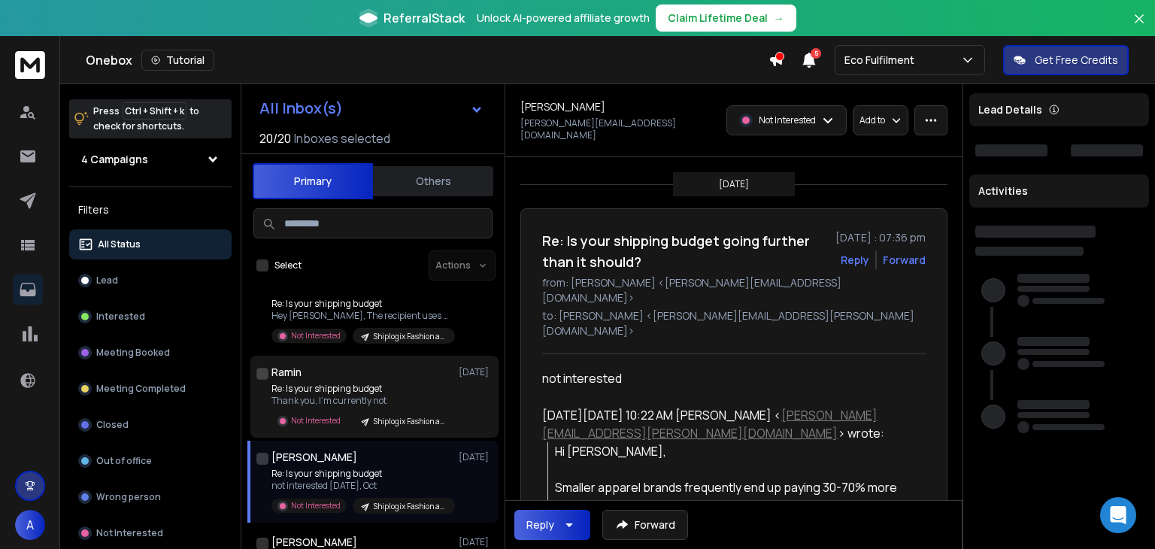
drag, startPoint x: 319, startPoint y: 389, endPoint x: 325, endPoint y: 381, distance: 9.6
click at [319, 388] on p "Re: Is your shipping budget" at bounding box center [361, 389] width 180 height 12
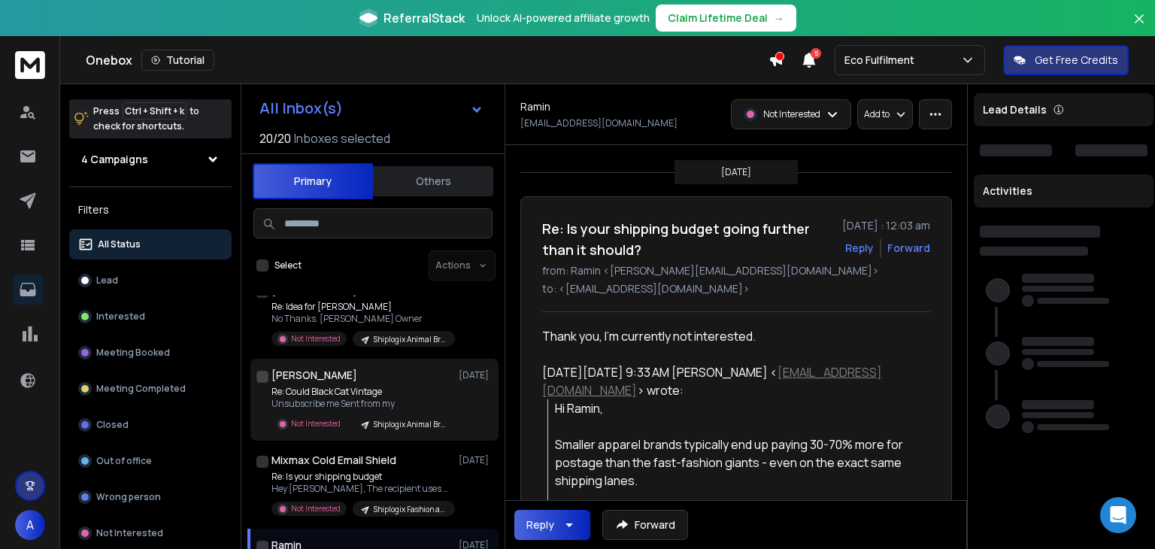
scroll to position [642, 0]
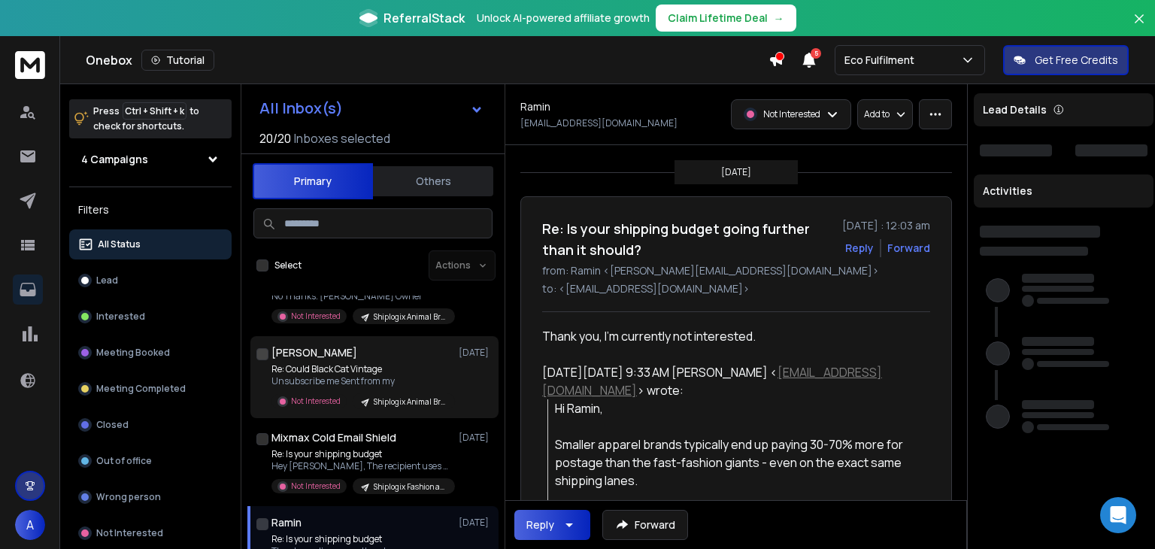
click at [319, 354] on h1 "Claudine Villardito" at bounding box center [314, 352] width 86 height 15
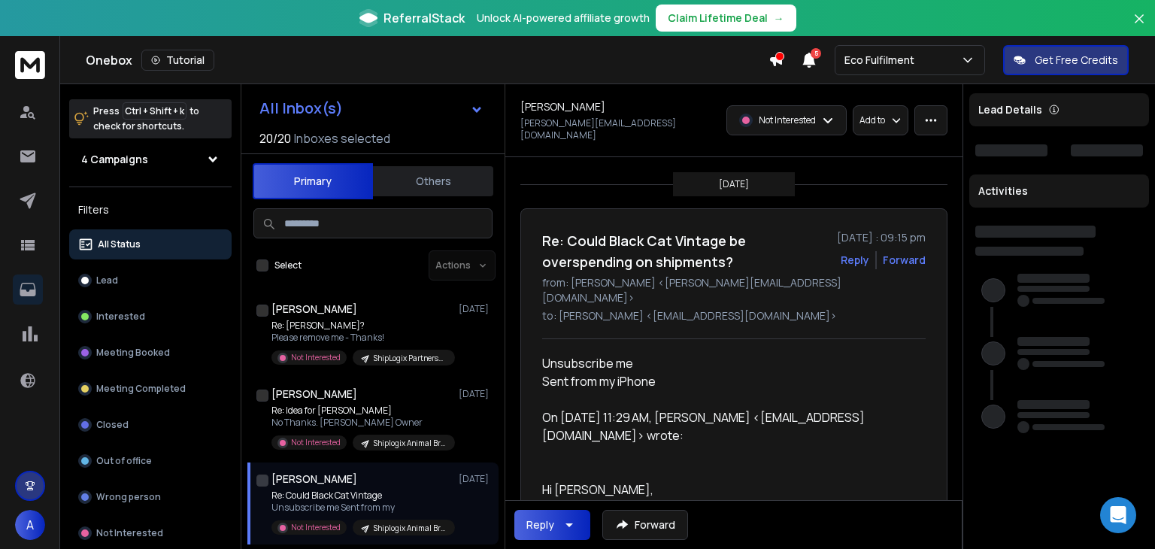
scroll to position [492, 0]
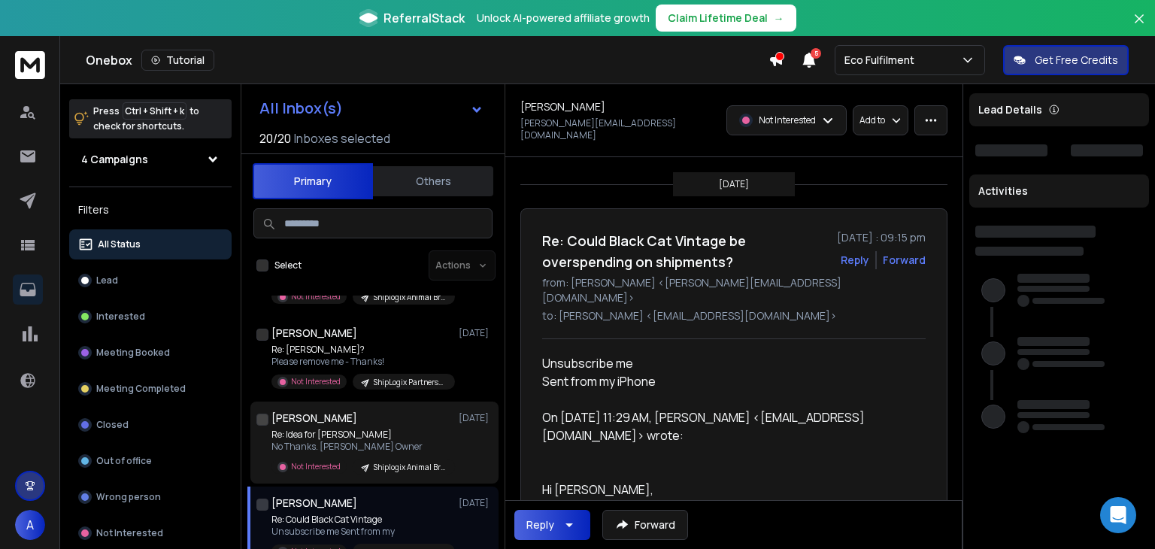
click at [316, 421] on h1 "Jennifer Stone" at bounding box center [314, 418] width 86 height 15
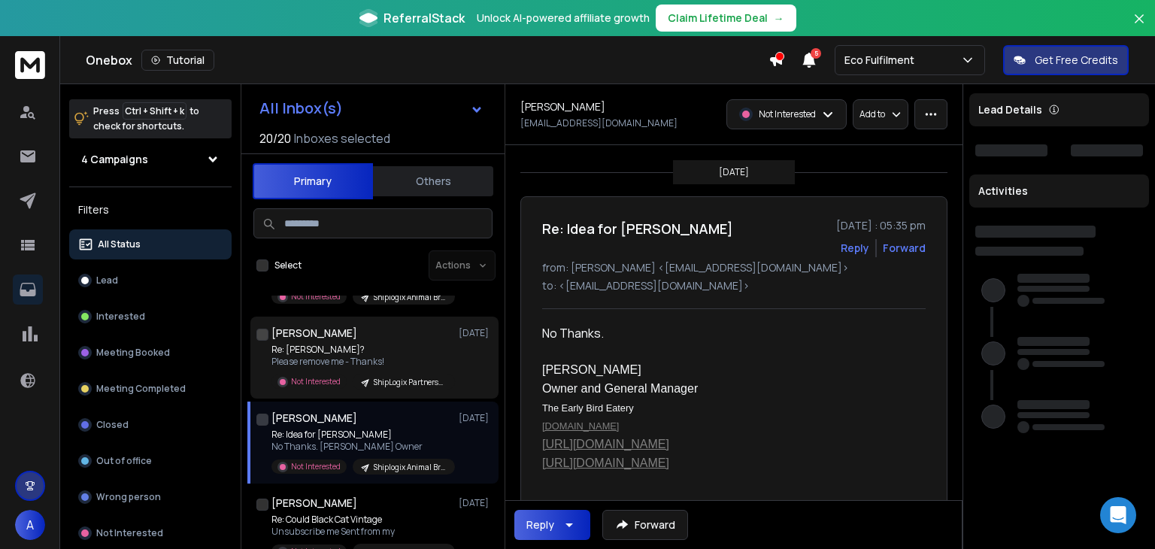
click at [338, 344] on p "Re: Gary?" at bounding box center [361, 350] width 180 height 12
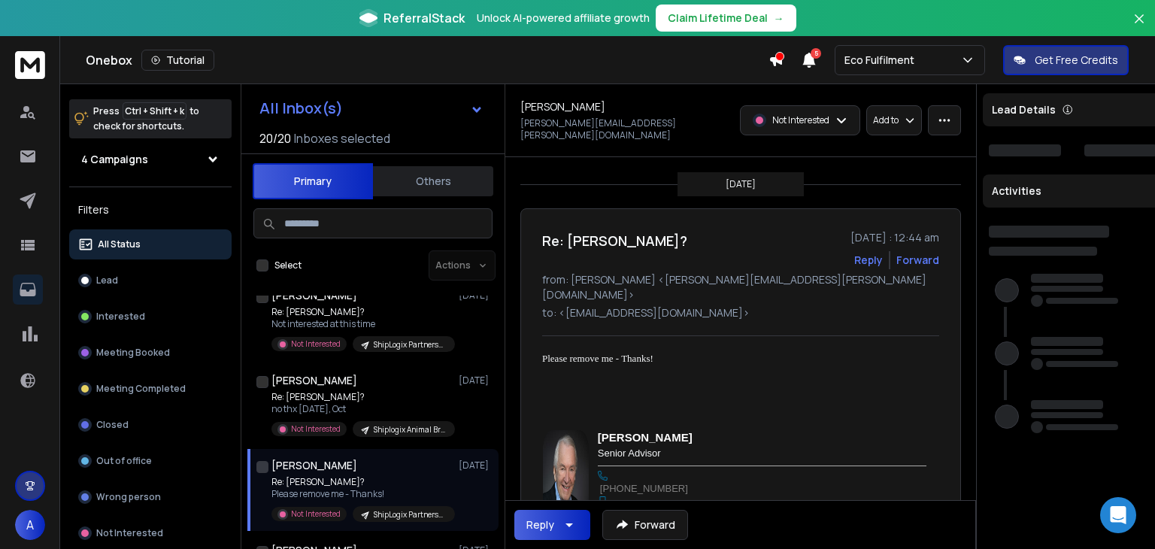
scroll to position [341, 0]
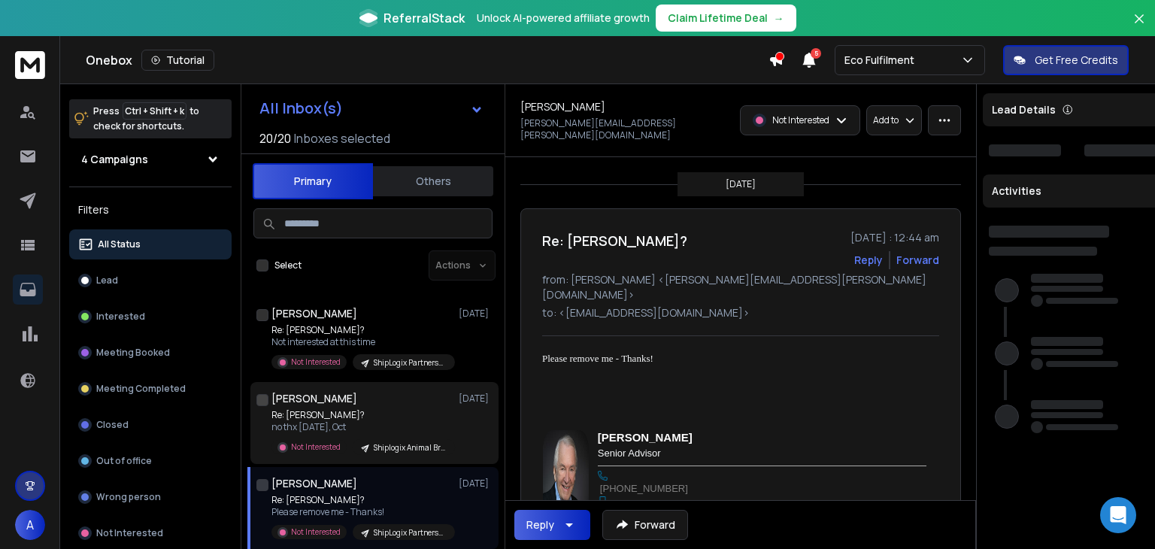
click at [334, 404] on h1 "Sarah McDonald" at bounding box center [314, 398] width 86 height 15
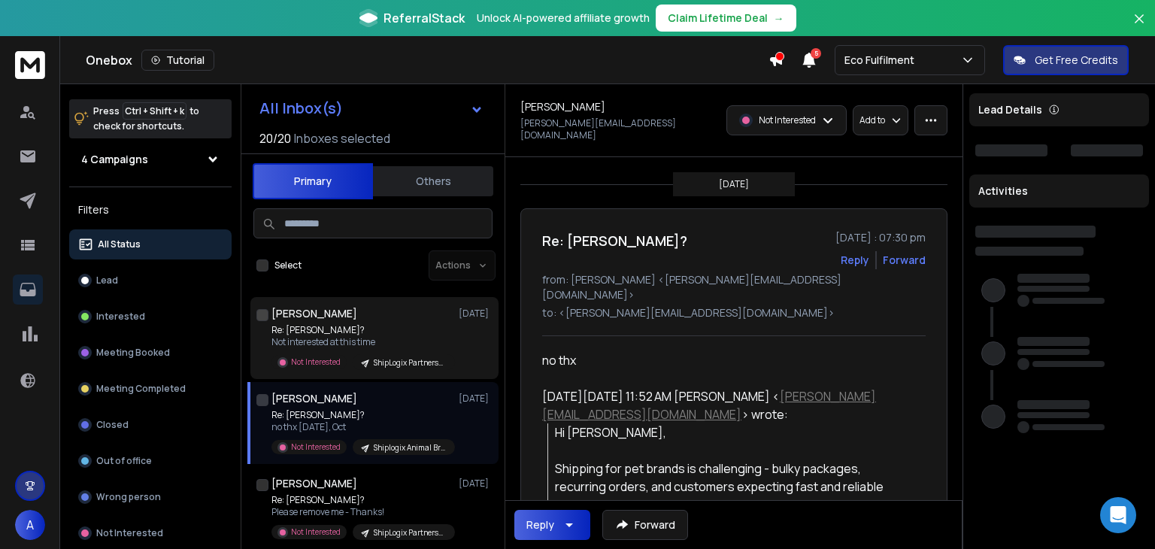
click at [338, 317] on div "Gary Lewis 09 Oct" at bounding box center [381, 313] width 221 height 15
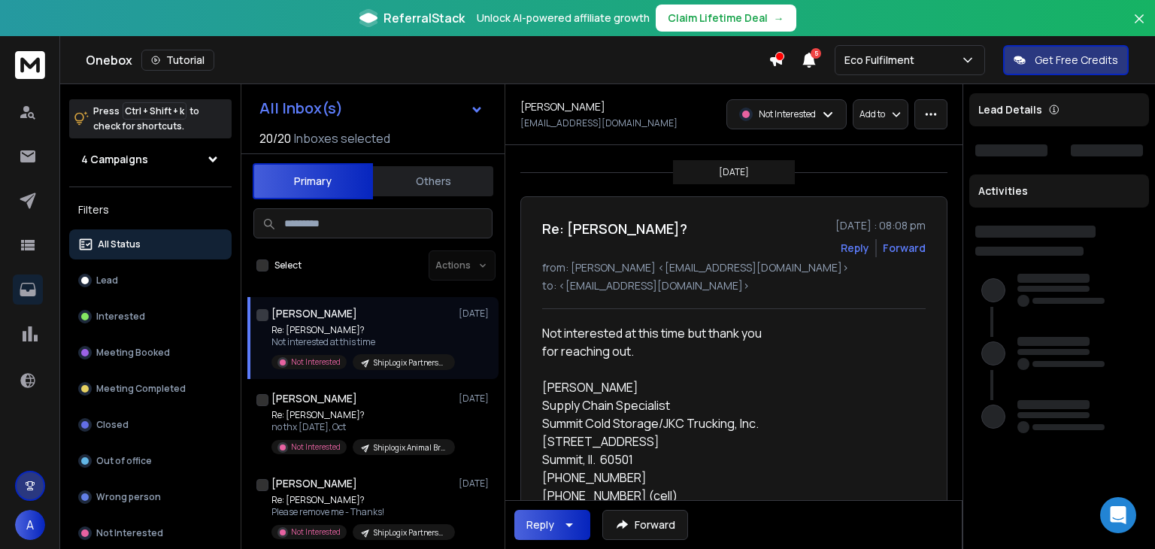
scroll to position [191, 0]
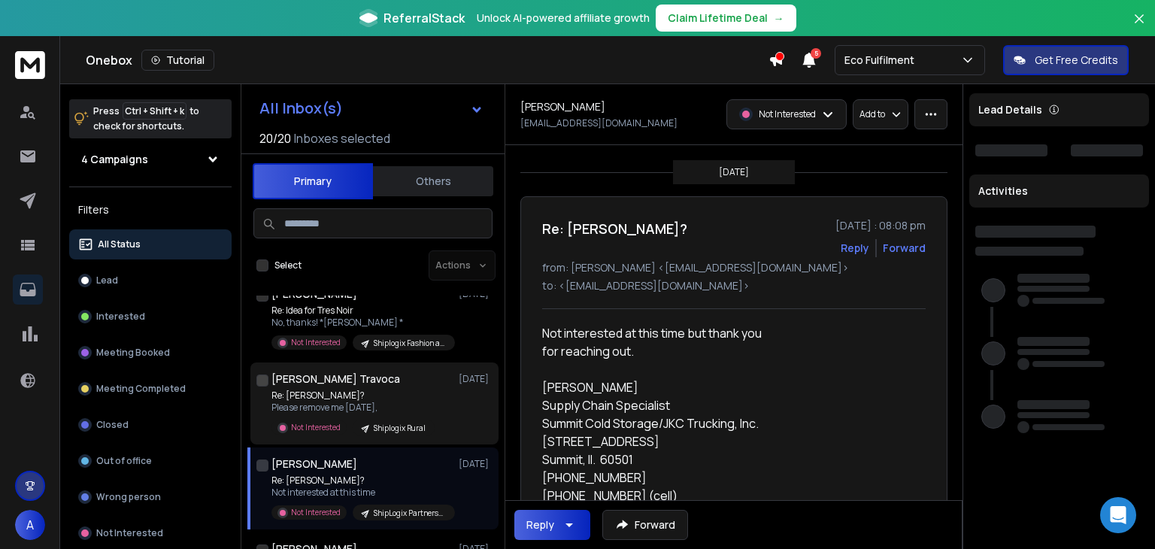
click at [329, 369] on div "Stuart Travoca 09 Oct Re: Stuart? Please remove me On Thu, Not Interested Shipl…" at bounding box center [374, 403] width 248 height 82
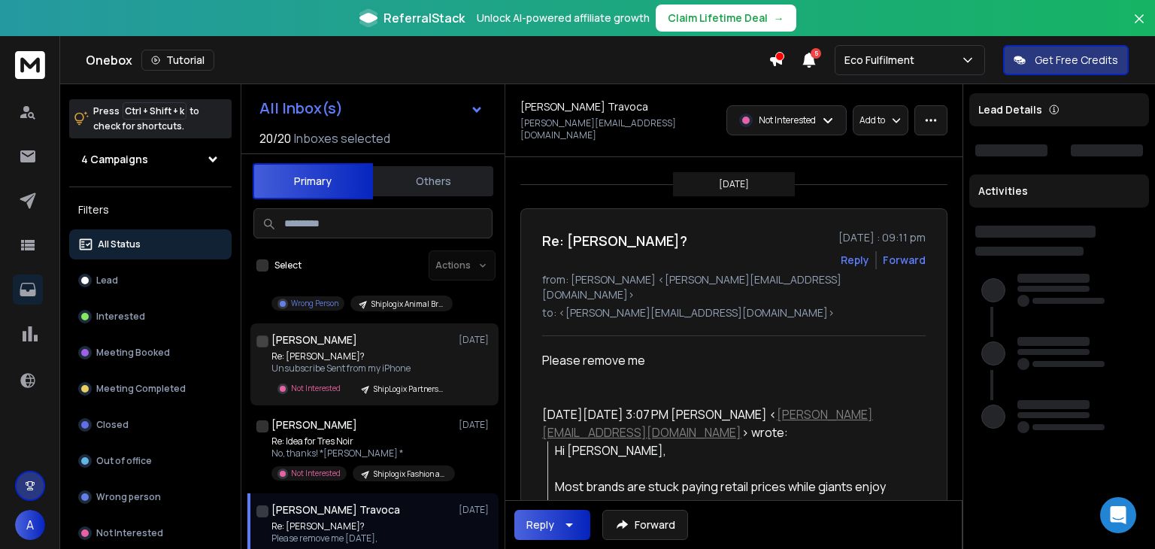
scroll to position [41, 0]
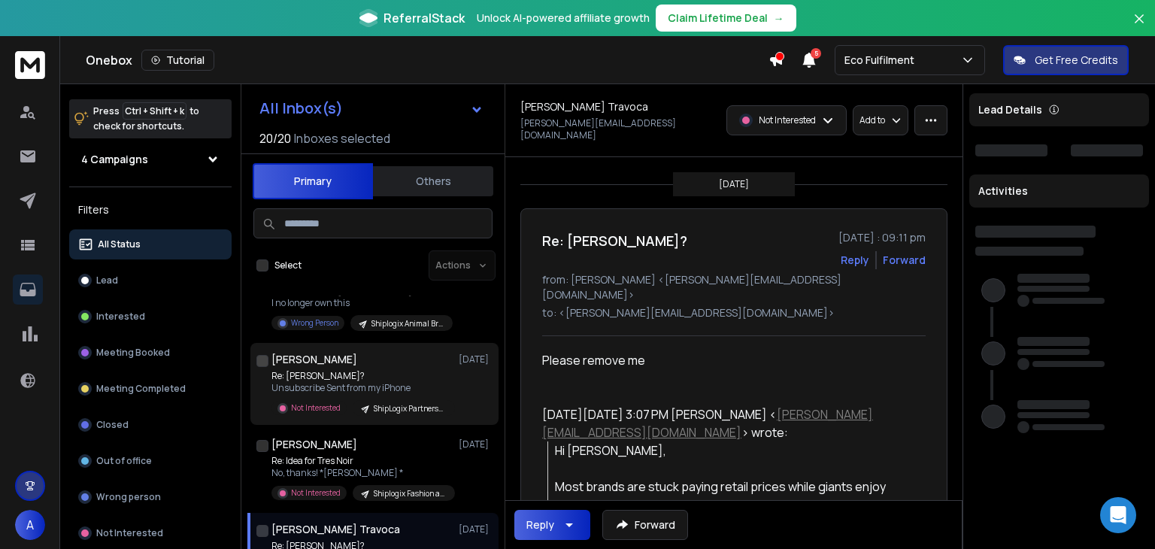
drag, startPoint x: 320, startPoint y: 446, endPoint x: 332, endPoint y: 407, distance: 40.9
click at [320, 446] on h1 "Holly Stein" at bounding box center [314, 444] width 86 height 15
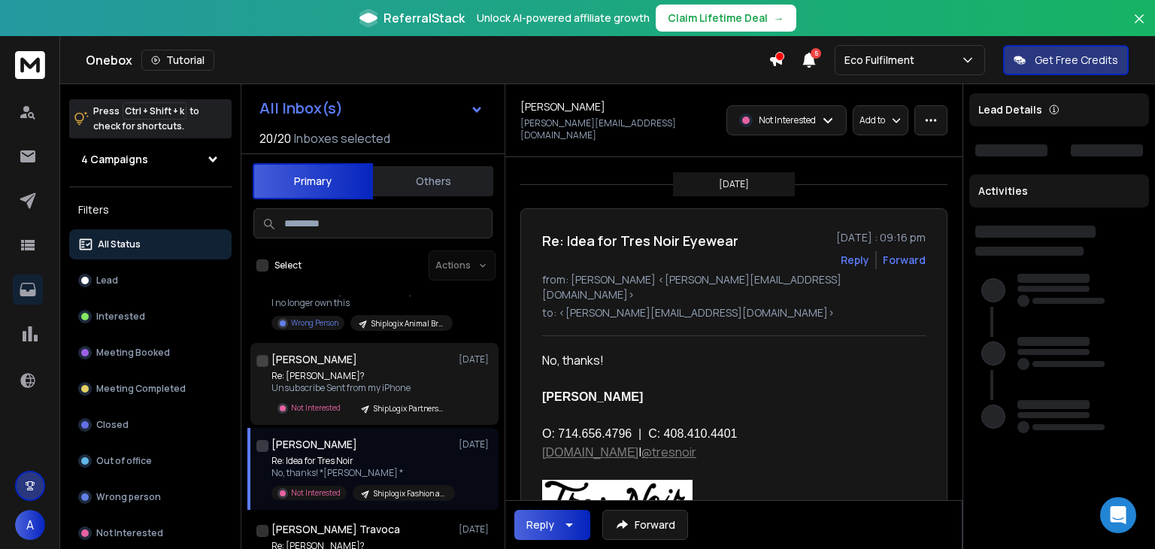
click at [337, 352] on h1 "John Mittnacht" at bounding box center [314, 359] width 86 height 15
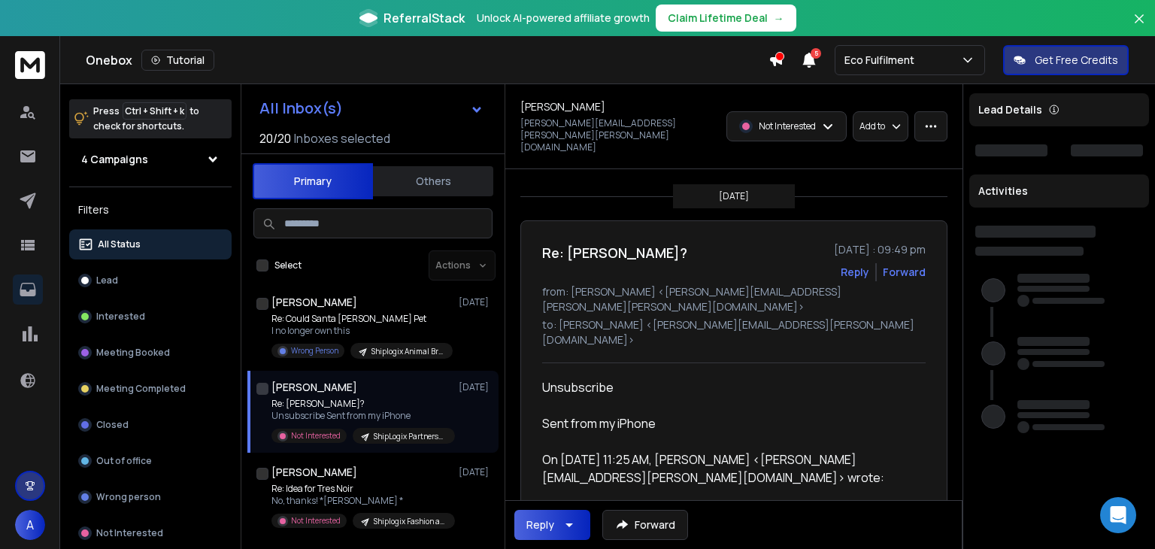
scroll to position [0, 0]
